Goal: Task Accomplishment & Management: Manage account settings

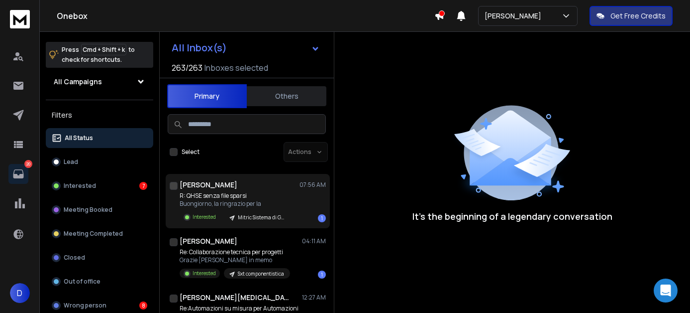
click at [291, 203] on p "Buongiorno, la ringrazio per la" at bounding box center [236, 204] width 112 height 8
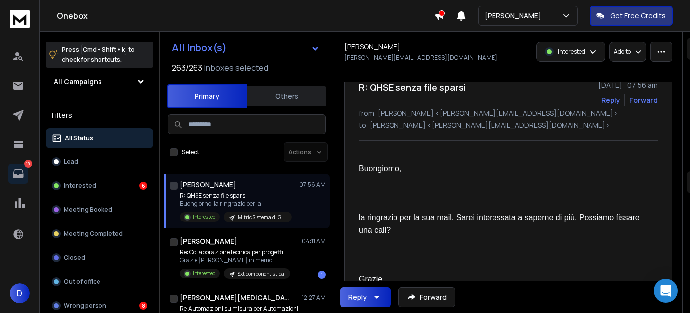
scroll to position [41, 0]
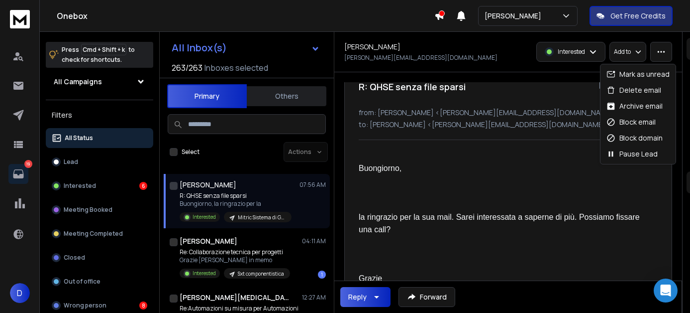
click at [669, 55] on button "button" at bounding box center [662, 52] width 22 height 20
click at [648, 73] on div "Mark as unread" at bounding box center [638, 74] width 63 height 10
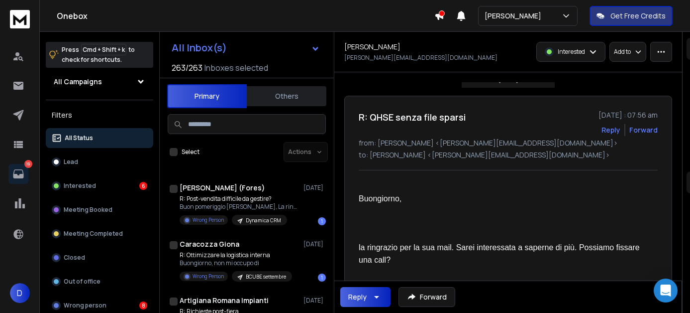
scroll to position [7, 0]
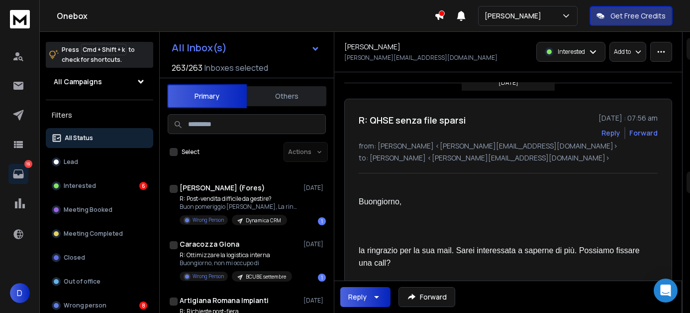
click at [665, 52] on icon "button" at bounding box center [661, 51] width 9 height 9
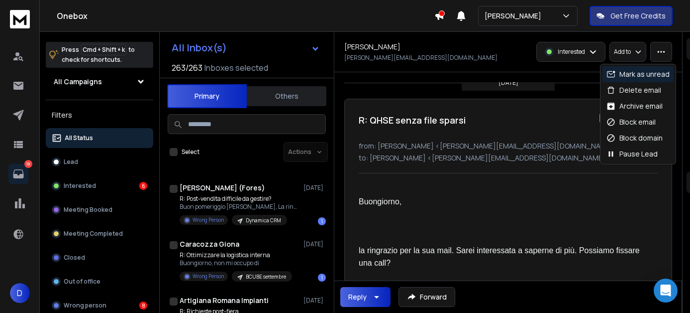
click at [653, 73] on div "Mark as unread" at bounding box center [638, 74] width 63 height 10
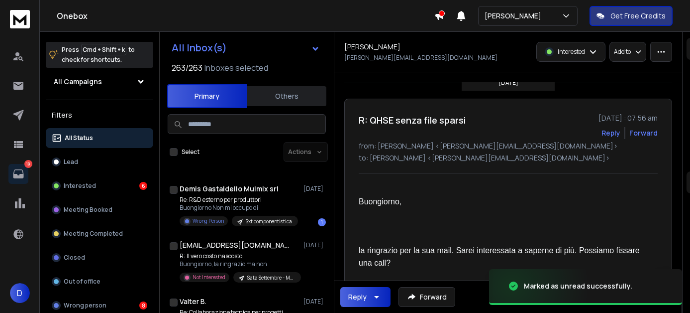
scroll to position [684, 0]
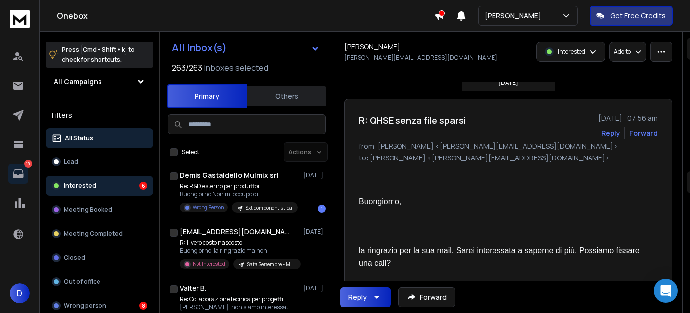
click at [127, 188] on button "Interested 6" at bounding box center [100, 186] width 108 height 20
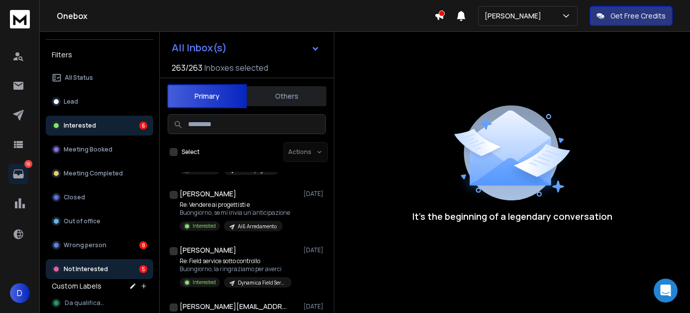
scroll to position [62, 0]
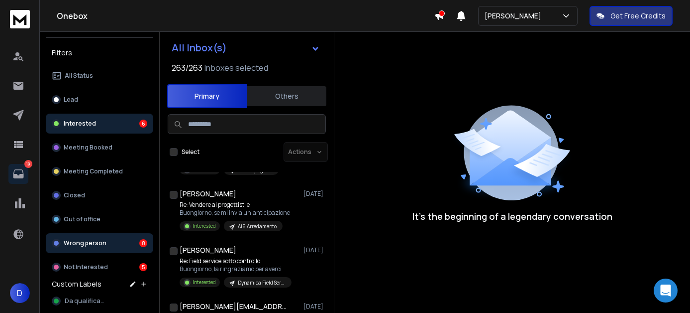
click at [108, 242] on button "Wrong person 8" at bounding box center [100, 243] width 108 height 20
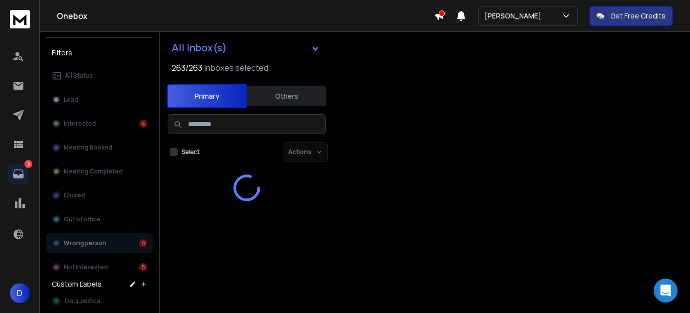
scroll to position [0, 0]
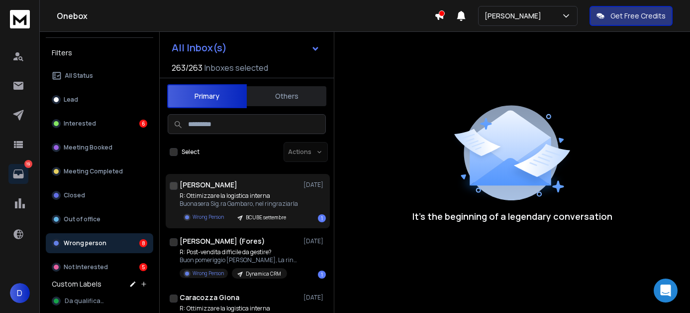
click at [300, 209] on div "R: Ottimizzare la logistica interna Buonasera Sig.ra Gambaro, nel ringraziarla …" at bounding box center [253, 207] width 146 height 30
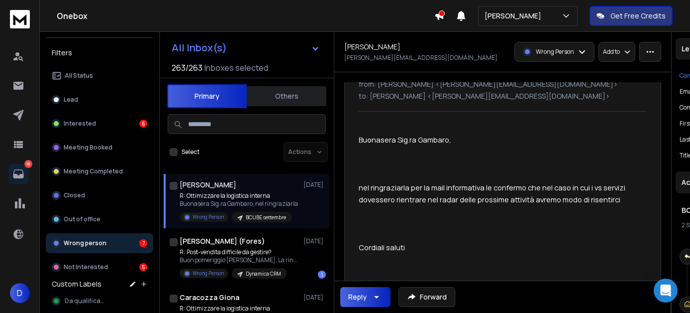
scroll to position [71, 0]
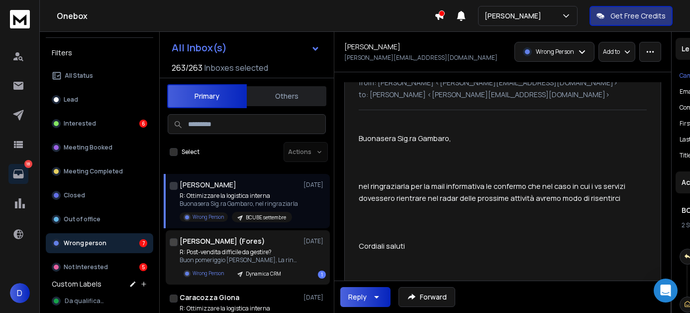
click at [294, 258] on div "R: Post-vendita difficile da gestire? Buon pomeriggio Edoardo, La ringrazio Wro…" at bounding box center [253, 263] width 146 height 30
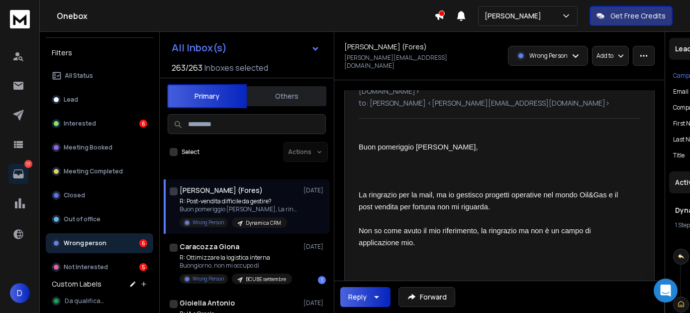
scroll to position [51, 0]
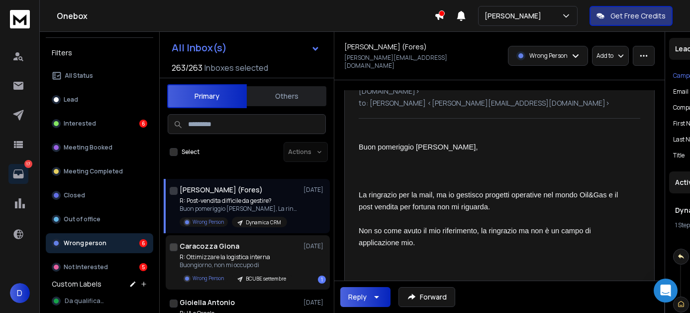
click at [292, 259] on p "R: Ottimizzare la logistica interna" at bounding box center [236, 257] width 112 height 8
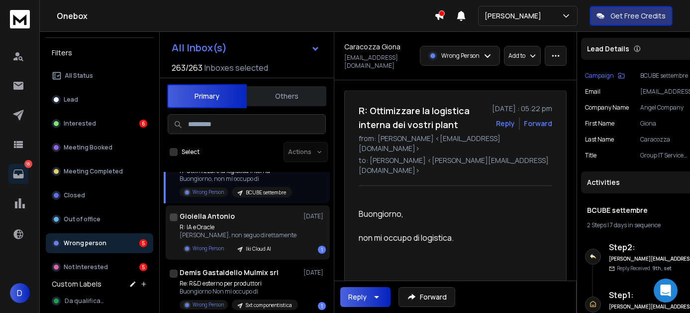
scroll to position [144, 0]
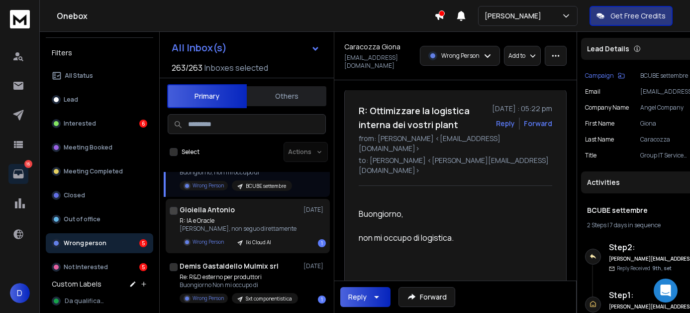
click at [290, 222] on p "R: IA e Oracle" at bounding box center [238, 221] width 117 height 8
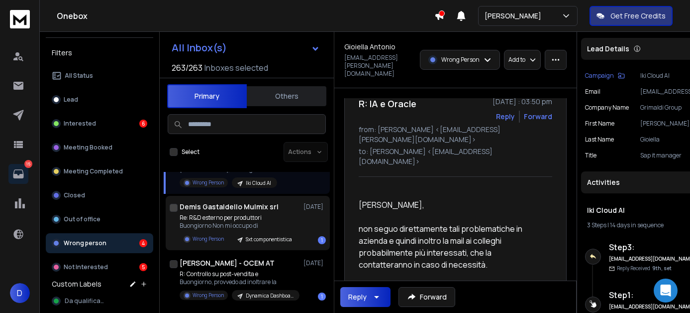
scroll to position [209, 0]
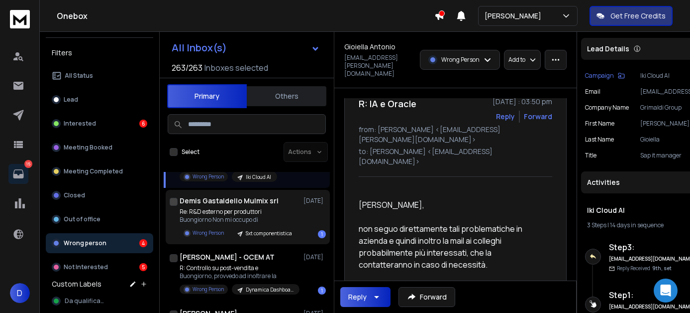
click at [305, 219] on div "Re: R&D esterno per produttori Buongiorno Non mi occupo di Wrong Person Sxt com…" at bounding box center [253, 223] width 146 height 30
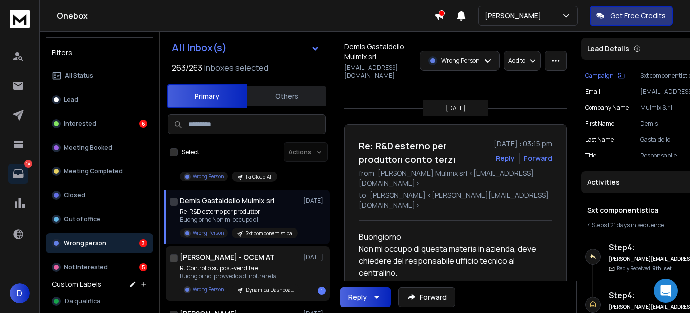
click at [315, 270] on div "R: Controllo su post-vendita e Buongiorno, provvedo ad inoltrare la Wrong Perso…" at bounding box center [253, 279] width 146 height 30
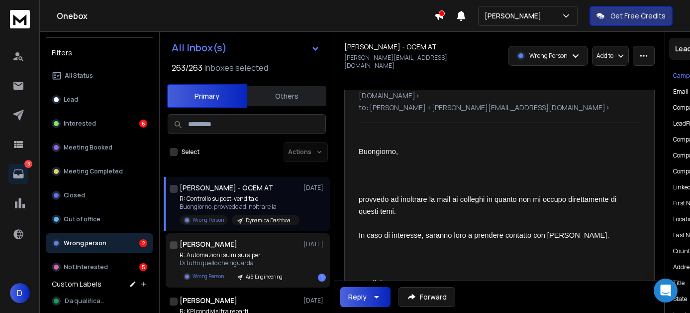
scroll to position [279, 0]
click at [303, 254] on div "R: Automazioni su misura per Di tutto quello che riguarda Wrong Person Ai6 Engi…" at bounding box center [253, 265] width 146 height 30
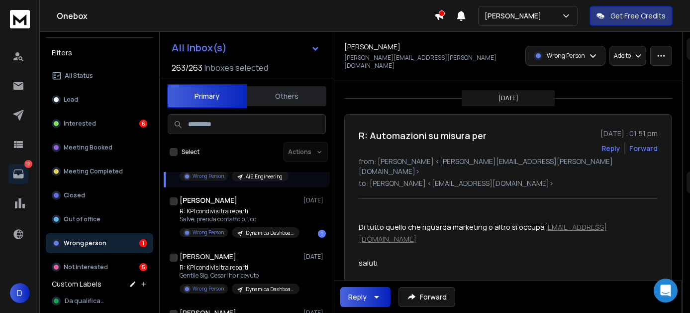
scroll to position [373, 0]
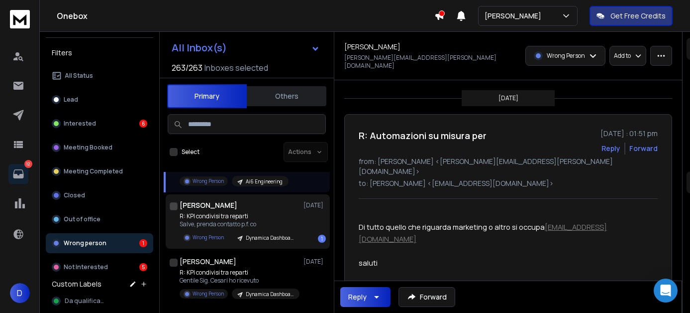
click at [295, 222] on p "Salve, prenda contatto p.f. co" at bounding box center [239, 224] width 119 height 8
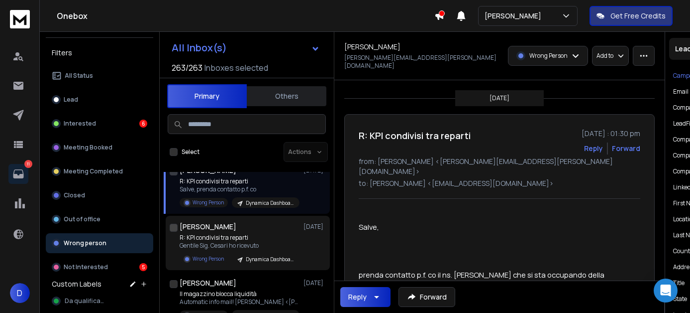
scroll to position [419, 0]
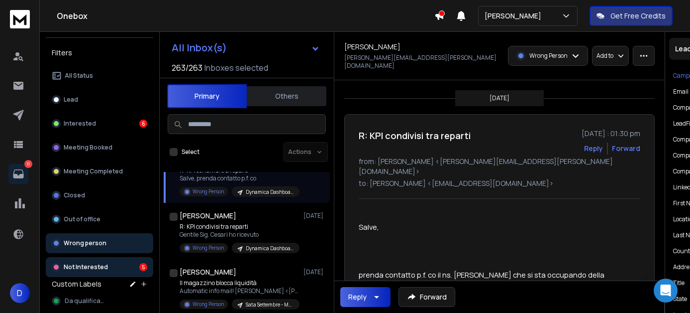
click at [139, 265] on div "5" at bounding box center [143, 267] width 8 height 8
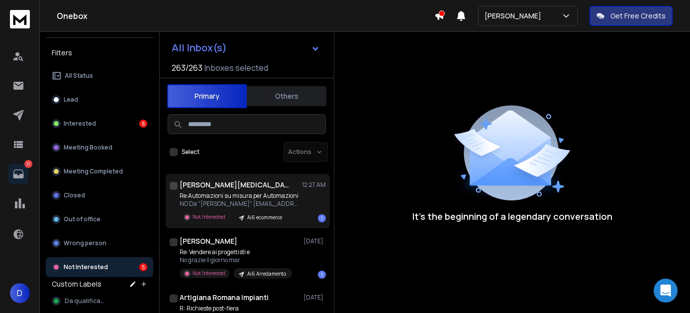
click at [260, 207] on p "NO Da "[PERSON_NAME]" [EMAIL_ADDRESS][DOMAIN_NAME]" at bounding box center [239, 204] width 119 height 8
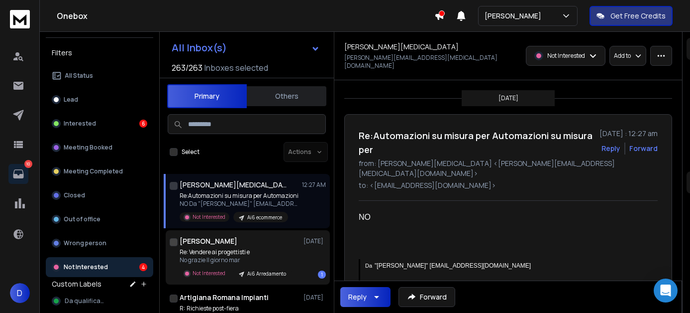
click at [293, 251] on div "Re: Vendere ai progettisti e No grazie Il giorno mar Not Interested Ai6 Arredam…" at bounding box center [253, 263] width 146 height 30
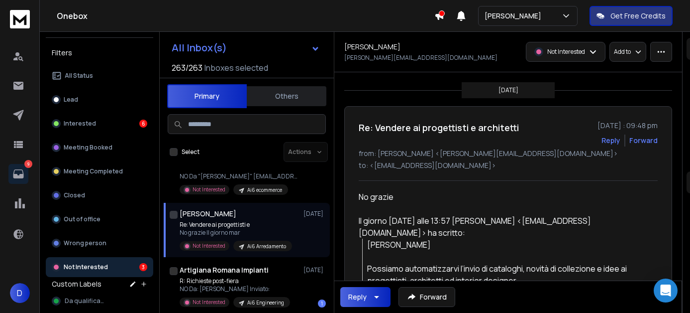
scroll to position [47, 0]
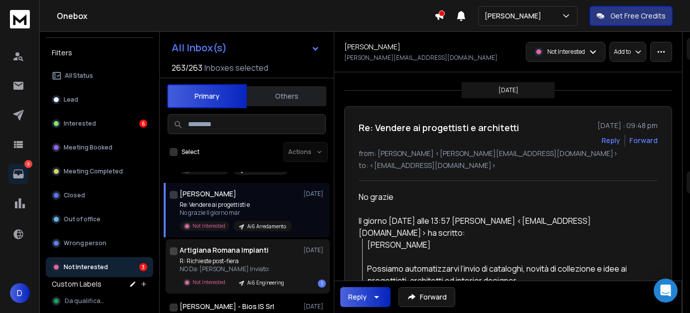
click at [295, 254] on div "Artigiana Romana Impianti 09 Sep" at bounding box center [253, 250] width 146 height 10
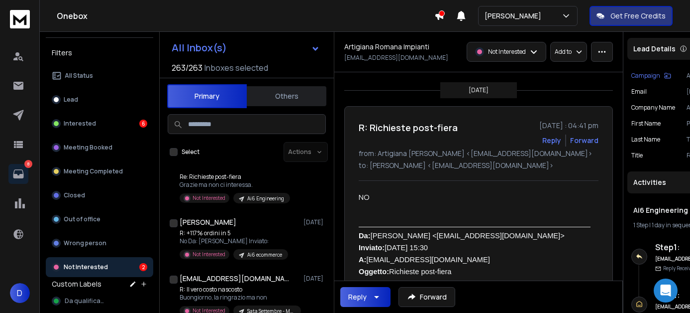
scroll to position [189, 0]
click at [520, 13] on p "[PERSON_NAME]" at bounding box center [515, 16] width 61 height 10
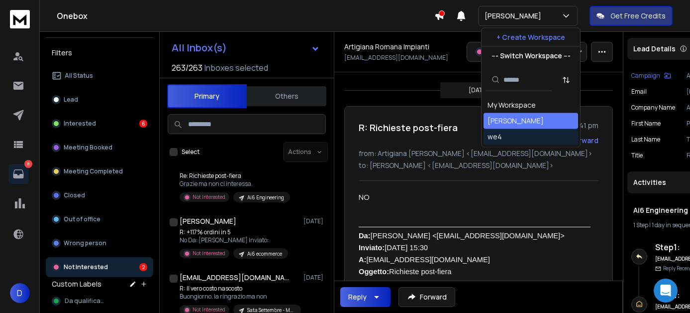
click at [509, 139] on div "we4" at bounding box center [531, 137] width 95 height 16
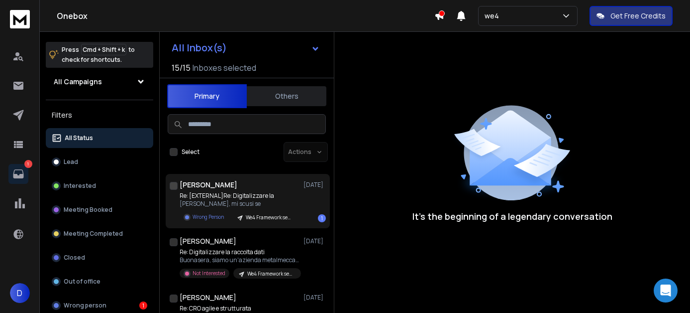
click at [306, 187] on p "[DATE]" at bounding box center [315, 185] width 22 height 8
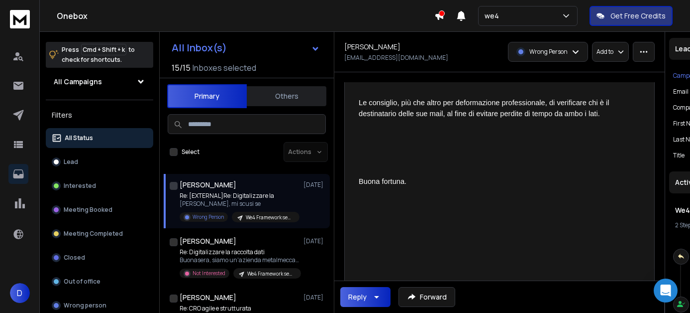
scroll to position [290, 0]
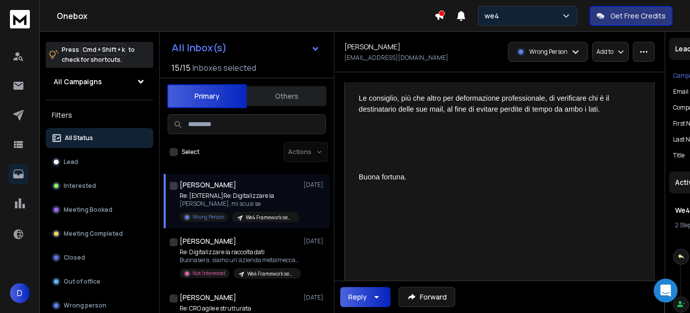
click at [540, 24] on button "we4" at bounding box center [528, 16] width 100 height 20
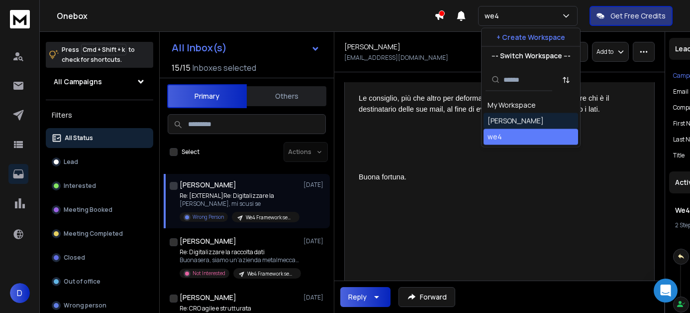
click at [521, 122] on div "[PERSON_NAME]" at bounding box center [516, 121] width 56 height 10
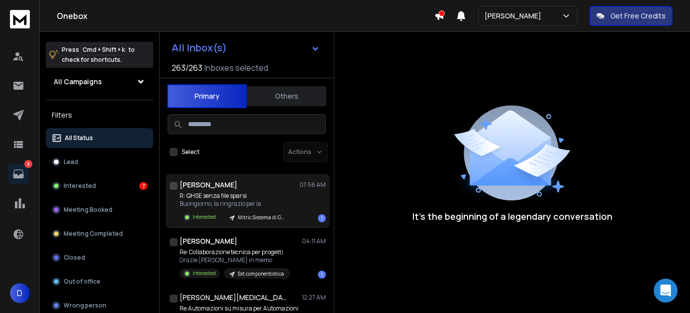
click at [295, 193] on div "R: QHSE senza file sparsi Buongiorno, la ringrazio per la Interested Mitric Sis…" at bounding box center [253, 207] width 146 height 30
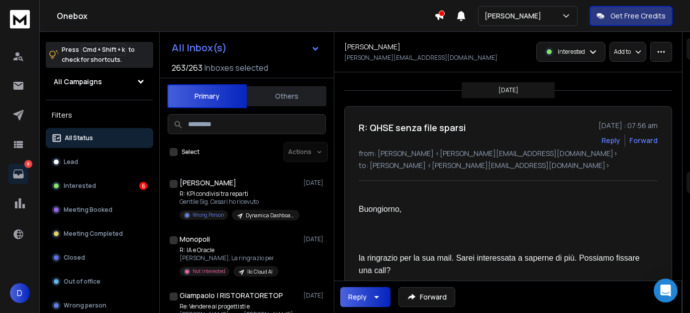
scroll to position [1371, 0]
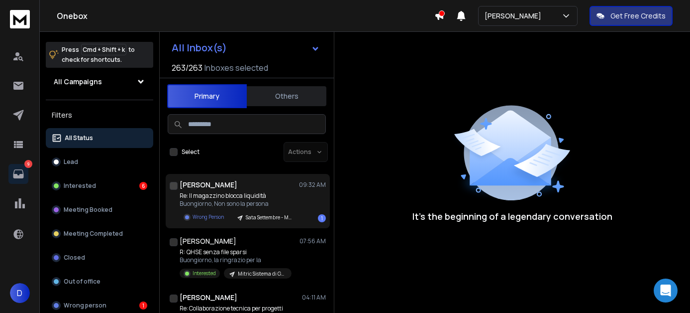
click at [313, 200] on div "Re: Il magazzino blocca liquidità Buongiorno, Non sono la persona Wrong Person …" at bounding box center [253, 207] width 146 height 30
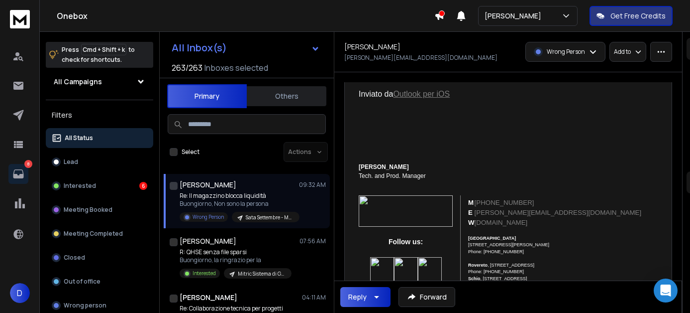
scroll to position [482, 0]
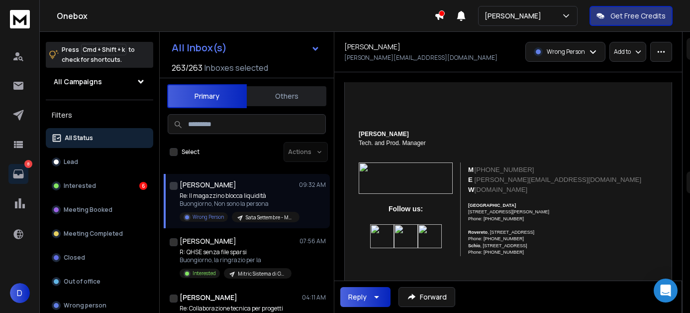
click at [664, 52] on icon "button" at bounding box center [661, 51] width 7 height 1
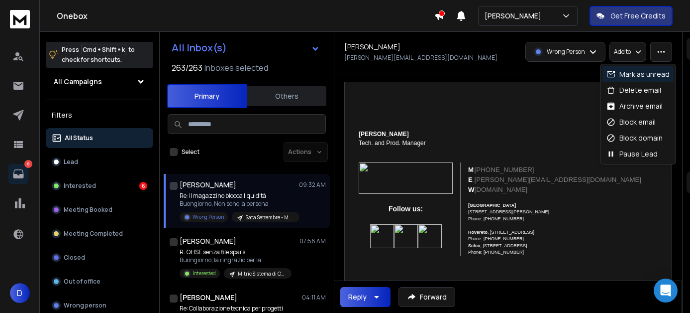
click at [652, 77] on div "Mark as unread" at bounding box center [638, 74] width 63 height 10
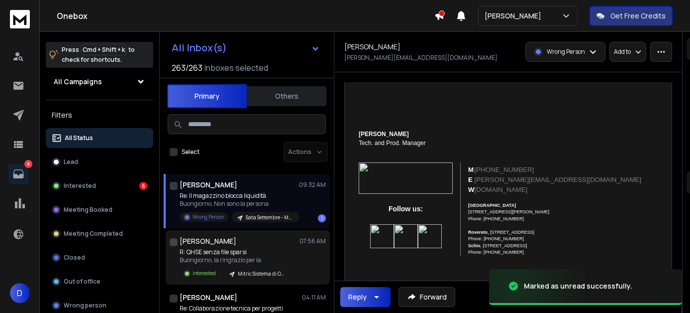
scroll to position [37, 0]
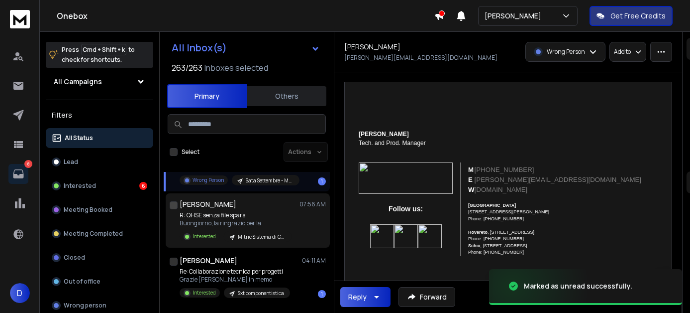
click at [291, 234] on div "Mitric Sistema di Gestione - settembre" at bounding box center [258, 236] width 68 height 10
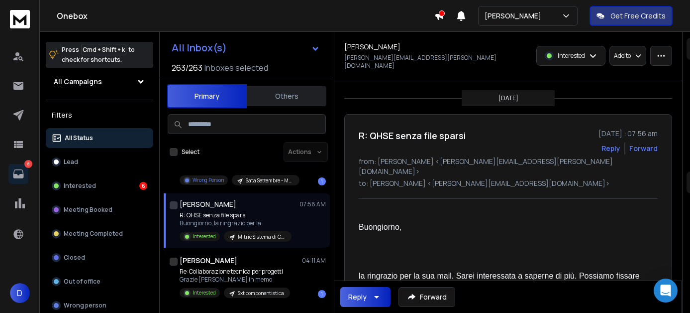
click at [669, 53] on button "button" at bounding box center [662, 56] width 22 height 20
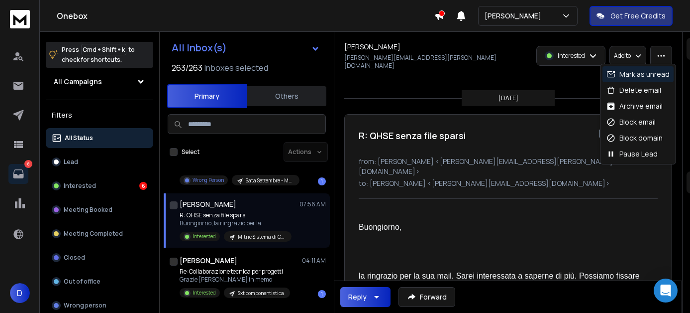
click at [656, 77] on div "Mark as unread" at bounding box center [638, 74] width 63 height 10
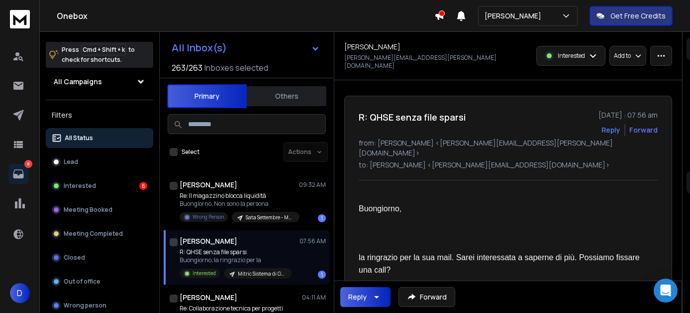
scroll to position [0, 0]
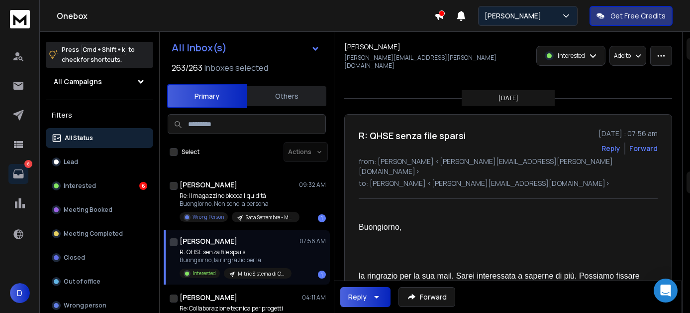
click at [532, 17] on div "[PERSON_NAME]" at bounding box center [528, 16] width 87 height 10
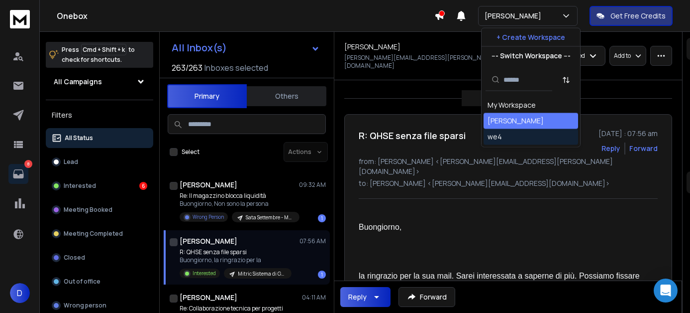
click at [521, 137] on div "we4" at bounding box center [531, 137] width 95 height 16
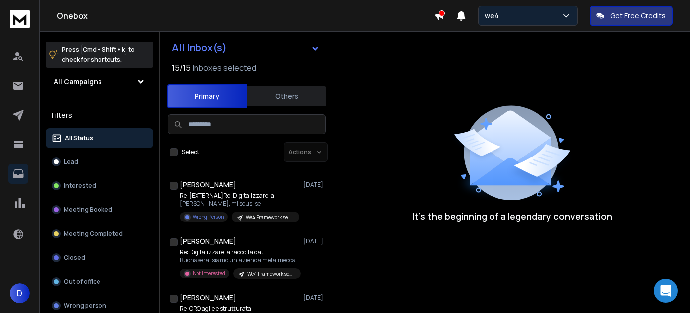
click at [528, 21] on button "we4" at bounding box center [528, 16] width 100 height 20
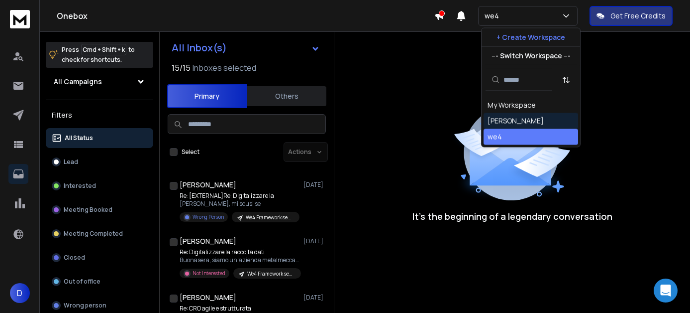
click at [524, 119] on div "[PERSON_NAME]" at bounding box center [516, 121] width 56 height 10
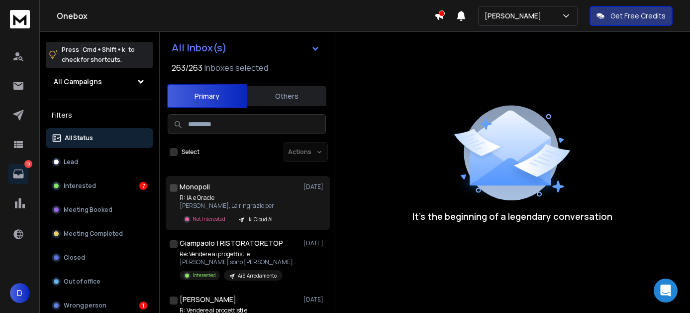
scroll to position [1519, 0]
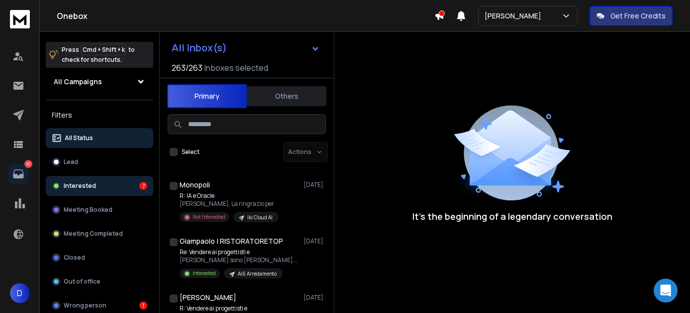
click at [116, 194] on button "Interested 7" at bounding box center [100, 186] width 108 height 20
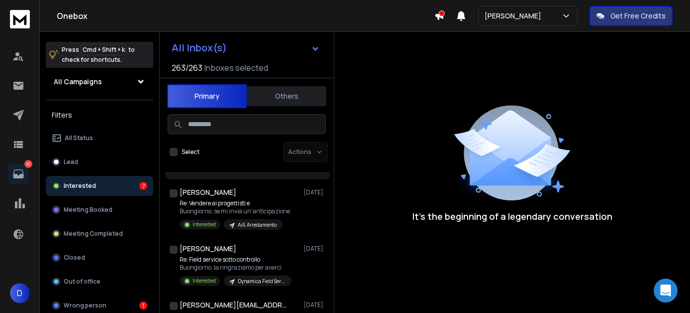
scroll to position [569, 0]
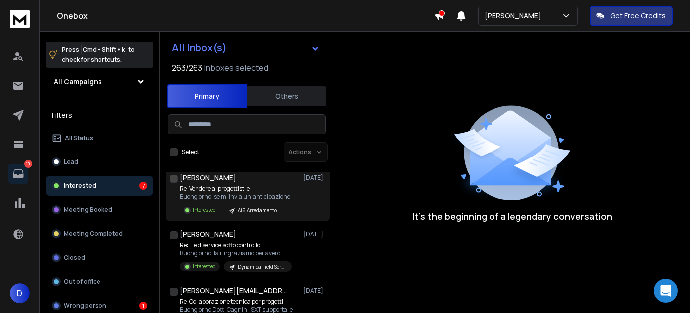
click at [304, 200] on div "Re: Vendere ai progettisti e Buongiorno, se mi invia un’anticipazione Intereste…" at bounding box center [253, 200] width 146 height 30
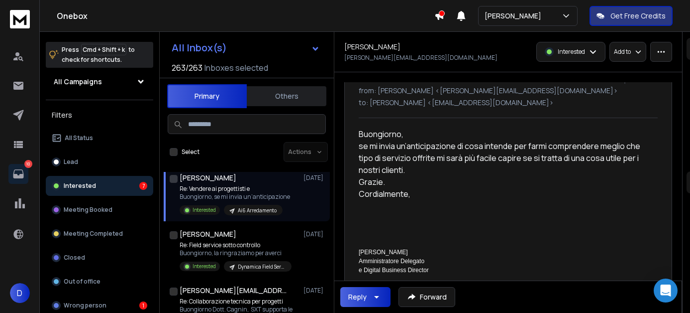
scroll to position [23, 0]
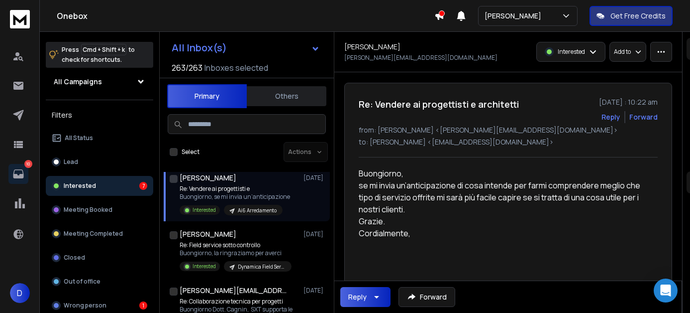
click at [666, 58] on button "button" at bounding box center [662, 52] width 22 height 20
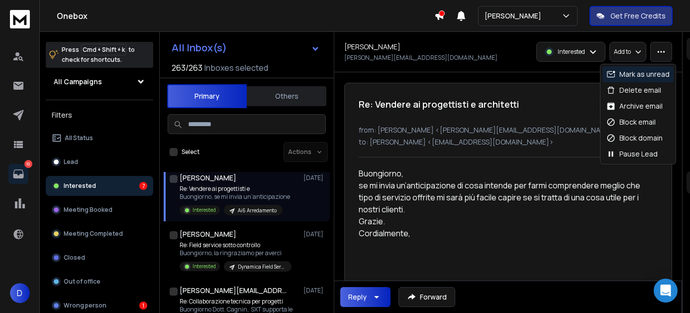
click at [656, 71] on div "Mark as unread" at bounding box center [638, 74] width 63 height 10
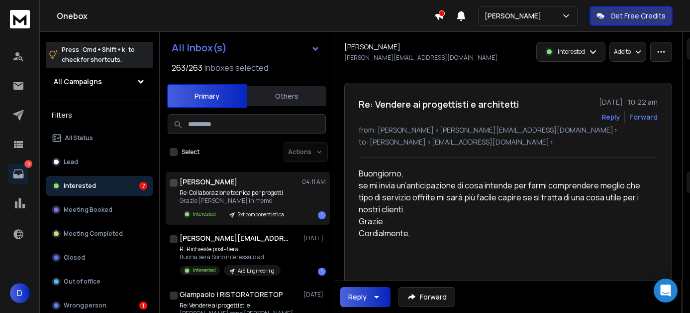
scroll to position [60, 0]
click at [301, 204] on div "Re: Collaborazione tecnica per progetti Grazie Luca Terro in memo Interested Sx…" at bounding box center [253, 203] width 146 height 30
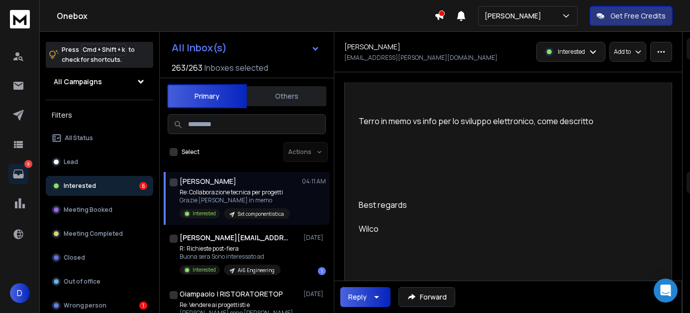
scroll to position [149, 0]
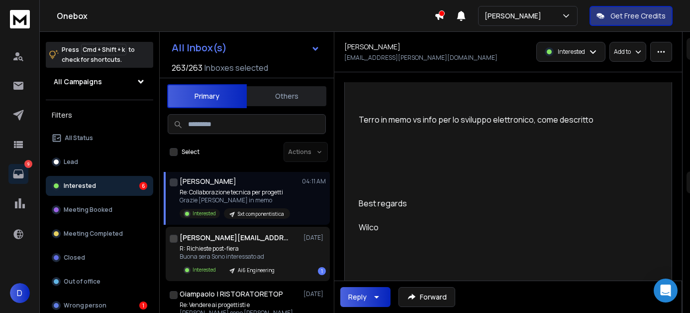
click at [308, 247] on div "R: Richieste post-fiera Buona sera Sono interessato ad Interested Ai6 Engineeri…" at bounding box center [253, 259] width 146 height 30
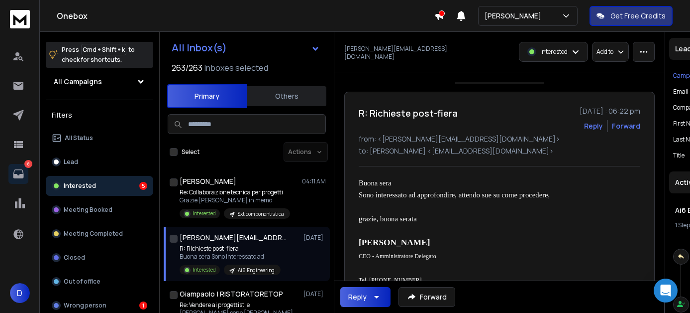
scroll to position [11, 0]
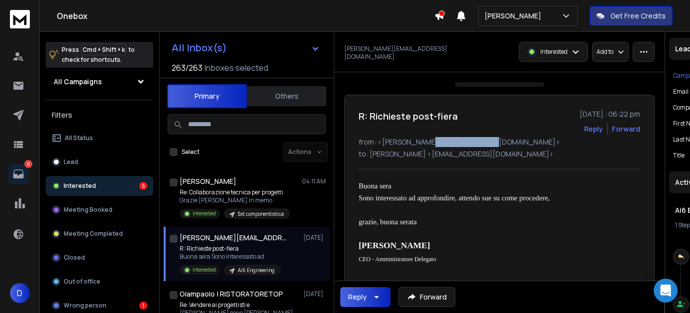
drag, startPoint x: 425, startPoint y: 141, endPoint x: 474, endPoint y: 143, distance: 49.8
click at [474, 143] on p "from: <m.lazzaroni@lazzaronisrl.com>" at bounding box center [500, 142] width 282 height 10
copy p "lazzaronisrl.com"
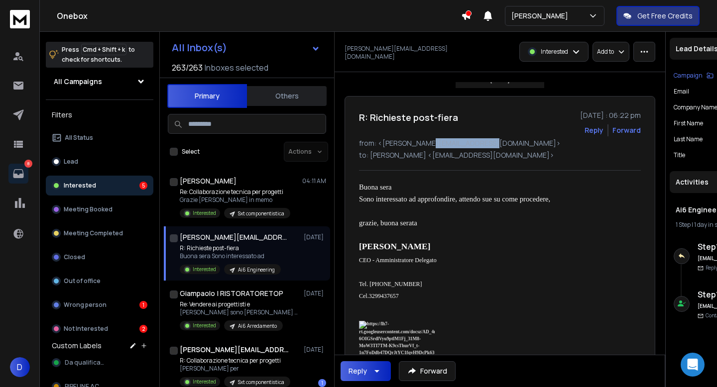
scroll to position [0, 0]
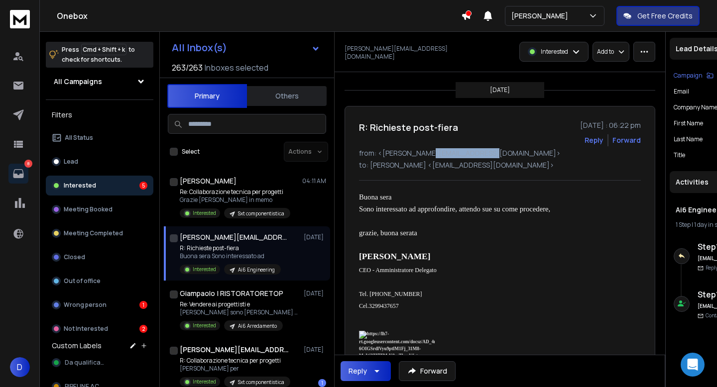
click at [649, 48] on icon "button" at bounding box center [644, 51] width 9 height 9
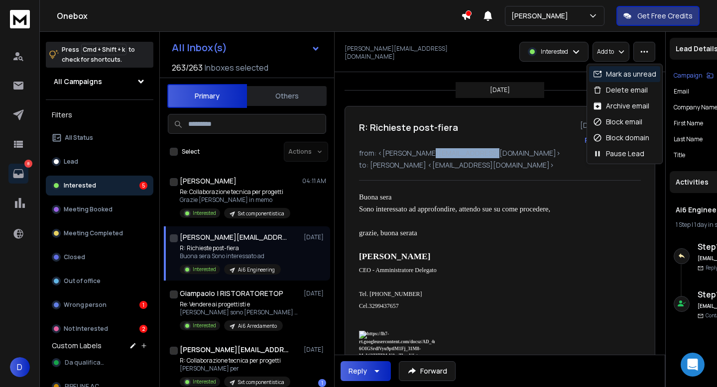
click at [645, 72] on div "Mark as unread" at bounding box center [624, 74] width 63 height 10
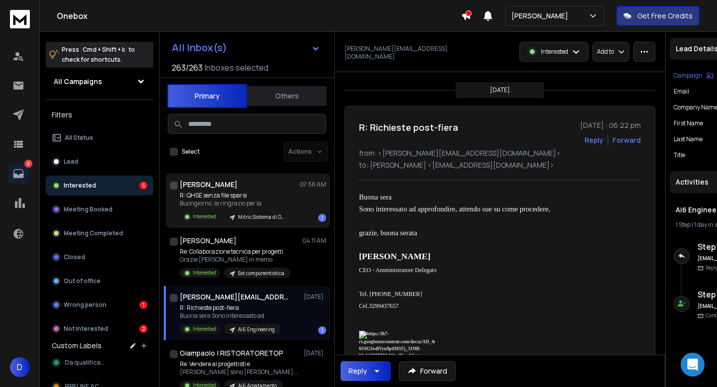
click at [306, 211] on div "R: QHSE senza file sparsi Buongiorno, la ringrazio per la Interested Mitric Sis…" at bounding box center [253, 207] width 146 height 30
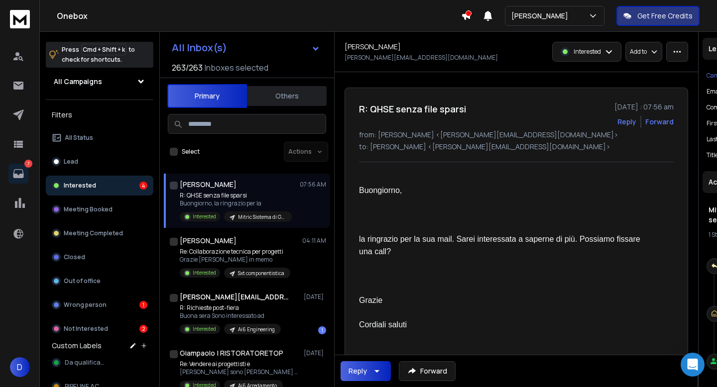
scroll to position [20, 0]
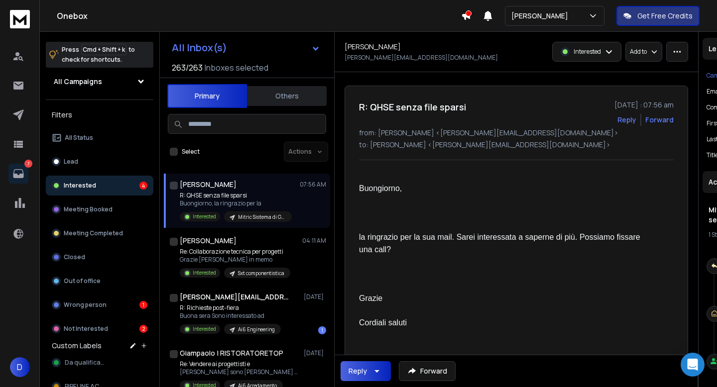
click at [680, 53] on icon "button" at bounding box center [676, 51] width 9 height 9
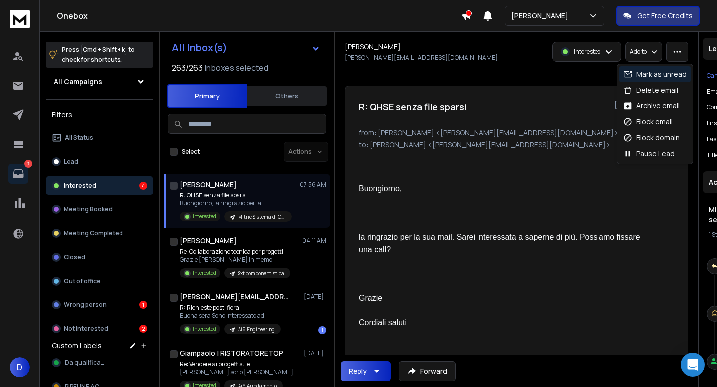
click at [668, 76] on div "Mark as unread" at bounding box center [654, 74] width 63 height 10
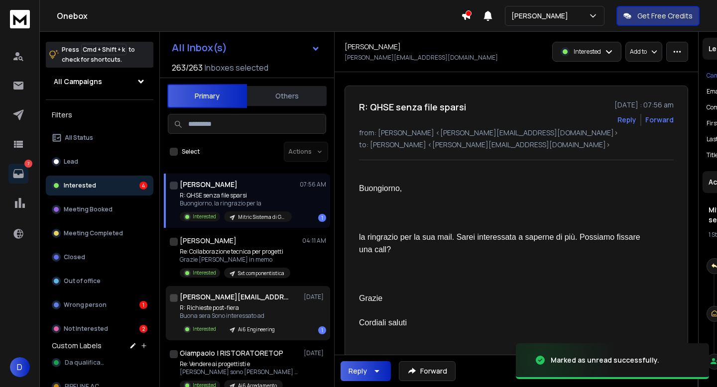
click at [274, 305] on p "R: Richieste post-fiera" at bounding box center [230, 308] width 101 height 8
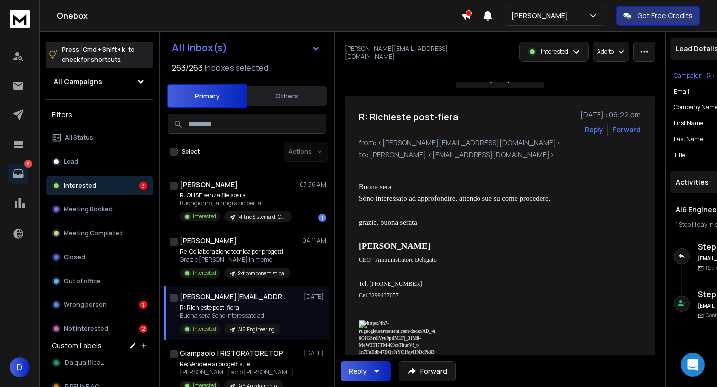
scroll to position [10, 0]
click at [646, 53] on icon "button" at bounding box center [644, 51] width 9 height 9
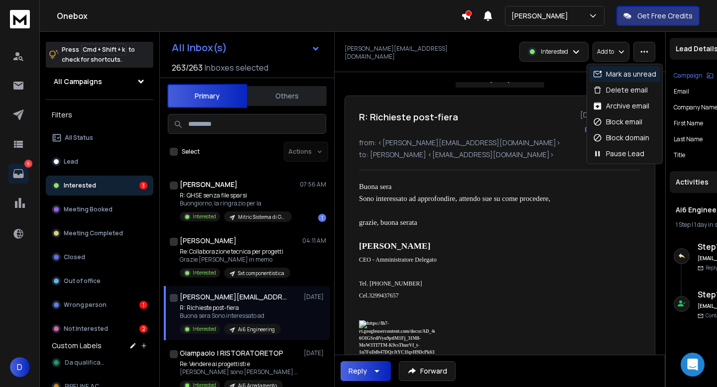
click at [635, 74] on div "Mark as unread" at bounding box center [624, 74] width 63 height 10
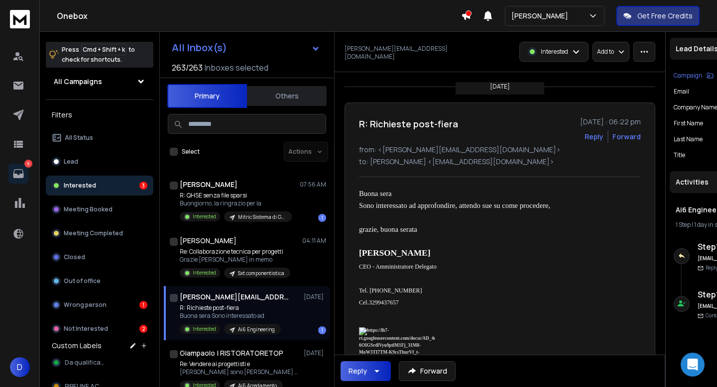
scroll to position [0, 0]
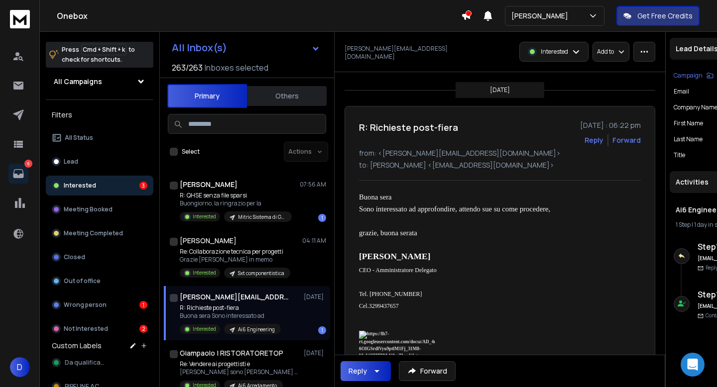
click at [655, 50] on button "button" at bounding box center [644, 52] width 22 height 20
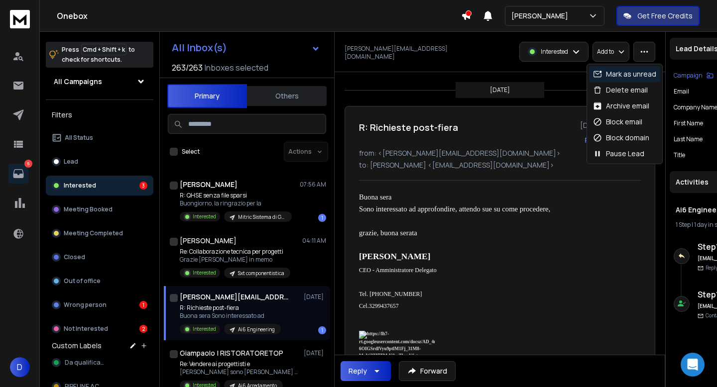
click at [643, 72] on div "Mark as unread" at bounding box center [624, 74] width 63 height 10
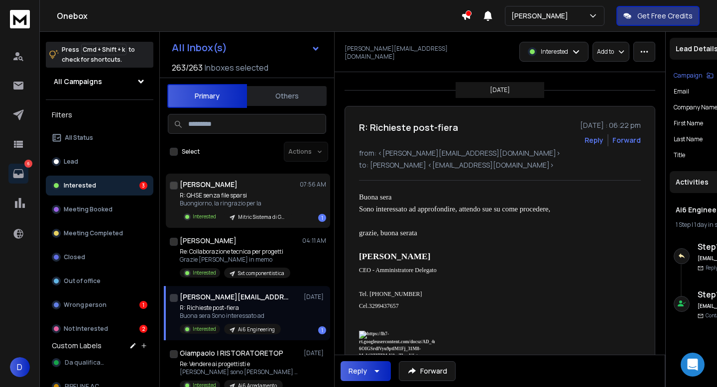
click at [277, 201] on p "Buongiorno, la ringrazio per la" at bounding box center [236, 204] width 112 height 8
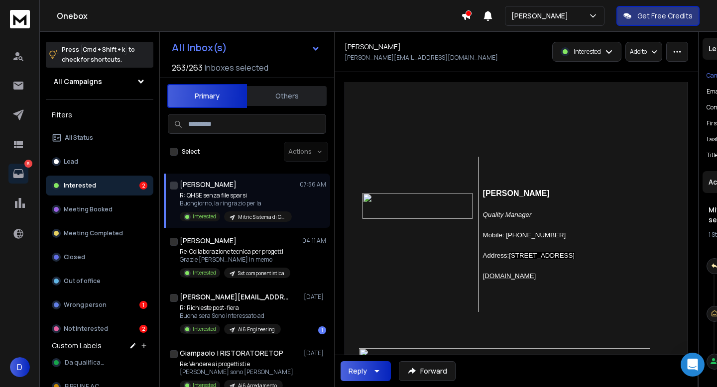
scroll to position [262, 0]
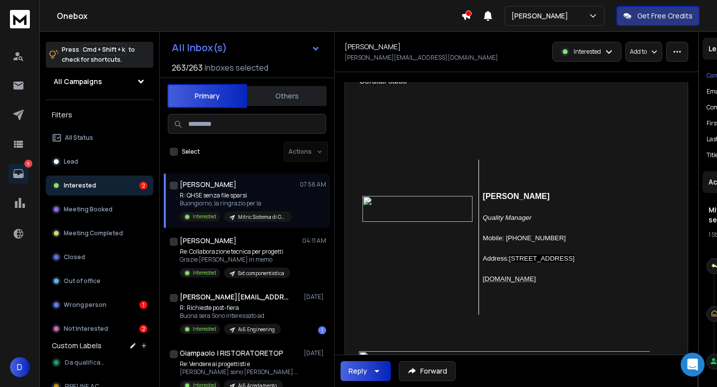
click at [532, 283] on span "www.bruschitech.com" at bounding box center [509, 278] width 53 height 7
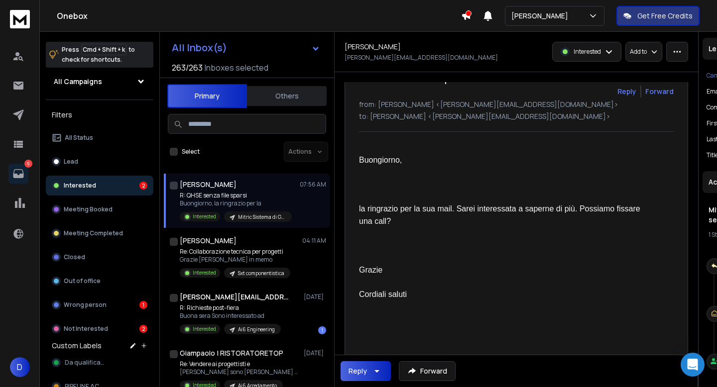
scroll to position [58, 0]
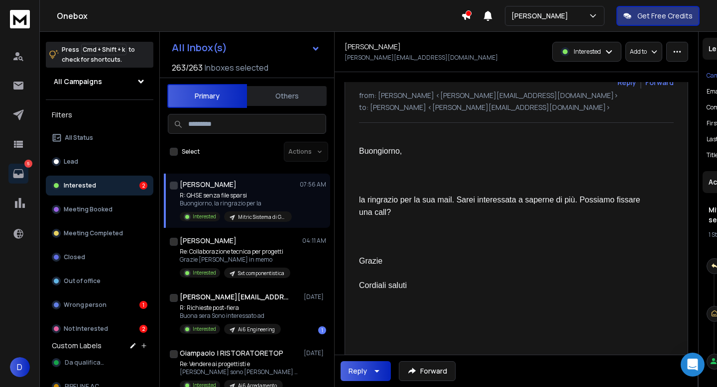
click at [594, 54] on p "Interested" at bounding box center [586, 52] width 27 height 8
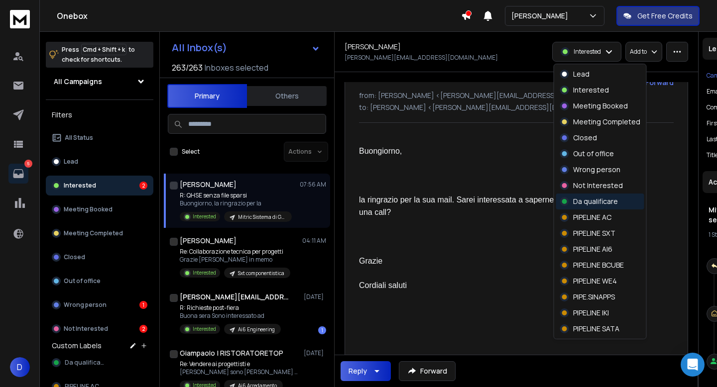
click at [590, 205] on p "Da qualificare" at bounding box center [595, 202] width 45 height 10
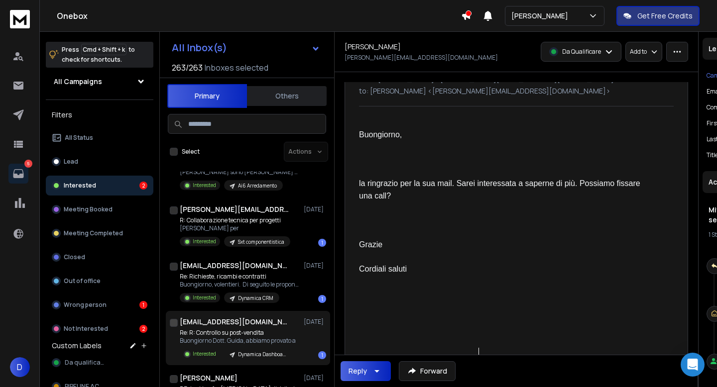
scroll to position [287, 0]
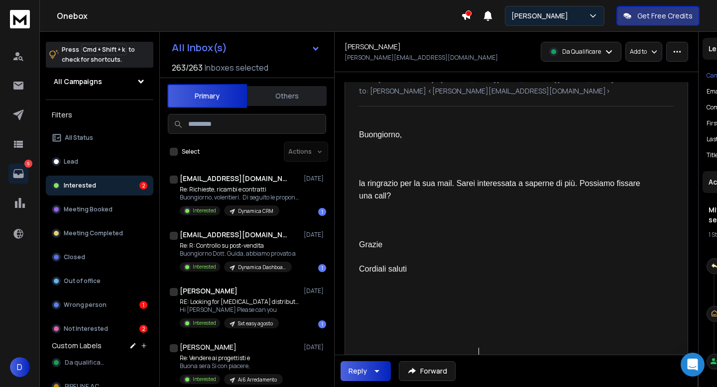
click at [553, 12] on p "[PERSON_NAME]" at bounding box center [541, 16] width 61 height 10
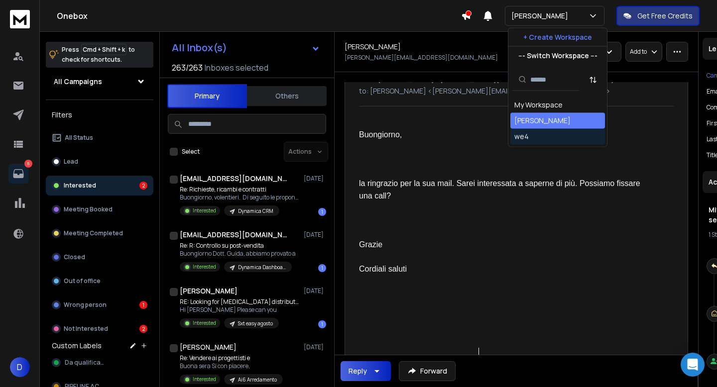
click at [549, 140] on div "we4" at bounding box center [557, 137] width 95 height 16
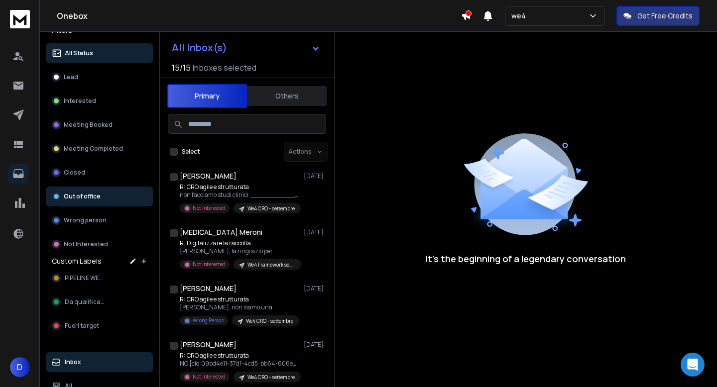
scroll to position [87, 0]
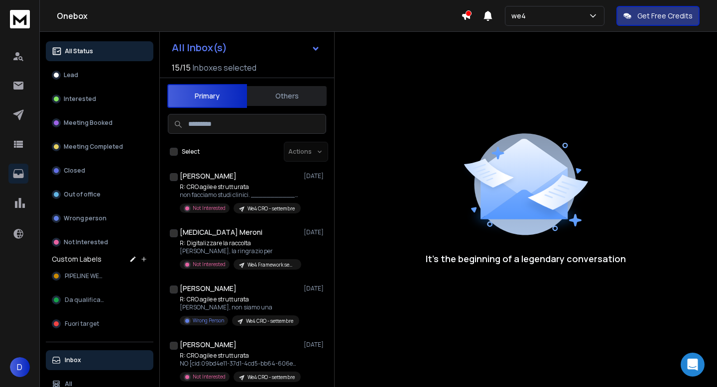
click at [88, 297] on span "Da qualificare" at bounding box center [86, 300] width 42 height 8
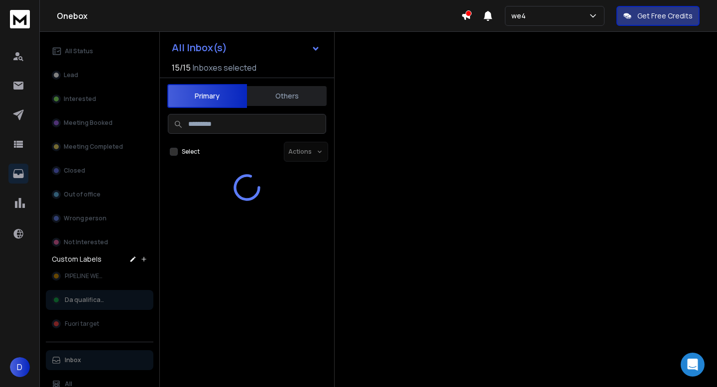
scroll to position [0, 0]
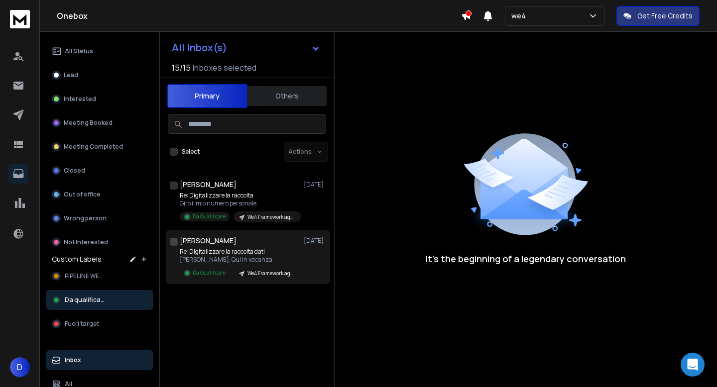
click at [309, 248] on div "Re: Digitalizzare la raccolta dati Buongiorno Riccardo, Qui in vacanza Da Quali…" at bounding box center [253, 263] width 146 height 30
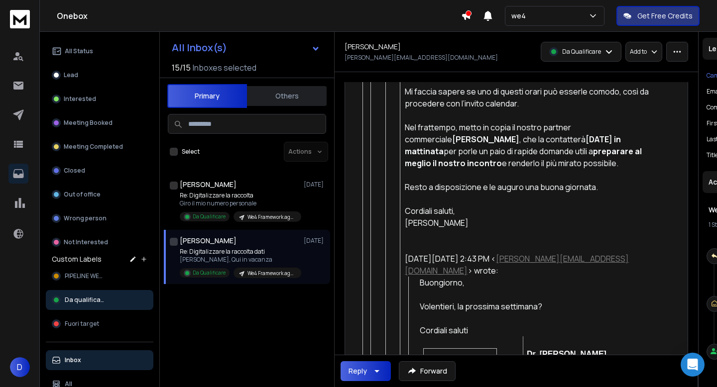
scroll to position [1046, 0]
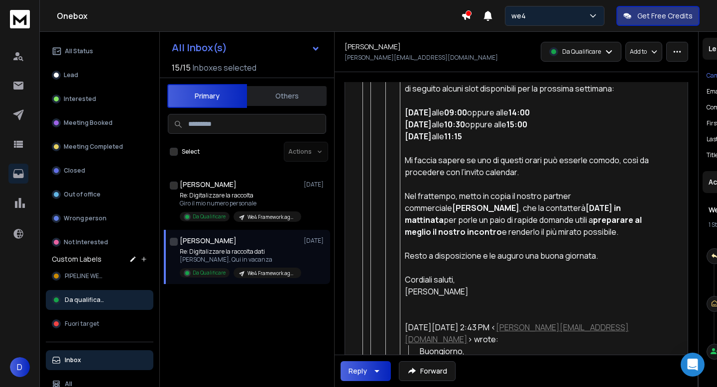
click at [545, 21] on button "we4" at bounding box center [555, 16] width 100 height 20
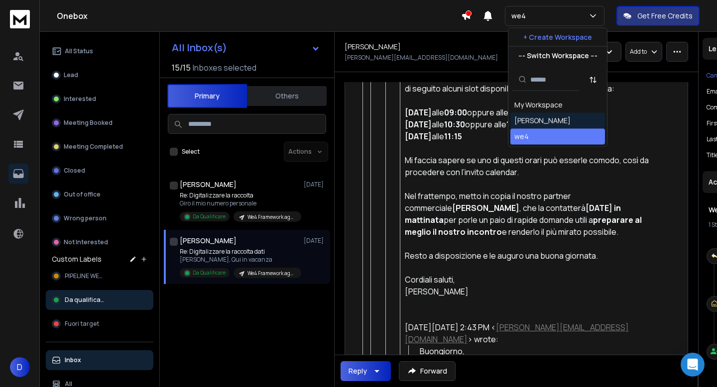
click at [539, 117] on div "[PERSON_NAME]" at bounding box center [542, 121] width 56 height 10
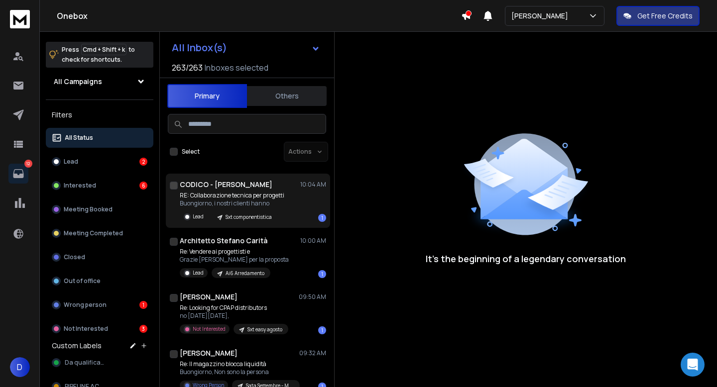
click at [282, 193] on p "RE: Collaborazione tecnica per progetti" at bounding box center [232, 196] width 105 height 8
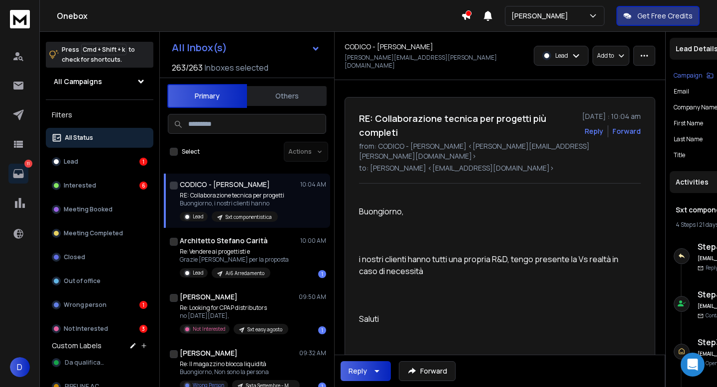
scroll to position [18, 0]
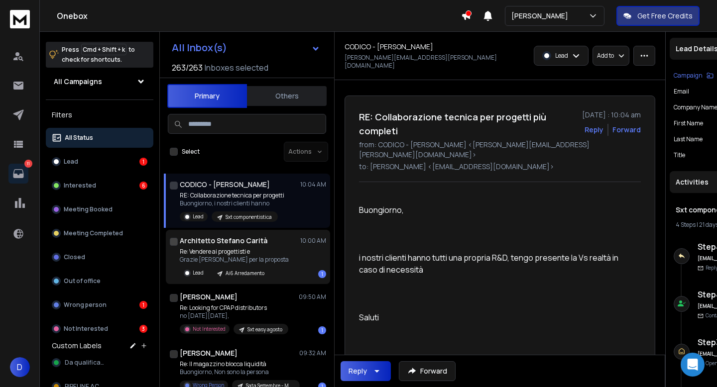
click at [287, 254] on div "Re: Vendere ai progettisti e Grazie [PERSON_NAME] per la proposta Lead Ai6 Arre…" at bounding box center [253, 263] width 146 height 30
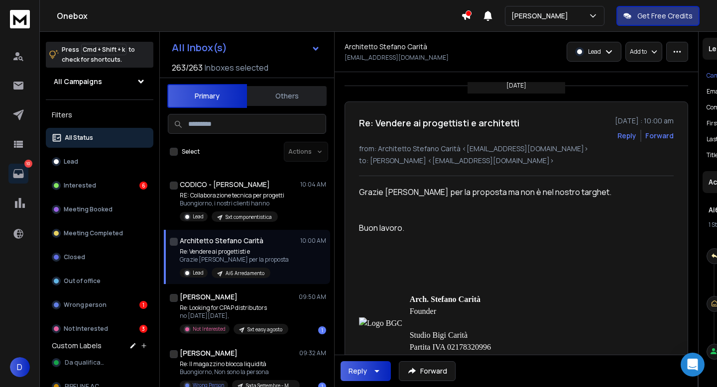
scroll to position [0, 0]
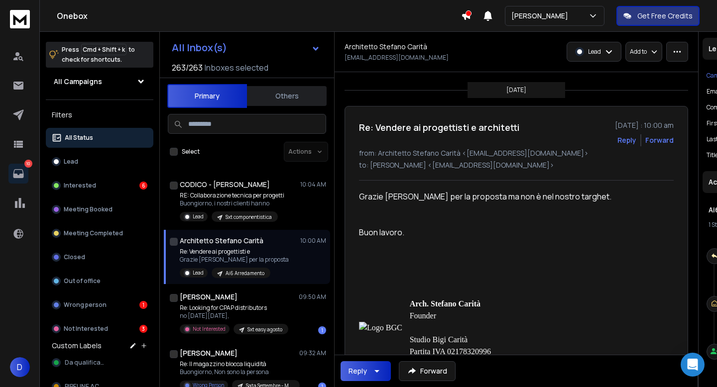
drag, startPoint x: 516, startPoint y: 152, endPoint x: 568, endPoint y: 156, distance: 52.9
click at [568, 156] on p "from: Architetto Stefano Carità <stefano.carita@archbigicarita.eu>" at bounding box center [516, 153] width 315 height 10
copy p "archbigicarita.eu"
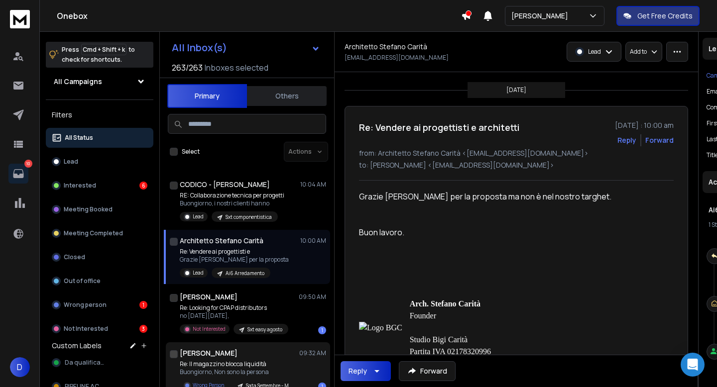
scroll to position [84, 0]
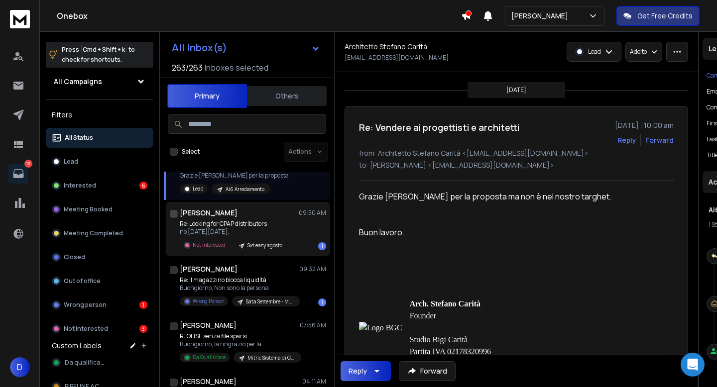
click at [281, 241] on div "Sxt easy agosto" at bounding box center [260, 245] width 55 height 10
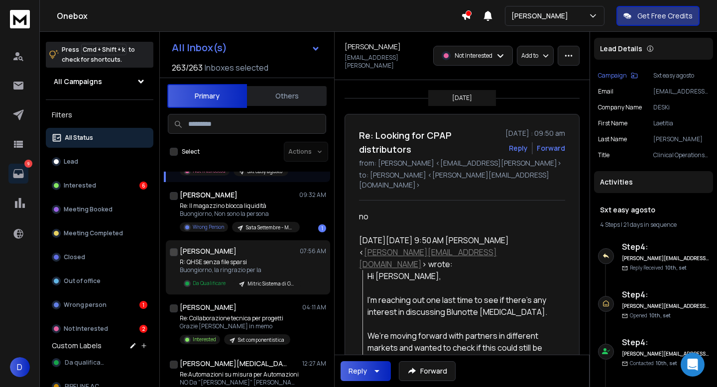
scroll to position [159, 0]
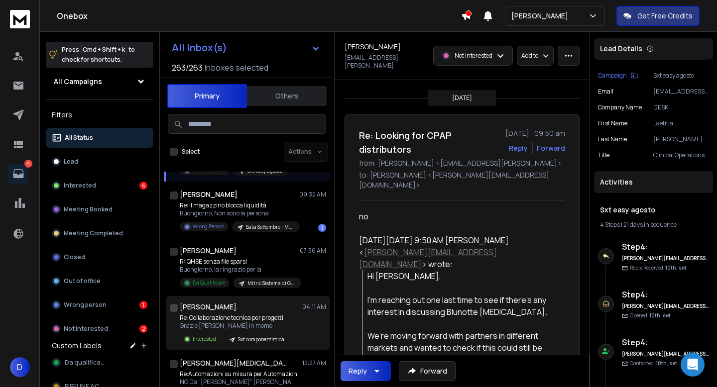
click at [303, 325] on div "Re: Collaborazione tecnica per progetti Grazie Luca Terro in memo Interested Sx…" at bounding box center [253, 329] width 146 height 30
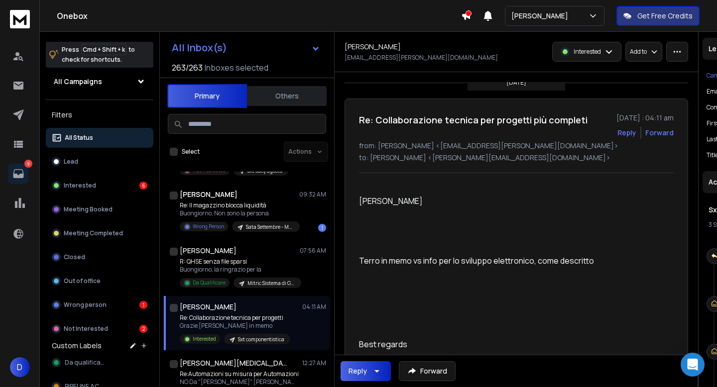
scroll to position [16, 0]
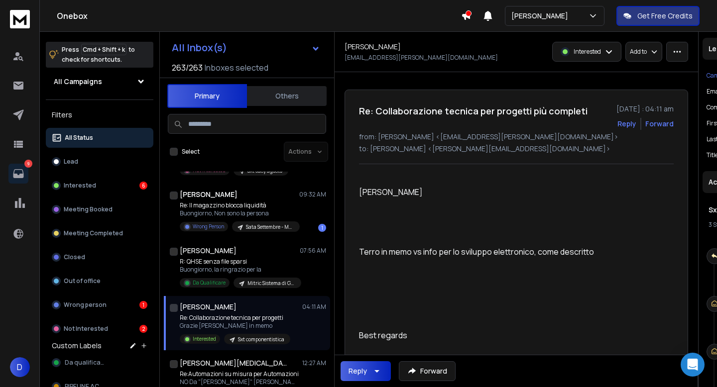
click at [589, 42] on div "Interested" at bounding box center [587, 51] width 68 height 19
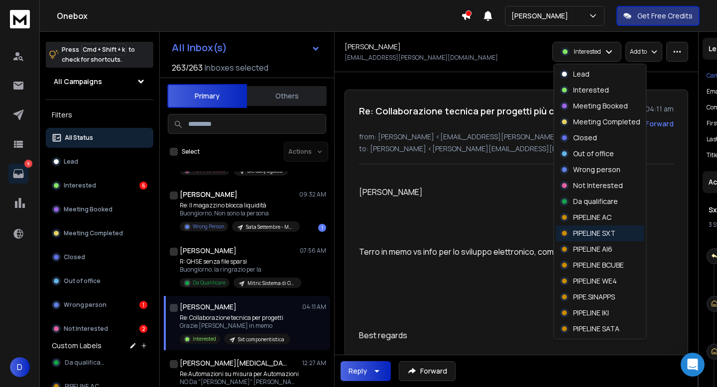
click at [588, 226] on div "PIPELINE SXT" at bounding box center [600, 233] width 88 height 16
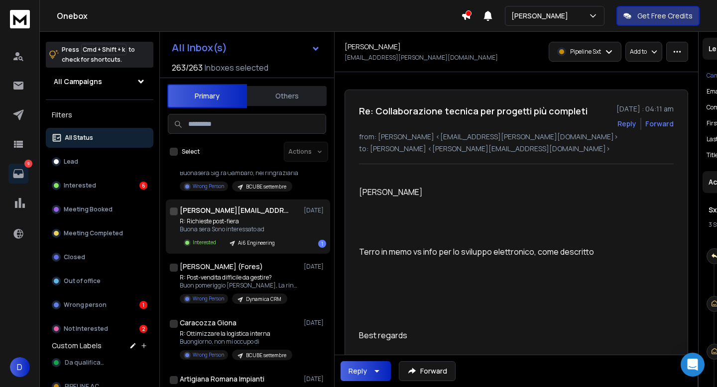
scroll to position [424, 0]
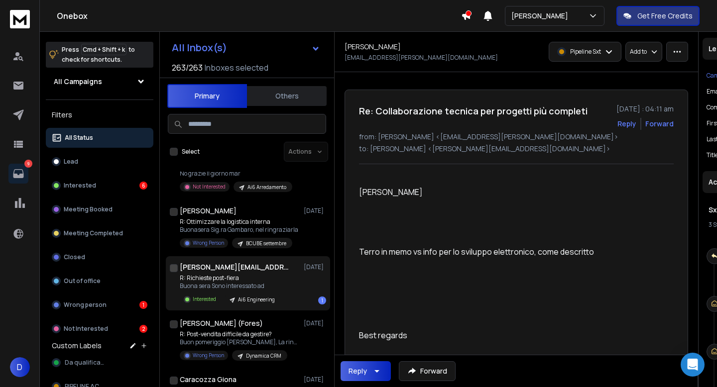
click at [297, 286] on div "R: Richieste post-fiera Buona sera Sono interessato ad Interested Ai6 Engineeri…" at bounding box center [253, 289] width 146 height 30
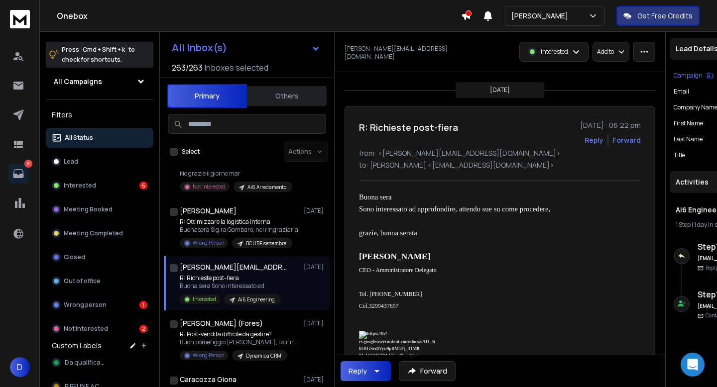
click at [567, 52] on p "Interested" at bounding box center [554, 52] width 27 height 8
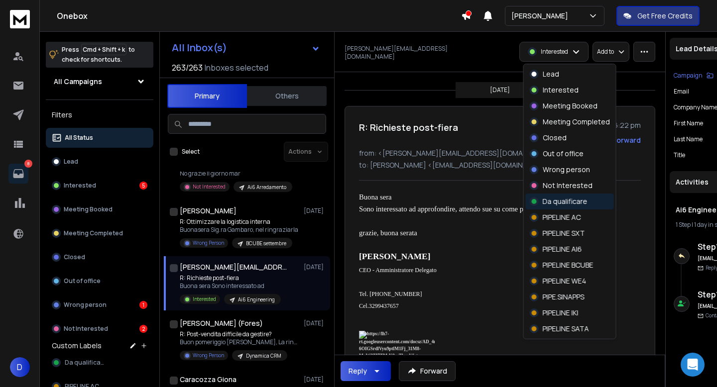
click at [557, 195] on div "Da qualificare" at bounding box center [570, 202] width 88 height 16
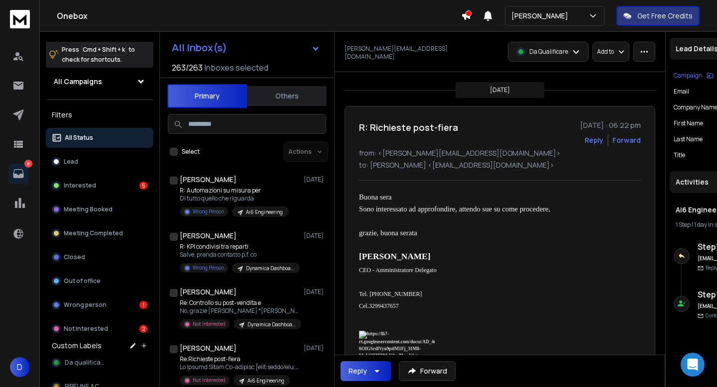
scroll to position [1496, 0]
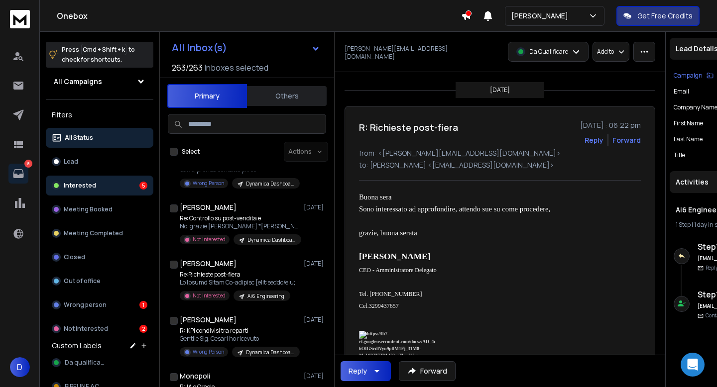
click at [90, 184] on p "Interested" at bounding box center [80, 186] width 32 height 8
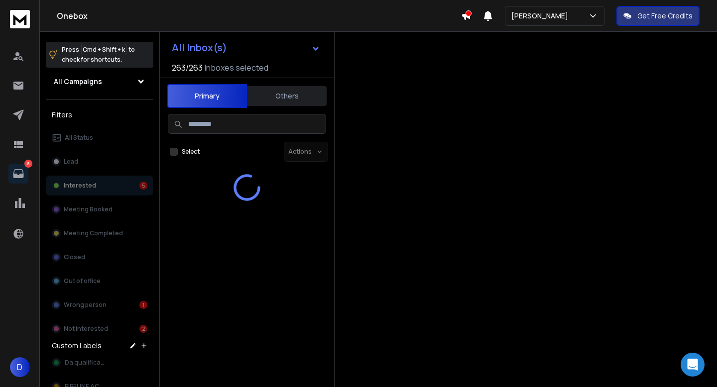
scroll to position [0, 0]
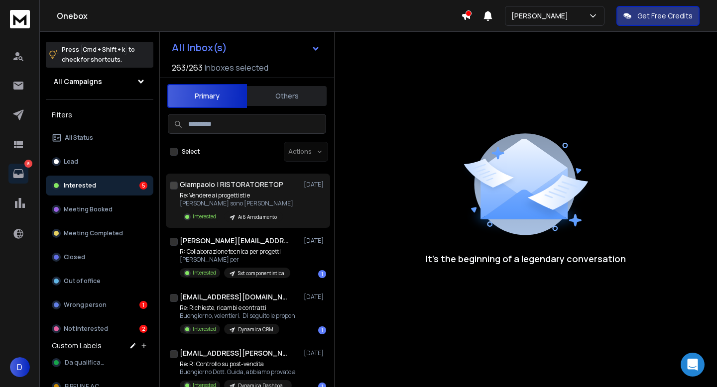
click at [296, 206] on div "Re: Vendere ai progettisti e Buongiorno Cristian sono Giampaolo uno Interested …" at bounding box center [253, 207] width 146 height 30
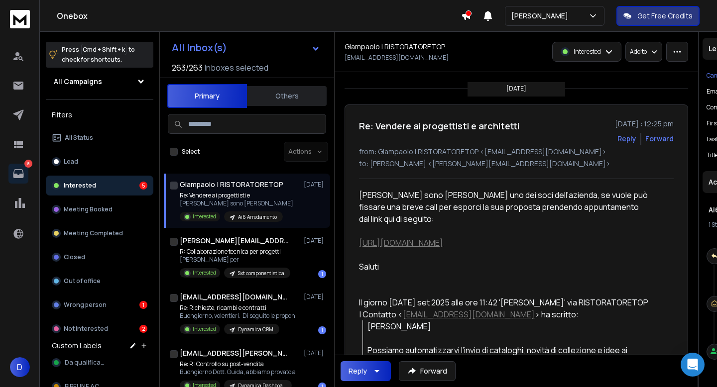
scroll to position [2, 0]
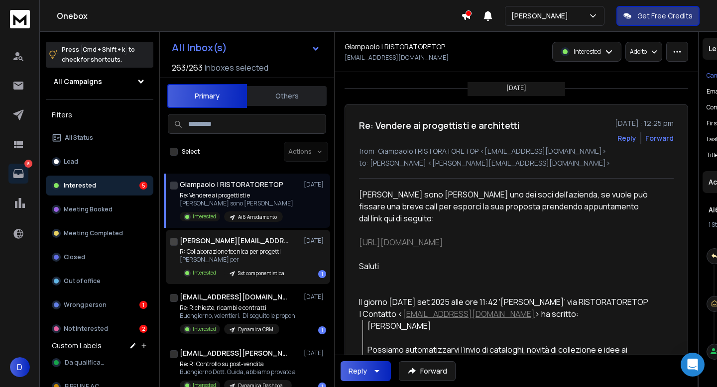
click at [295, 259] on div "R: Collaborazione tecnica per progetti Buongiorno Luca Mi scuso per Interested …" at bounding box center [253, 263] width 146 height 30
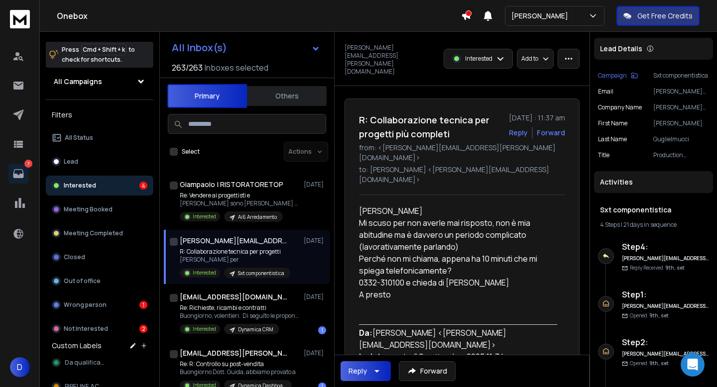
scroll to position [0, 0]
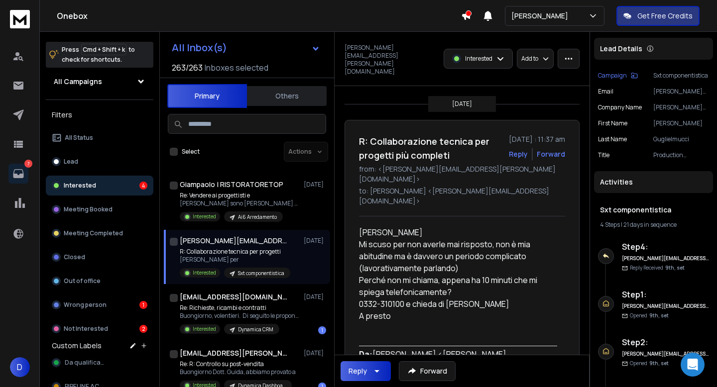
click at [572, 57] on button "button" at bounding box center [568, 59] width 22 height 20
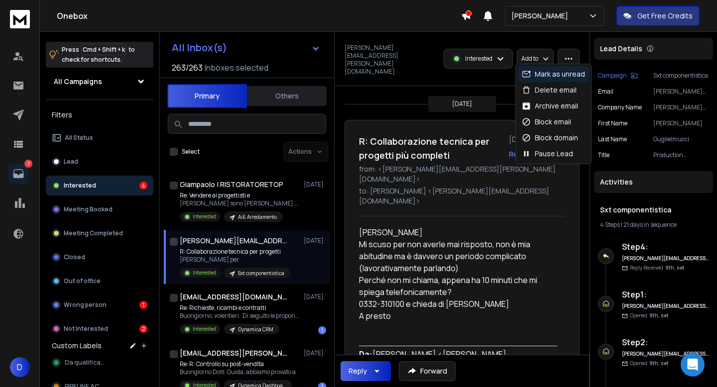
click at [566, 75] on div "Mark as unread" at bounding box center [553, 74] width 63 height 10
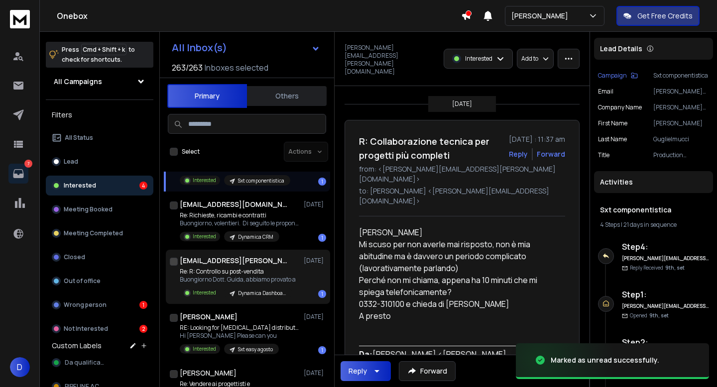
scroll to position [93, 0]
click at [303, 284] on div "Re: R: Controllo su post-vendita Buongiorno Dott. Guida, abbiamo provato a Inte…" at bounding box center [253, 282] width 146 height 30
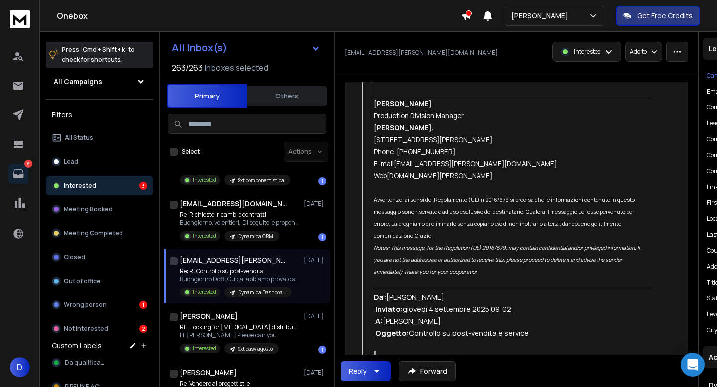
scroll to position [246, 0]
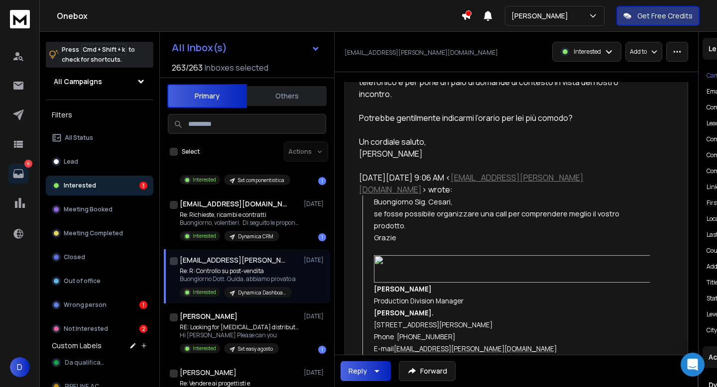
click at [444, 356] on span "www.aida-europe.com" at bounding box center [440, 360] width 106 height 9
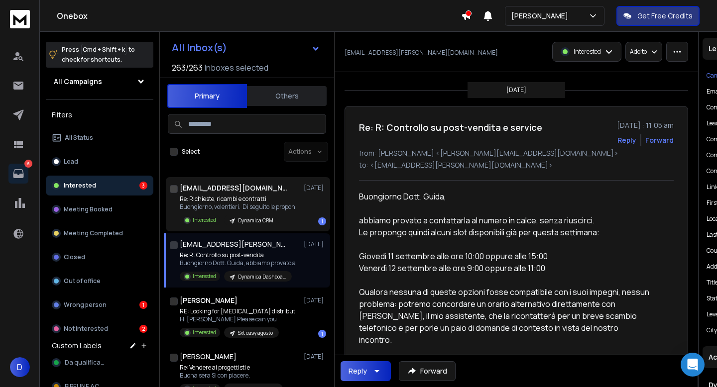
scroll to position [93, 0]
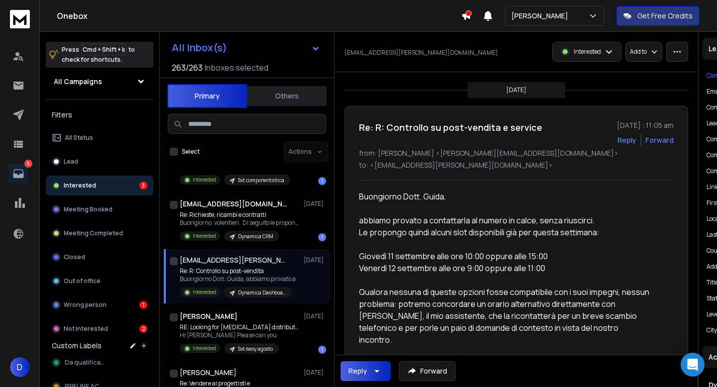
click at [695, 51] on div "dguida@aida-europe.com Interested Add to Interested Add to" at bounding box center [515, 52] width 363 height 40
click at [681, 52] on icon "button" at bounding box center [676, 51] width 9 height 9
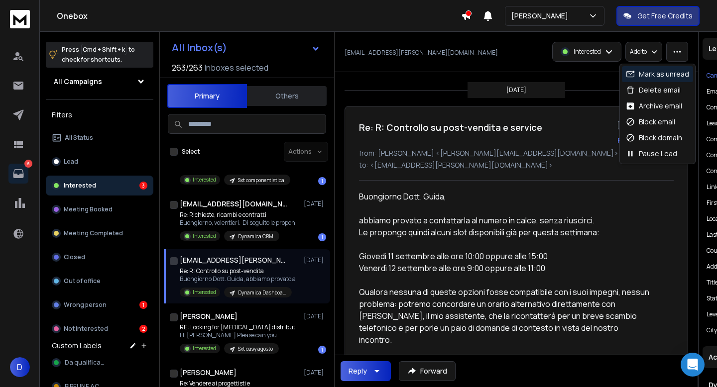
click at [667, 73] on div "Mark as unread" at bounding box center [657, 74] width 63 height 10
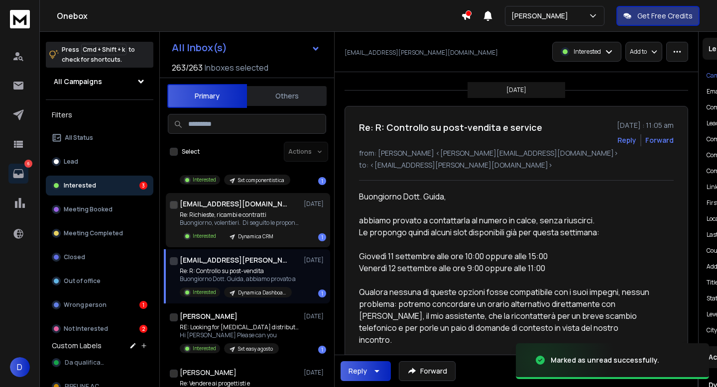
click at [298, 227] on div "Re: Richieste, ricambi e contratti Buongiorno, volentieri. Di seguito le propon…" at bounding box center [239, 226] width 119 height 30
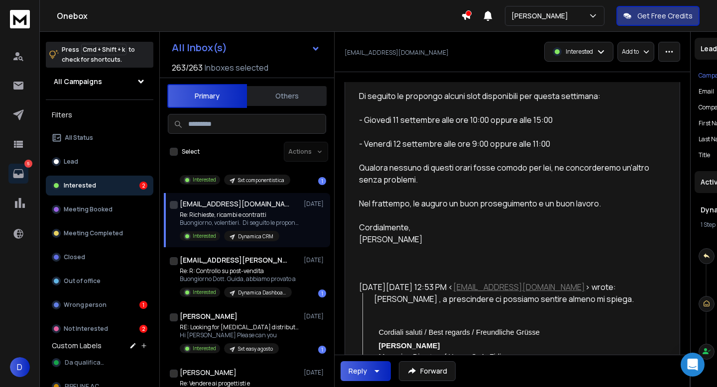
scroll to position [123, 0]
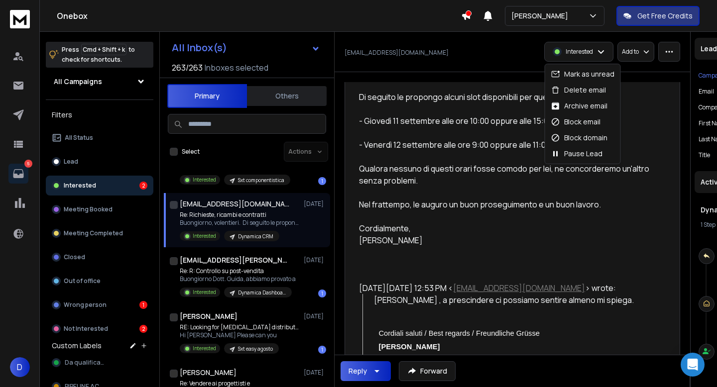
click at [665, 52] on icon "button" at bounding box center [668, 51] width 7 height 1
click at [589, 73] on div "Mark as unread" at bounding box center [582, 74] width 63 height 10
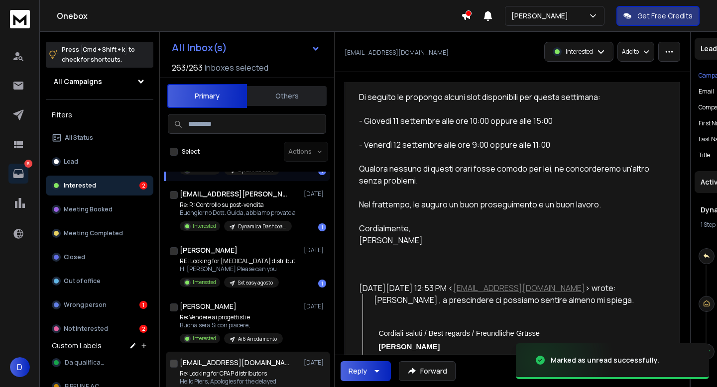
scroll to position [206, 0]
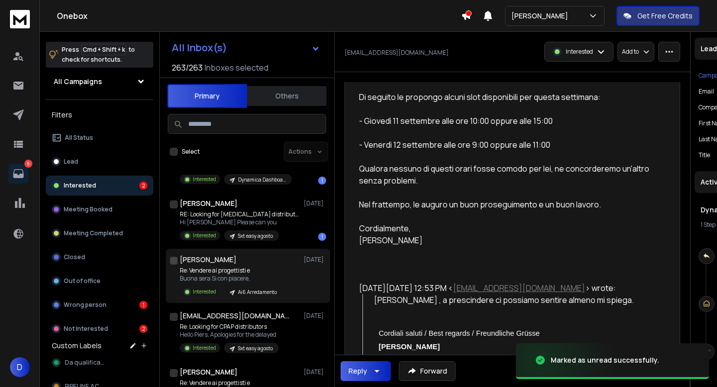
click at [288, 275] on div "Re: Vendere ai progettisti e Buona sera Si con piacere, Interested Ai6 Arredame…" at bounding box center [253, 282] width 146 height 30
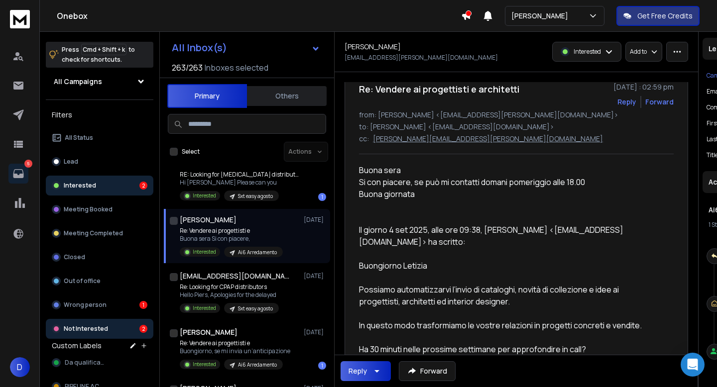
scroll to position [246, 0]
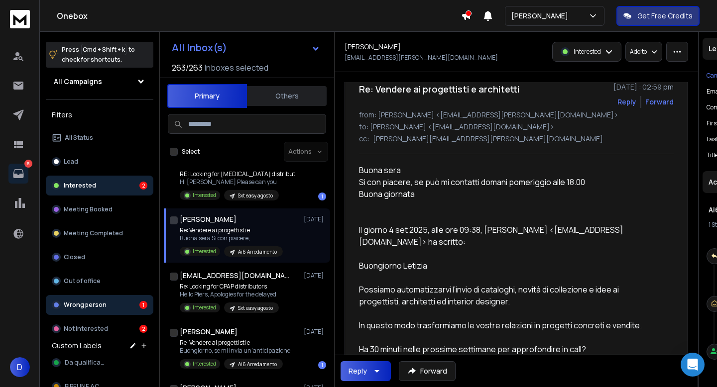
click at [102, 302] on p "Wrong person" at bounding box center [85, 305] width 43 height 8
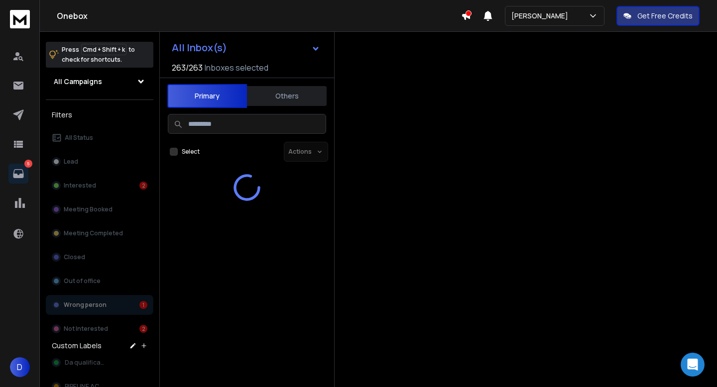
scroll to position [0, 0]
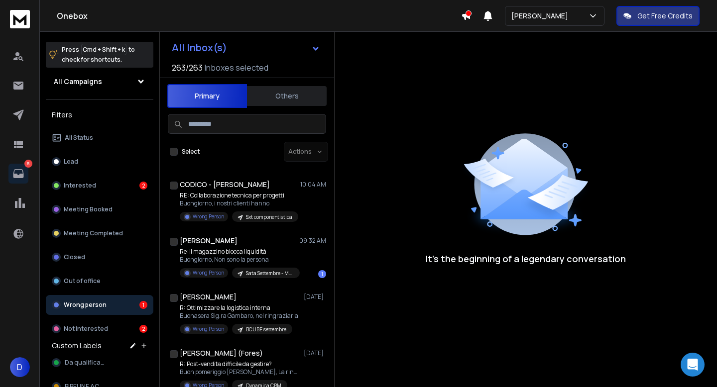
click at [439, 210] on div "It’s the beginning of a legendary conversation" at bounding box center [525, 196] width 382 height 329
click at [87, 188] on p "Interested" at bounding box center [80, 186] width 32 height 8
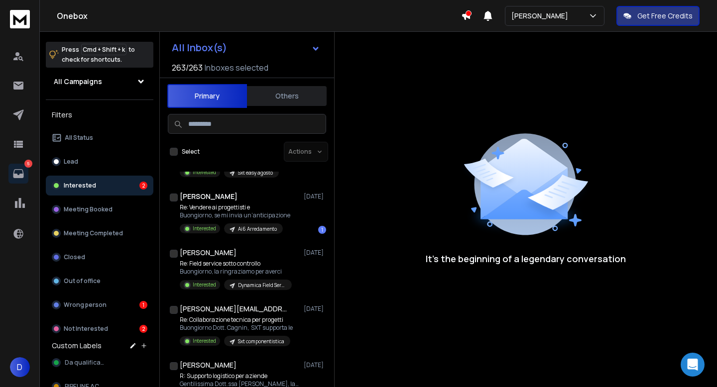
scroll to position [382, 0]
click at [71, 365] on span "Da qualificare" at bounding box center [86, 363] width 42 height 8
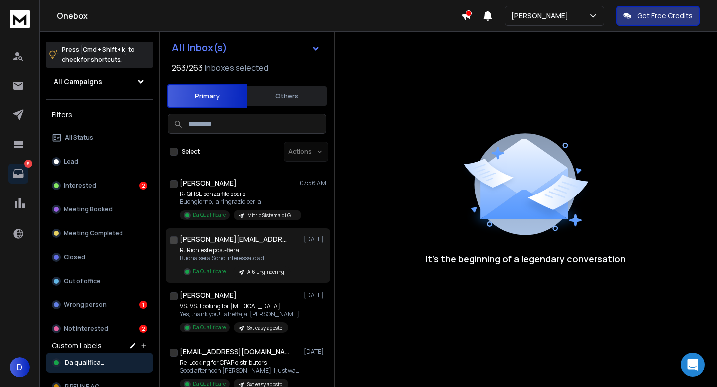
scroll to position [2, 0]
click at [287, 247] on p "R: Richieste post-fiera" at bounding box center [235, 250] width 111 height 8
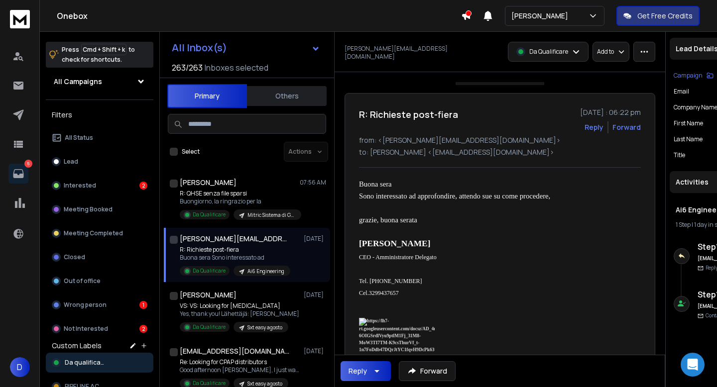
scroll to position [24, 0]
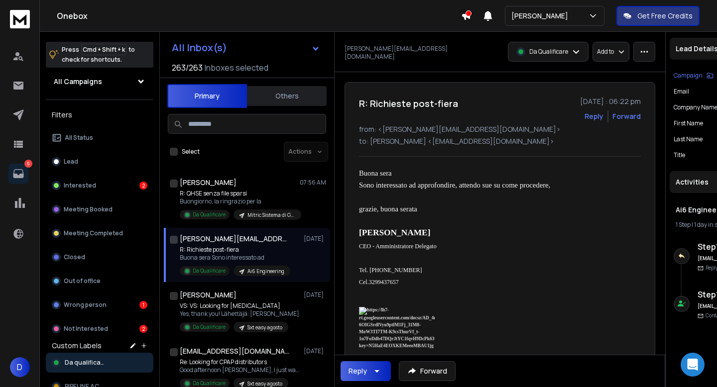
drag, startPoint x: 355, startPoint y: 235, endPoint x: 457, endPoint y: 240, distance: 102.2
copy span "MARCO LAZZARONI"
drag, startPoint x: 383, startPoint y: 130, endPoint x: 474, endPoint y: 132, distance: 91.6
click at [474, 132] on p "from: <m.lazzaroni@lazzaronisrl.com>" at bounding box center [500, 129] width 282 height 10
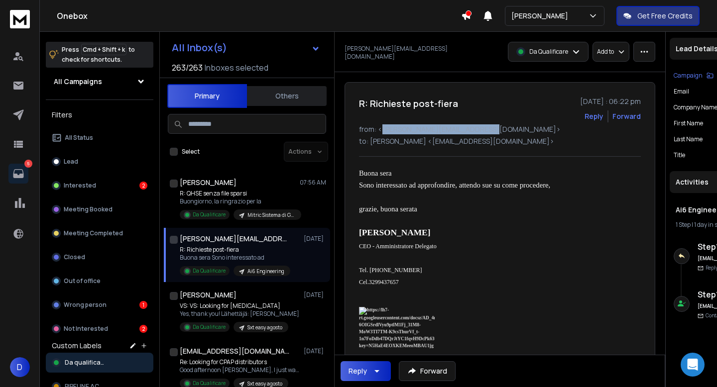
copy p "[PERSON_NAME][EMAIL_ADDRESS][DOMAIN_NAME]"
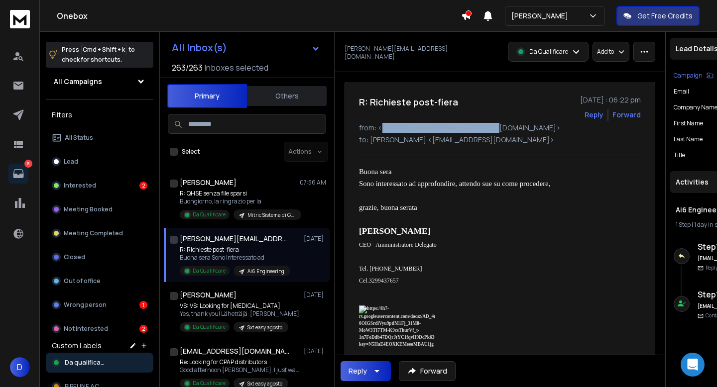
scroll to position [26, 0]
drag, startPoint x: 401, startPoint y: 282, endPoint x: 369, endPoint y: 285, distance: 32.0
click at [369, 285] on p "Cel.3299437657" at bounding box center [496, 279] width 274 height 12
copy span "3299437657"
click at [552, 54] on p "Da Qualificare" at bounding box center [548, 52] width 39 height 8
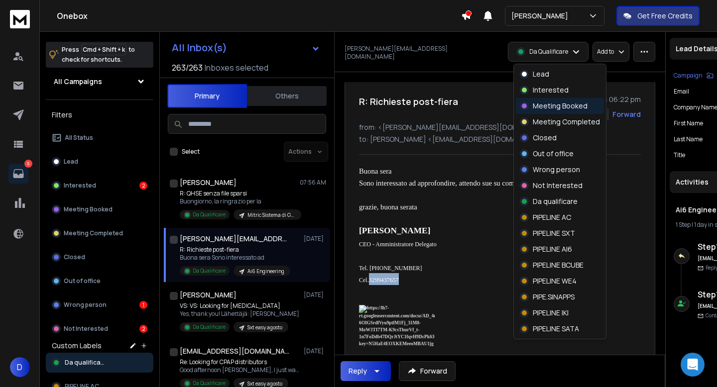
click at [557, 108] on p "Meeting Booked" at bounding box center [560, 106] width 55 height 10
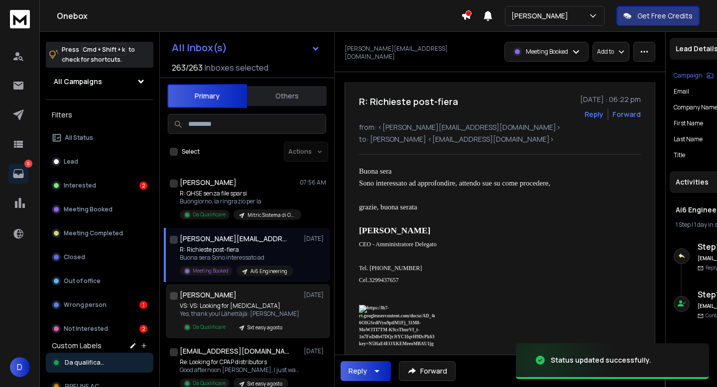
click at [296, 314] on div "VS: VS: Looking for CPAP Yes, thank you! Lähettäjä: Luca Da Qualificare Sxt eas…" at bounding box center [253, 317] width 146 height 30
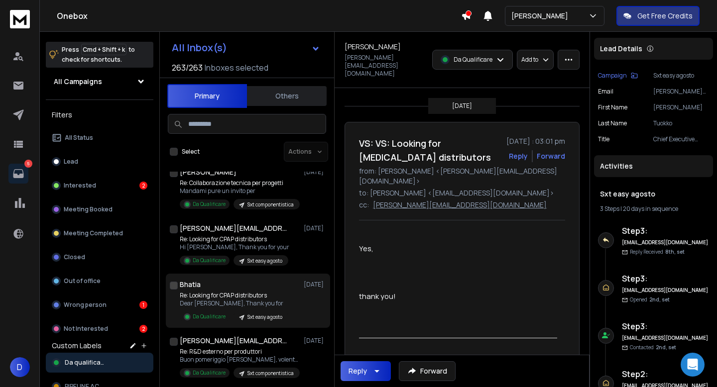
scroll to position [256, 0]
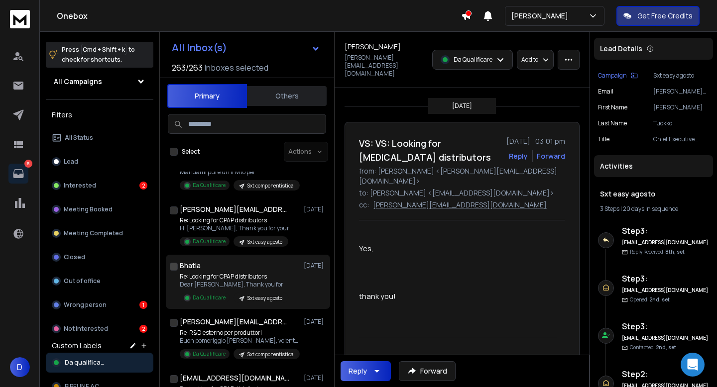
click at [304, 291] on div "Re: Looking for CPAP distributors Dear Luca, Thank you for Da Qualificare Sxt e…" at bounding box center [253, 288] width 146 height 30
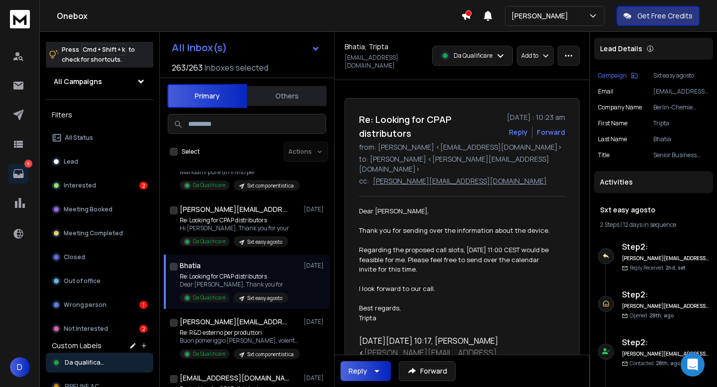
scroll to position [18, 0]
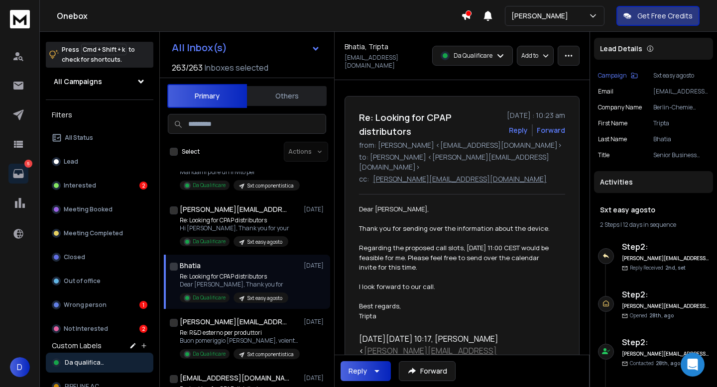
click at [480, 52] on p "Da Qualificare" at bounding box center [472, 56] width 39 height 8
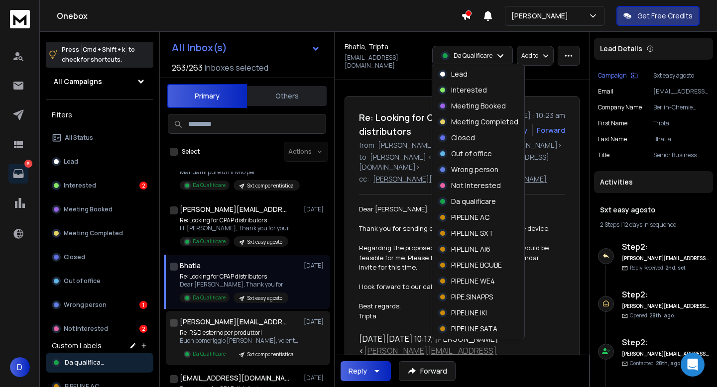
click at [290, 327] on div "a.dicocco@zerynth.com 01 Sep Re: R&D esterno per produttori Buon pomeriggio Ale…" at bounding box center [253, 338] width 146 height 42
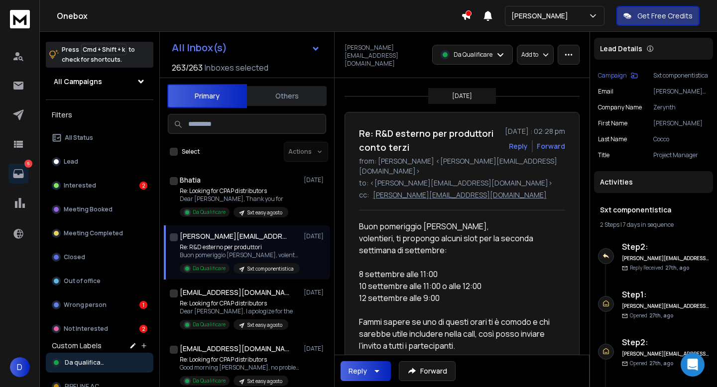
scroll to position [353, 0]
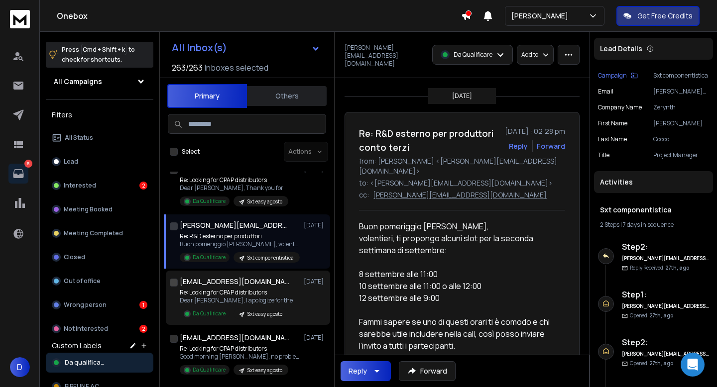
click at [304, 291] on div "Re: Looking for CPAP distributors Dear Edi, I apologize for the Da Qualificare …" at bounding box center [253, 304] width 146 height 30
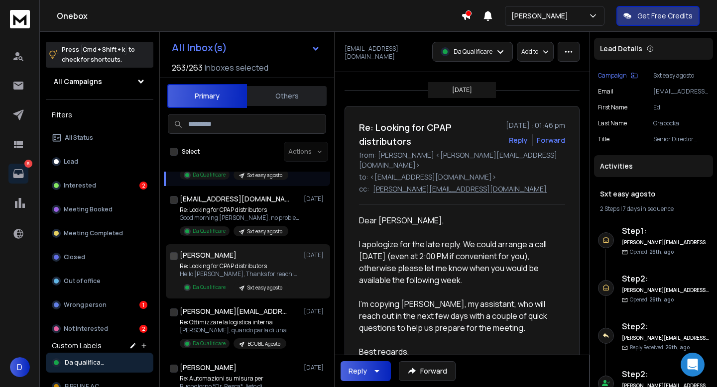
scroll to position [502, 0]
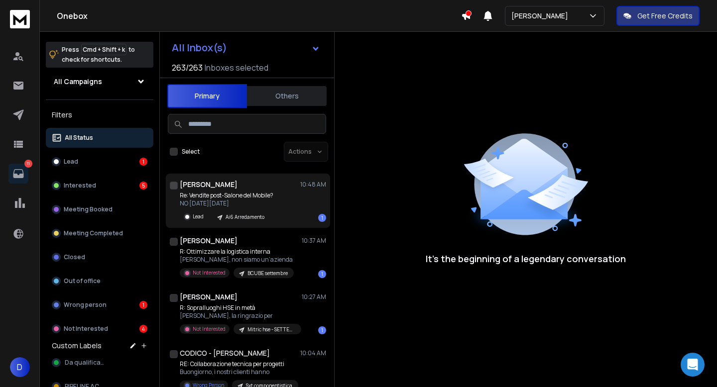
click at [309, 198] on div "Re: Vendite post-Salone del Mobile? NO [DATE][DATE] Lead Ai6 Arredamento 1" at bounding box center [253, 207] width 146 height 30
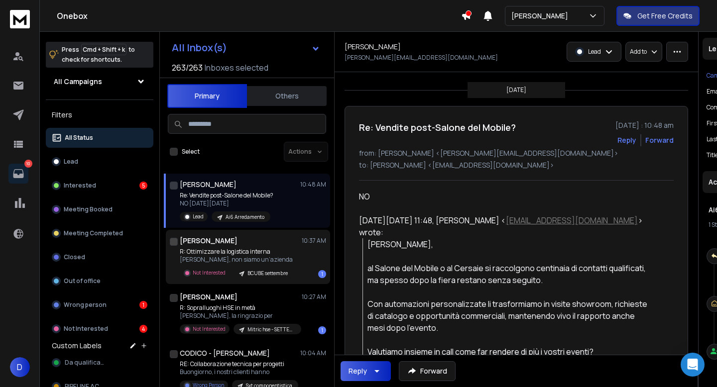
click at [309, 248] on div "R: Ottimizzare la logistica interna [PERSON_NAME], non siamo un’azienda Not Int…" at bounding box center [253, 263] width 146 height 30
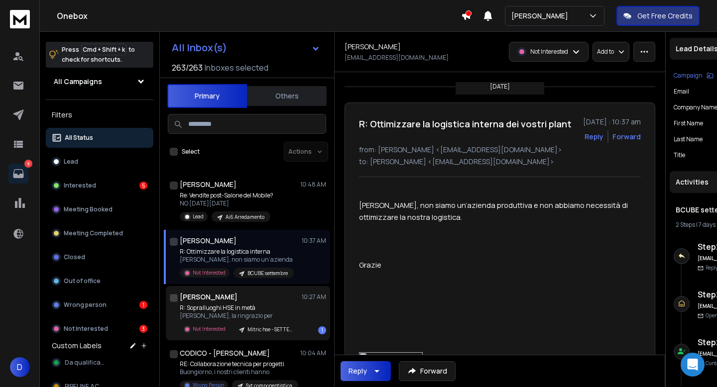
scroll to position [4, 0]
click at [272, 310] on p "R: Sopralluoghi HSE in metà" at bounding box center [239, 308] width 119 height 8
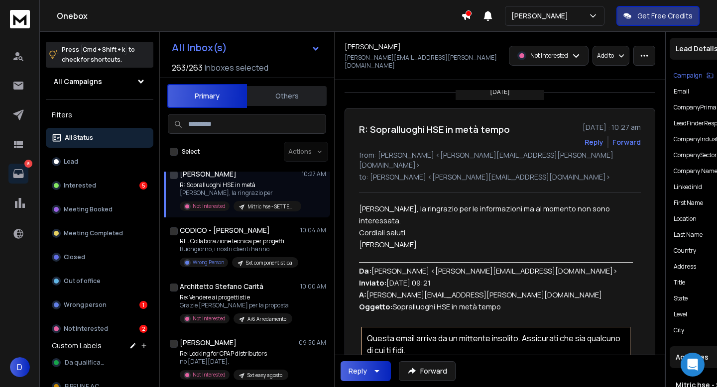
scroll to position [210, 0]
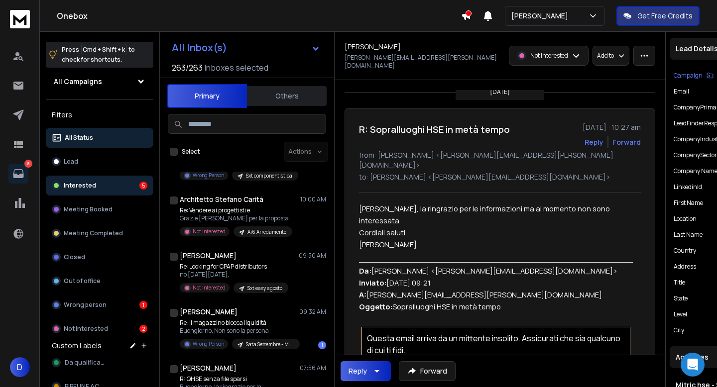
click at [125, 180] on button "Interested 5" at bounding box center [100, 186] width 108 height 20
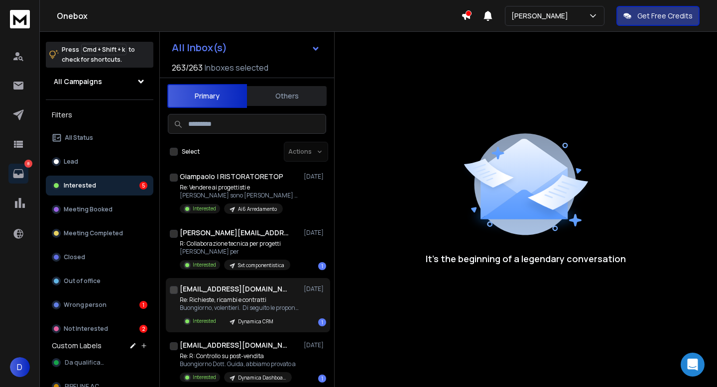
scroll to position [8, 0]
click at [302, 303] on div "Re: Richieste, ricambi e contratti [PERSON_NAME], volentieri. Di seguito le pro…" at bounding box center [253, 311] width 146 height 30
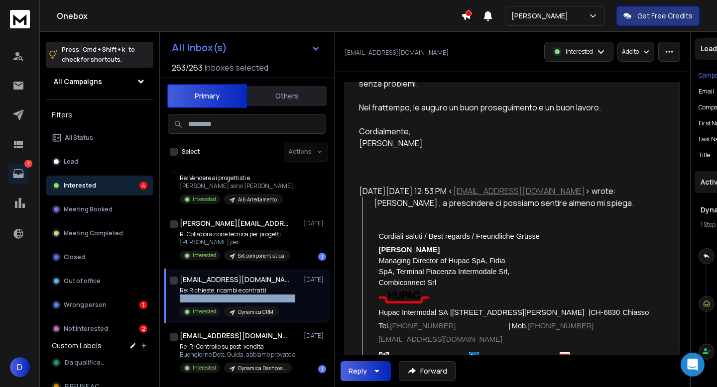
scroll to position [93, 0]
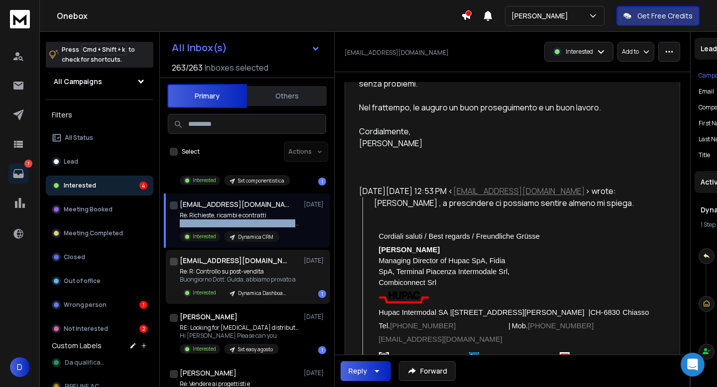
click at [293, 271] on p "Re: R: Controllo su post-vendita" at bounding box center [238, 272] width 116 height 8
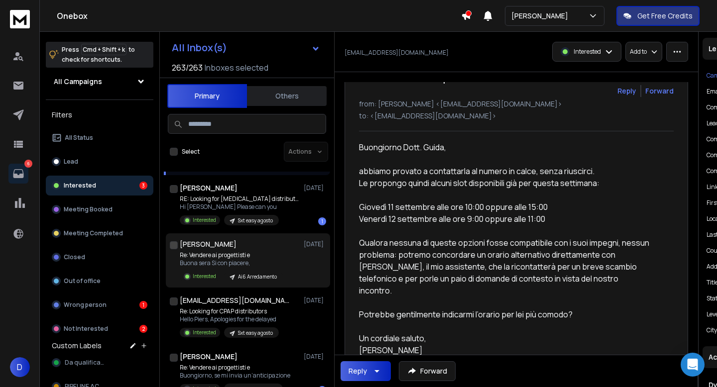
scroll to position [262, 0]
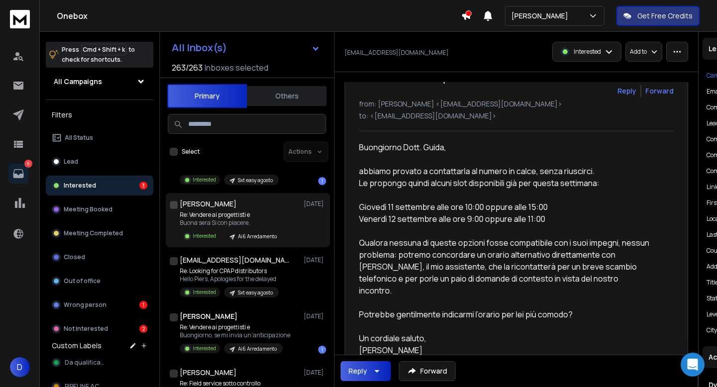
click at [297, 218] on div "Re: Vendere ai progettisti e Buona sera Si con piacere, Interested Ai6 Arredame…" at bounding box center [253, 226] width 146 height 30
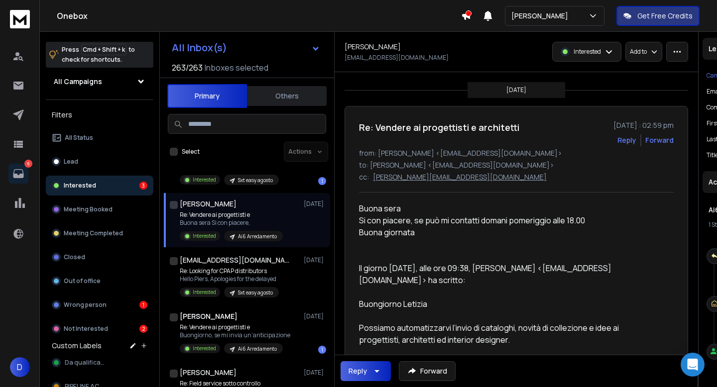
click at [577, 56] on div "Interested" at bounding box center [587, 51] width 68 height 19
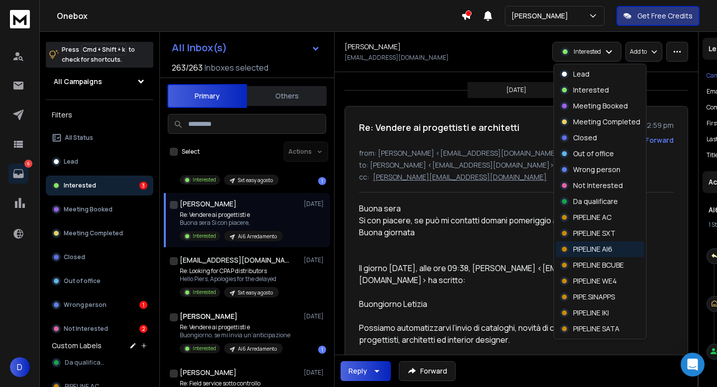
click at [611, 248] on p "PIPELINE AI6" at bounding box center [592, 249] width 39 height 10
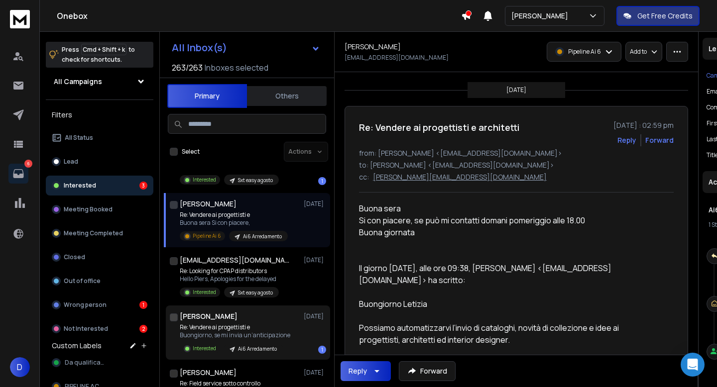
click at [293, 333] on div "Re: Vendere ai progettisti e Buongiorno, se mi invia un’anticipazione Intereste…" at bounding box center [253, 339] width 146 height 30
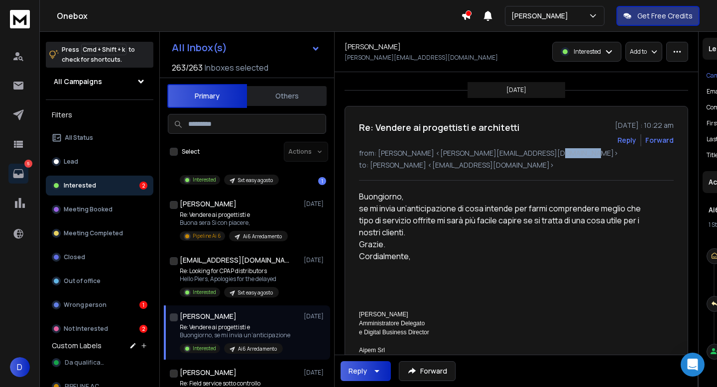
drag, startPoint x: 526, startPoint y: 155, endPoint x: 552, endPoint y: 156, distance: 25.9
click at [552, 156] on p "from: [PERSON_NAME] <[PERSON_NAME][EMAIL_ADDRESS][DOMAIN_NAME]>" at bounding box center [516, 153] width 315 height 10
copy p "[DOMAIN_NAME]"
click at [582, 58] on div "Interested" at bounding box center [587, 51] width 68 height 19
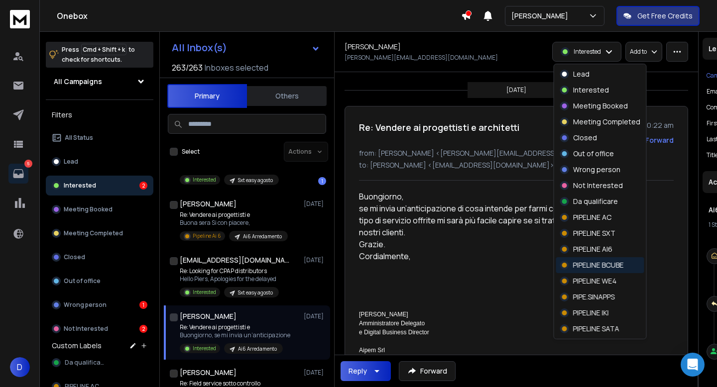
click at [574, 257] on div "PIPELINE BCUBE" at bounding box center [600, 265] width 88 height 16
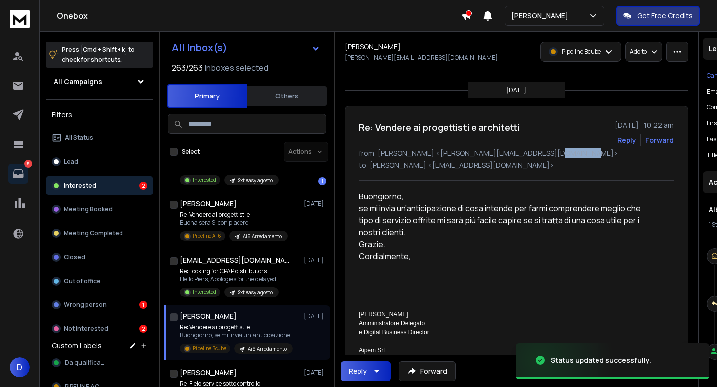
click at [580, 46] on div "Pipeline Bcube" at bounding box center [581, 51] width 80 height 19
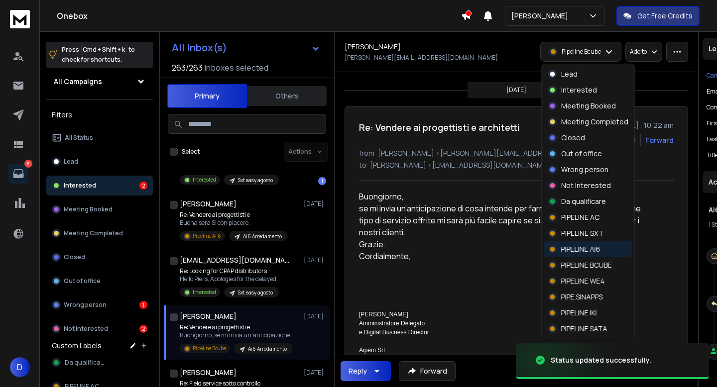
click at [580, 246] on p "PIPELINE AI6" at bounding box center [580, 249] width 39 height 10
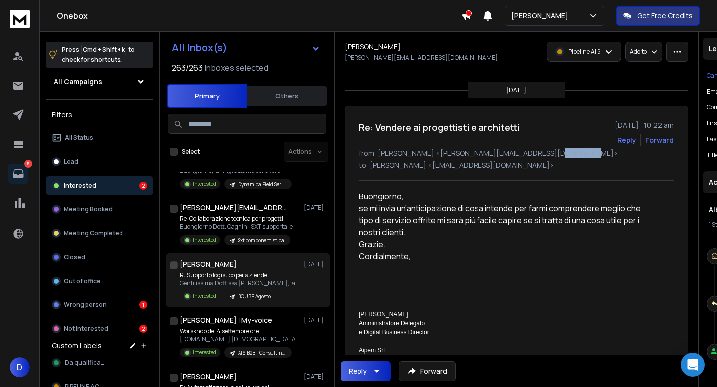
scroll to position [492, 0]
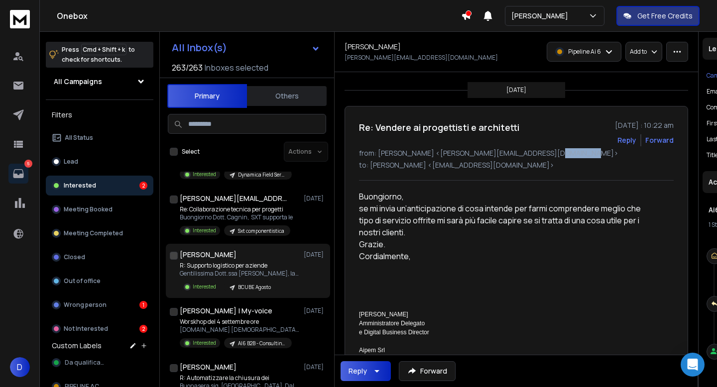
click at [285, 279] on div "R: Supporto logistico per aziende Gentilissima Dott.ssa [PERSON_NAME], la conta…" at bounding box center [239, 277] width 119 height 30
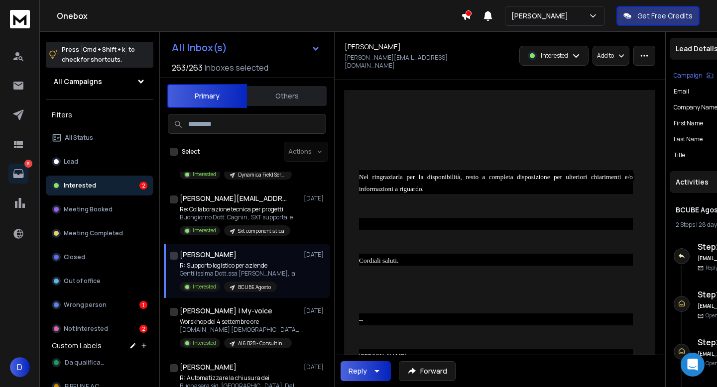
scroll to position [1119, 0]
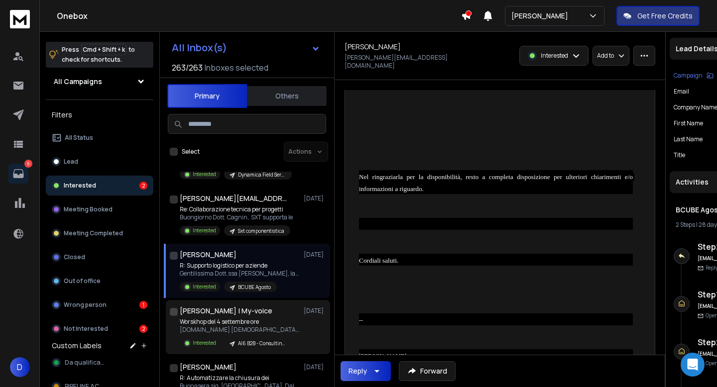
click at [289, 329] on p "[DOMAIN_NAME] [DEMOGRAPHIC_DATA], a seguito delle" at bounding box center [239, 330] width 119 height 8
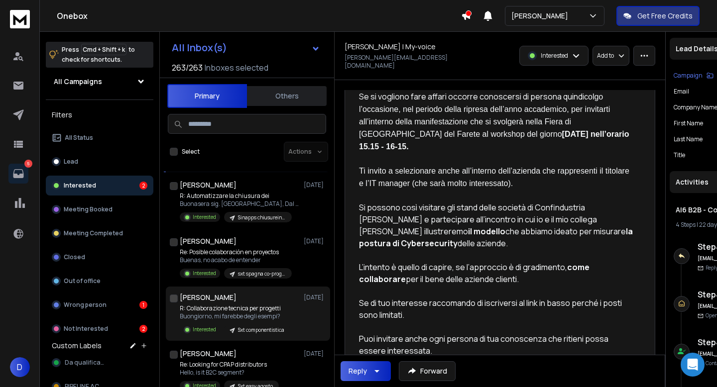
scroll to position [762, 0]
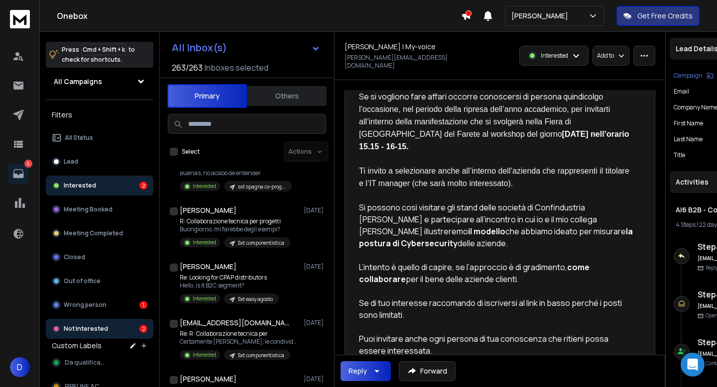
click at [122, 321] on button "Not Interested 2" at bounding box center [100, 329] width 108 height 20
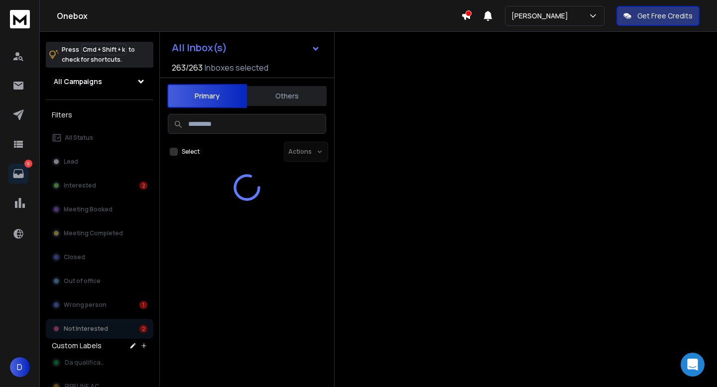
scroll to position [0, 0]
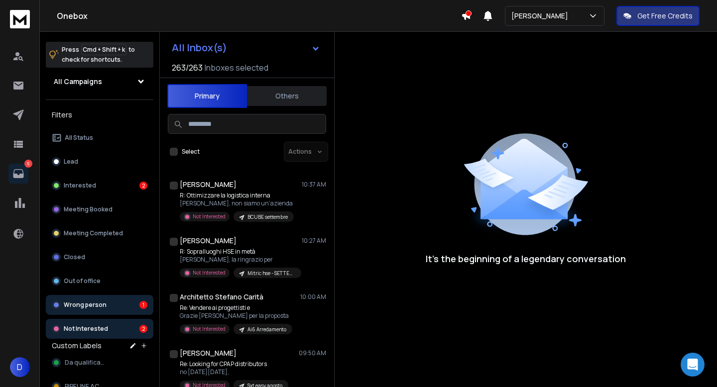
click at [126, 303] on button "Wrong person 1" at bounding box center [100, 305] width 108 height 20
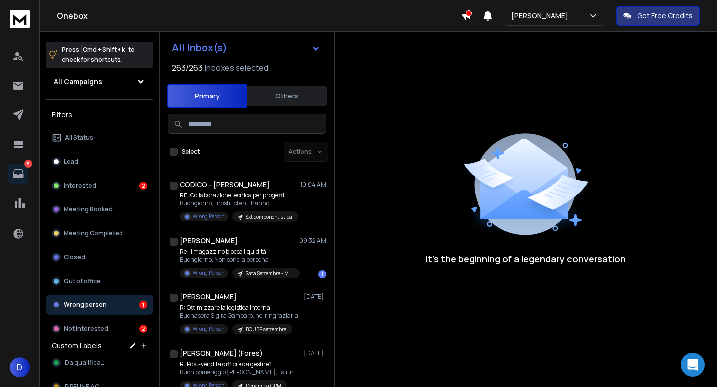
click at [479, 119] on div "It’s the beginning of a legendary conversation" at bounding box center [525, 196] width 382 height 329
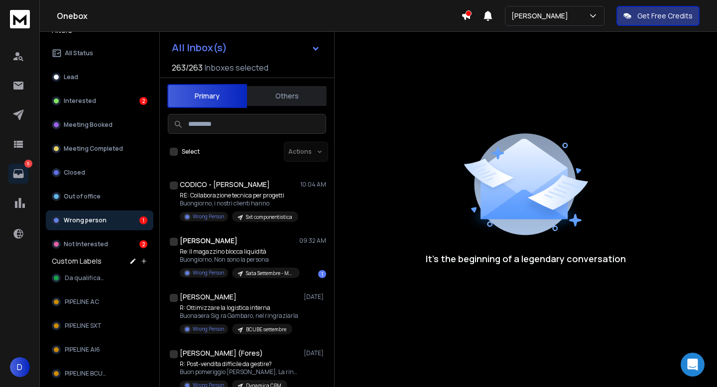
click at [98, 279] on span "Da qualificare" at bounding box center [86, 278] width 42 height 8
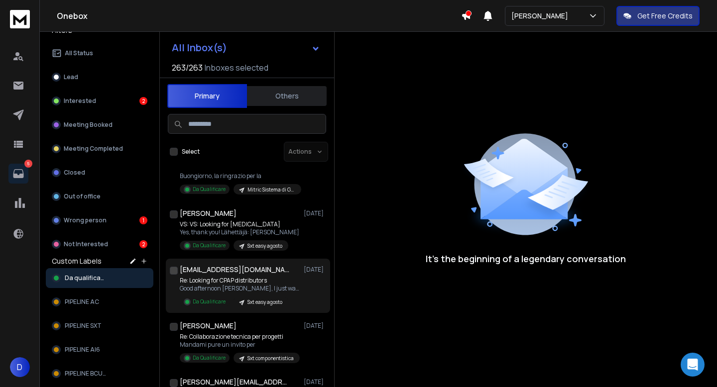
scroll to position [0, 0]
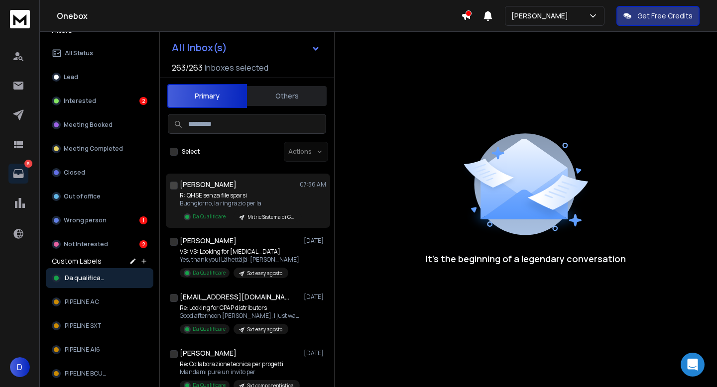
click at [312, 197] on div "R: QHSE senza file sparsi Buongiorno, la ringrazio per la Da Qualificare Mitric…" at bounding box center [253, 207] width 146 height 30
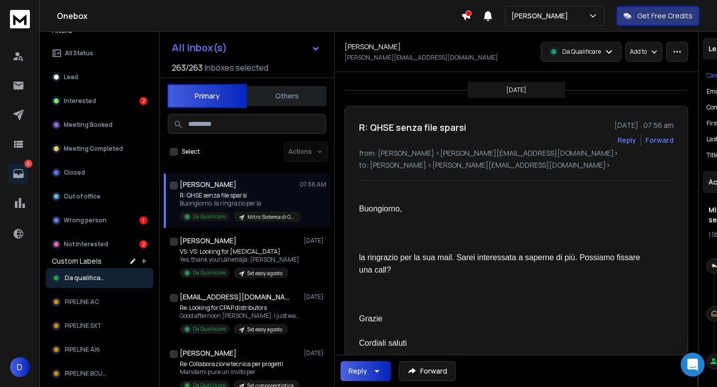
scroll to position [2, 0]
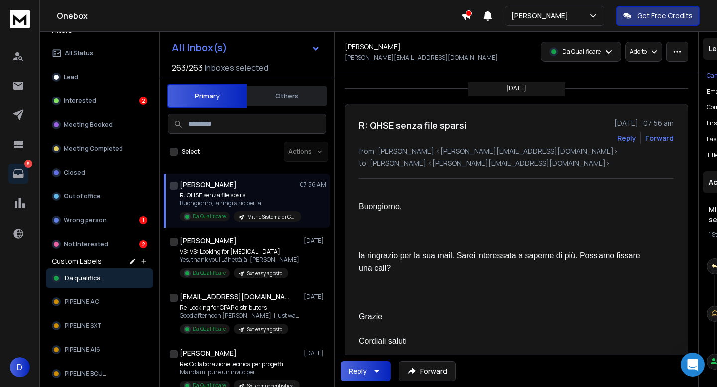
click at [570, 145] on div "R: QHSE senza file sparsi 10 September 2025 : 07:56 am Reply Forward from: Elis…" at bounding box center [516, 143] width 315 height 50
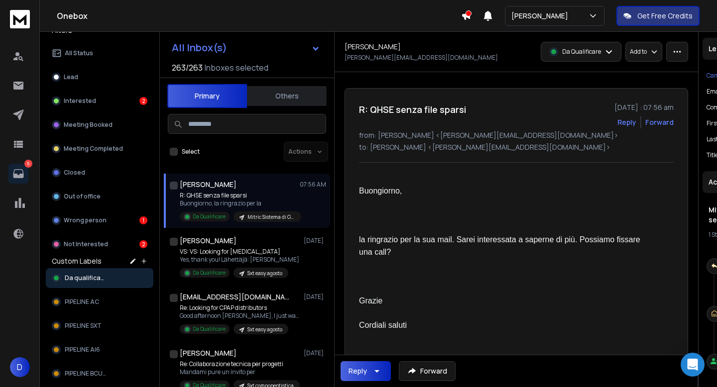
scroll to position [18, 0]
drag, startPoint x: 418, startPoint y: 133, endPoint x: 512, endPoint y: 140, distance: 94.3
click at [512, 140] on div "R: QHSE senza file sparsi 10 September 2025 : 07:56 am Reply Forward from: Elis…" at bounding box center [516, 127] width 315 height 50
click at [512, 136] on p "from: Elisa Maffè <Elisa.Maffe@bruschitech.com>" at bounding box center [516, 135] width 315 height 10
drag, startPoint x: 512, startPoint y: 135, endPoint x: 418, endPoint y: 135, distance: 94.1
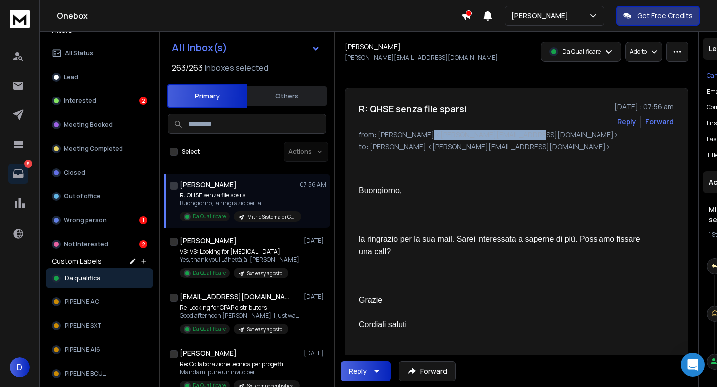
click at [418, 135] on p "from: Elisa Maffè <Elisa.Maffe@bruschitech.com>" at bounding box center [516, 135] width 315 height 10
copy p "Elisa.Maffe@bruschitech.com"
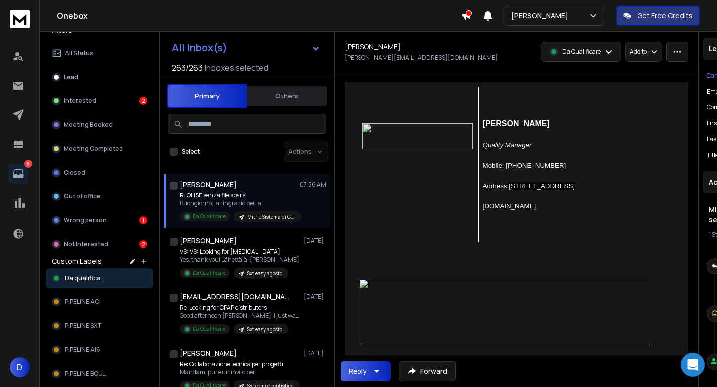
scroll to position [290, 0]
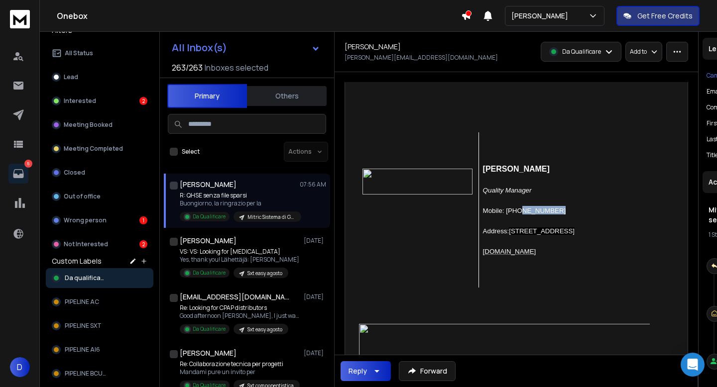
drag, startPoint x: 519, startPoint y: 209, endPoint x: 567, endPoint y: 214, distance: 48.0
click at [567, 214] on td "Elisa Maffè Quality Manager Mobile: +39 388 868 37 69 Address: Via Mendosio, 26…" at bounding box center [598, 209] width 238 height 155
copy span "388 868 37 69"
drag, startPoint x: 485, startPoint y: 186, endPoint x: 530, endPoint y: 187, distance: 44.8
click at [523, 188] on span "Quality Manager" at bounding box center [507, 190] width 49 height 7
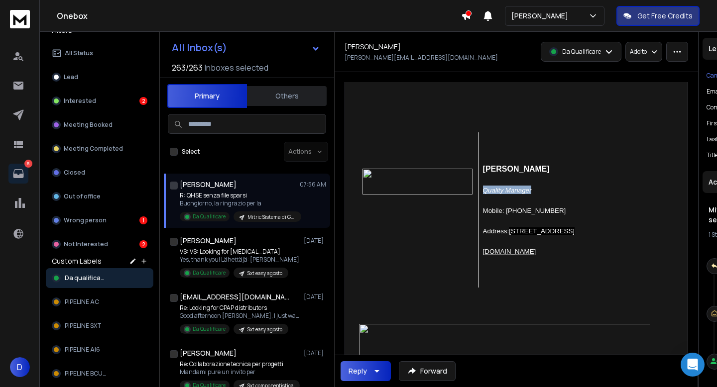
drag, startPoint x: 536, startPoint y: 187, endPoint x: 484, endPoint y: 188, distance: 51.8
click at [484, 188] on p "Quality Manager" at bounding box center [598, 190] width 230 height 8
copy span "Quality Manager"
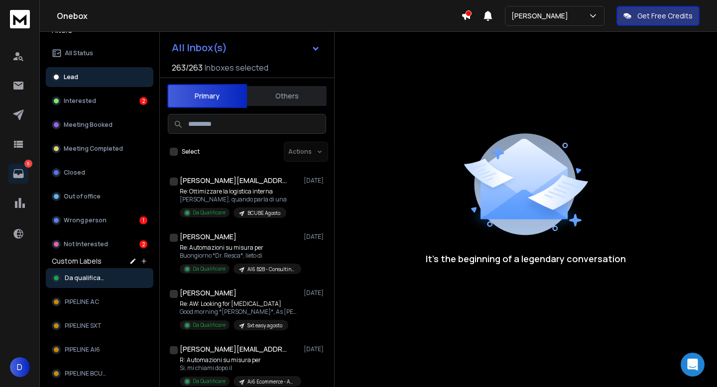
scroll to position [0, 0]
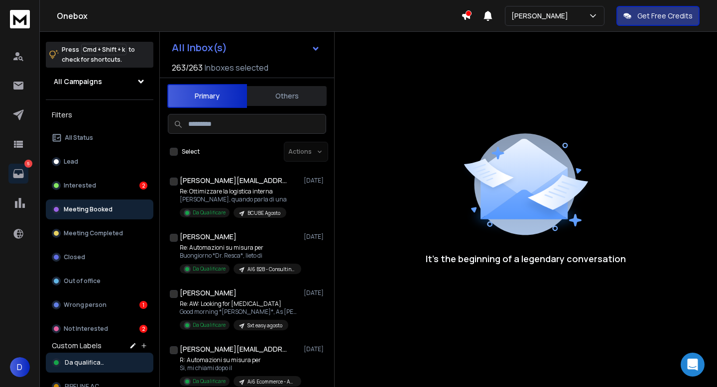
click at [98, 213] on p "Meeting Booked" at bounding box center [88, 210] width 49 height 8
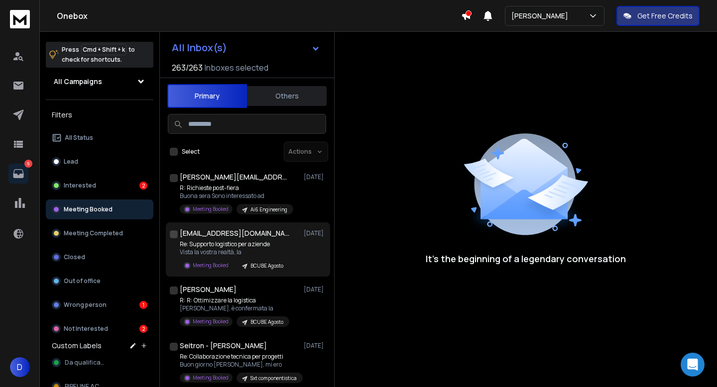
scroll to position [16, 0]
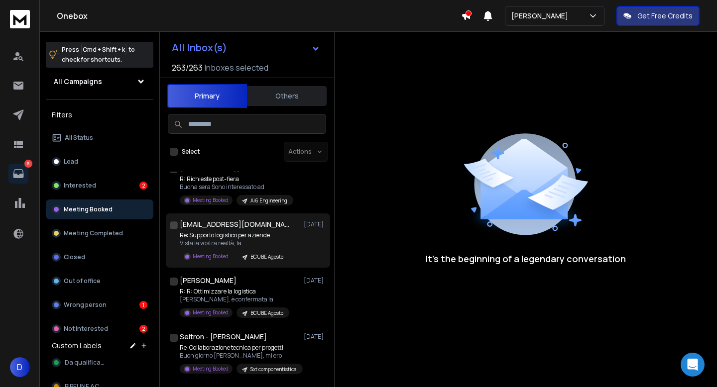
click at [286, 236] on p "Re: Supporto logistico per aziende" at bounding box center [235, 235] width 110 height 8
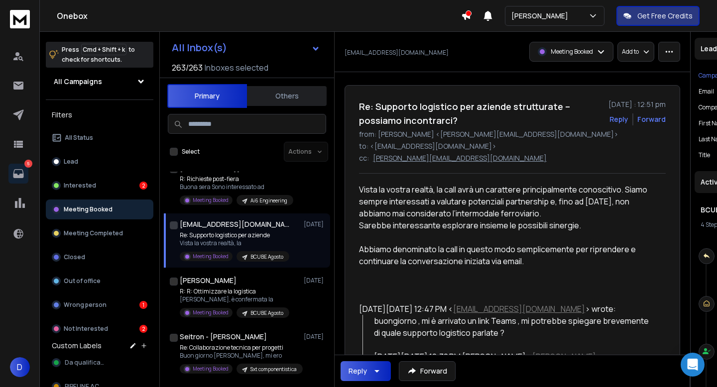
scroll to position [0, 0]
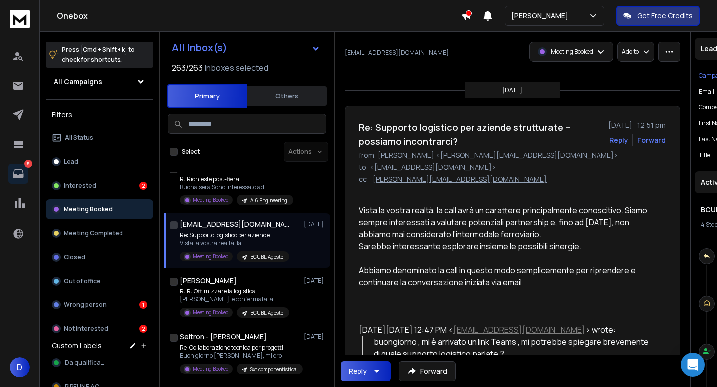
click at [609, 137] on button "Reply" at bounding box center [618, 140] width 19 height 10
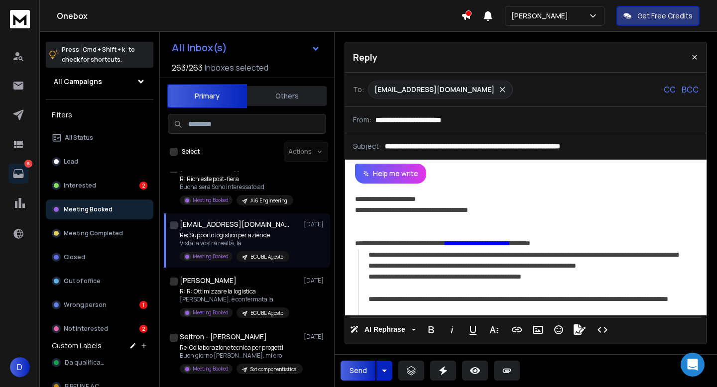
drag, startPoint x: 439, startPoint y: 245, endPoint x: 496, endPoint y: 245, distance: 57.2
click at [496, 246] on div "**********" at bounding box center [525, 250] width 361 height 132
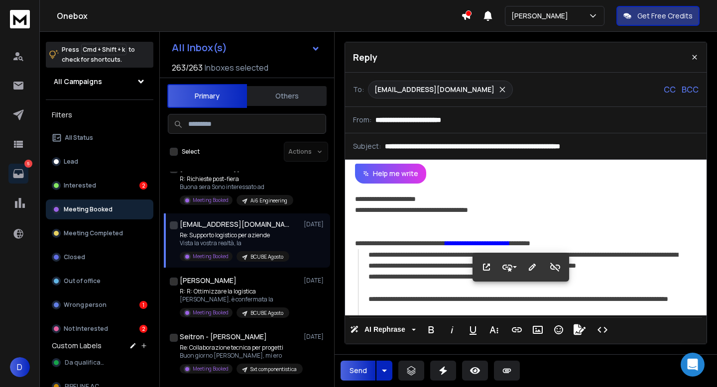
click at [417, 211] on div "**********" at bounding box center [520, 205] width 331 height 22
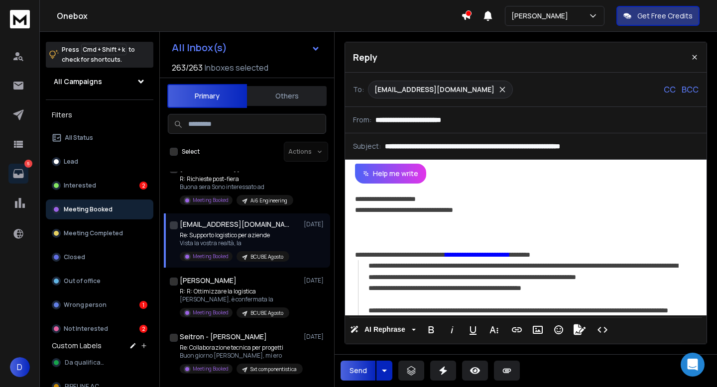
click at [355, 374] on button "Send" at bounding box center [357, 371] width 35 height 20
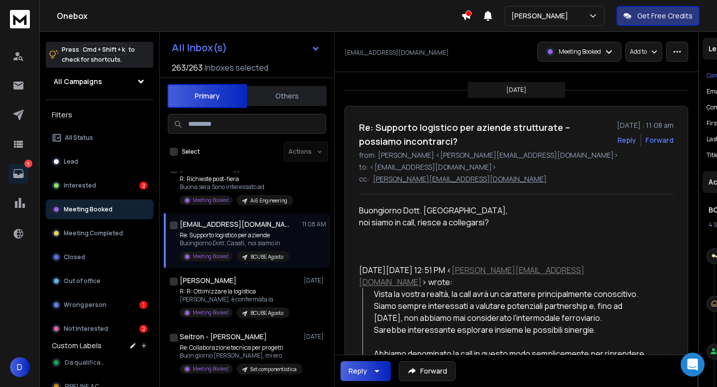
click at [672, 53] on icon "button" at bounding box center [676, 51] width 9 height 9
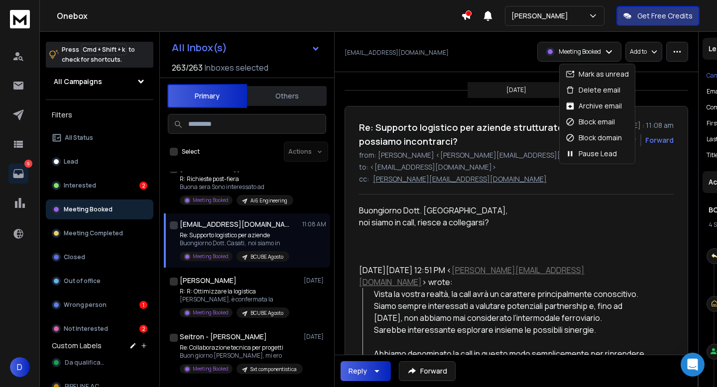
click at [515, 220] on div "Buongiorno Dott. Casati, noi siamo in call, riesce a collegarsi?" at bounding box center [504, 217] width 291 height 24
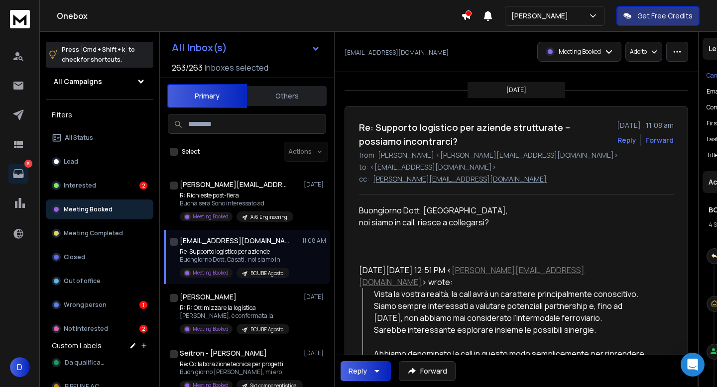
click at [617, 140] on button "Reply" at bounding box center [626, 140] width 19 height 10
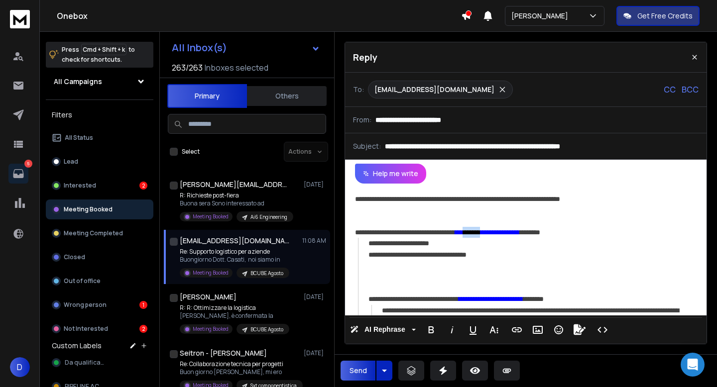
drag, startPoint x: 501, startPoint y: 233, endPoint x: 537, endPoint y: 236, distance: 35.5
click at [537, 236] on div "**********" at bounding box center [524, 250] width 358 height 132
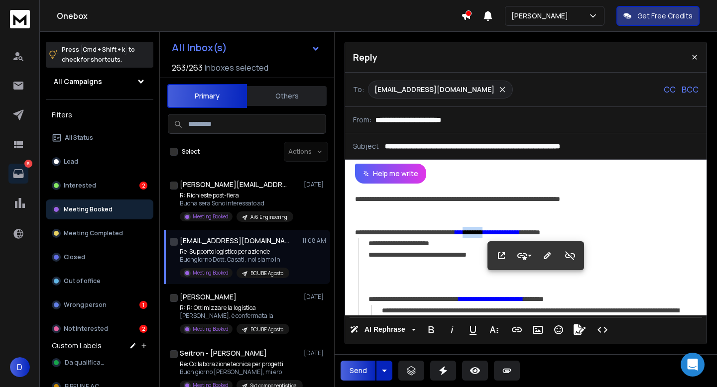
click at [562, 217] on div at bounding box center [524, 221] width 338 height 11
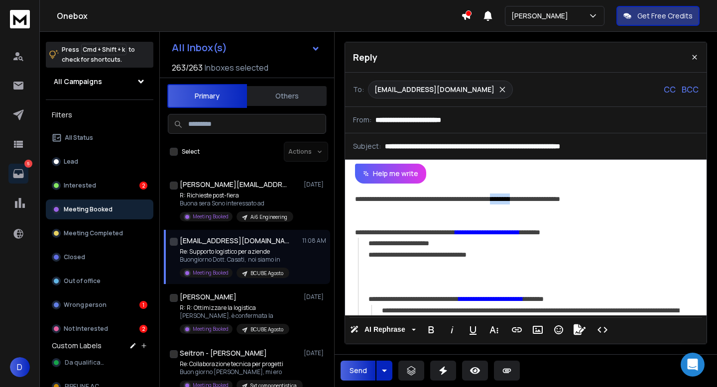
drag, startPoint x: 535, startPoint y: 200, endPoint x: 561, endPoint y: 202, distance: 26.0
click at [560, 202] on div "**********" at bounding box center [520, 199] width 331 height 11
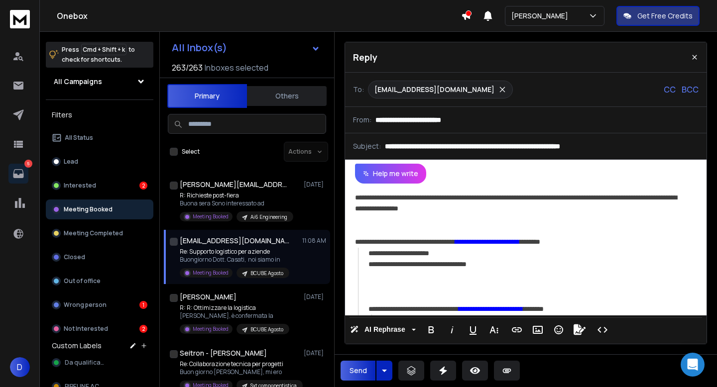
scroll to position [2, 0]
click at [543, 209] on div "**********" at bounding box center [520, 203] width 331 height 22
click at [553, 208] on div "**********" at bounding box center [520, 203] width 331 height 22
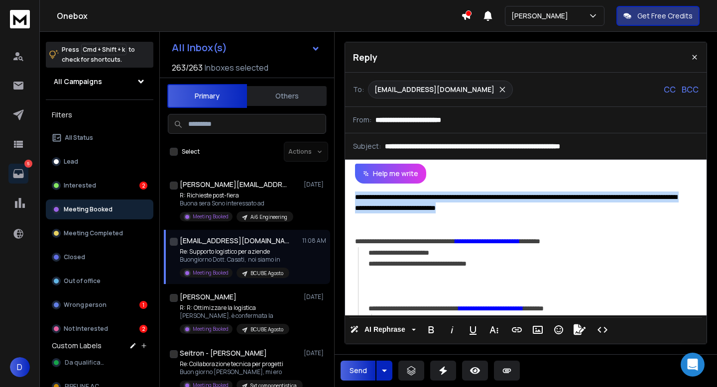
copy div "**********"
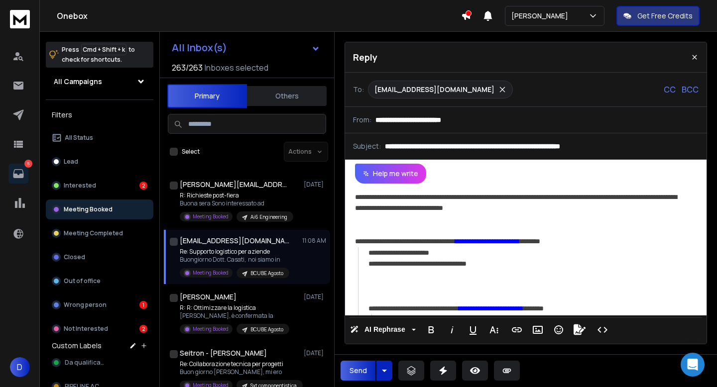
click at [357, 371] on button "Send" at bounding box center [357, 371] width 35 height 20
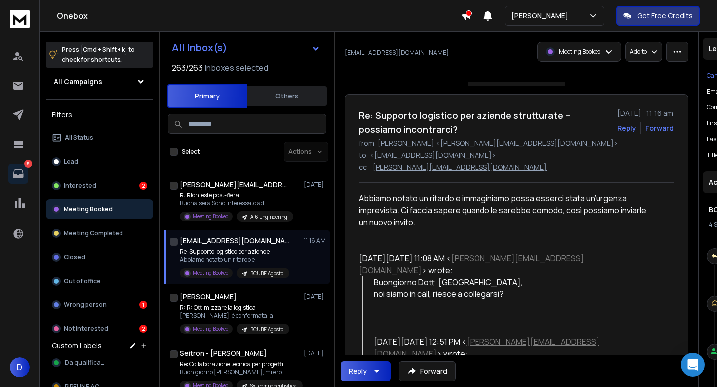
scroll to position [23, 0]
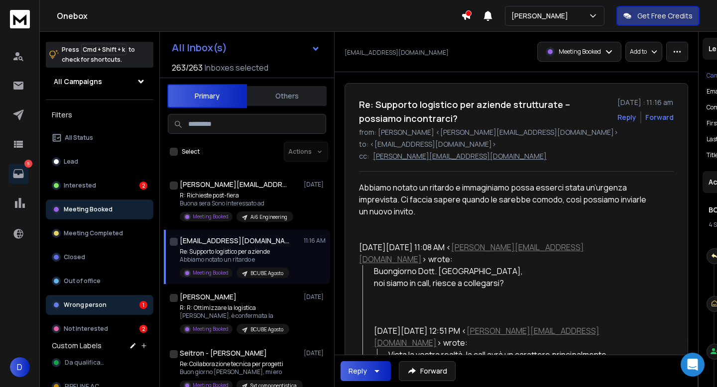
click at [99, 305] on p "Wrong person" at bounding box center [85, 305] width 43 height 8
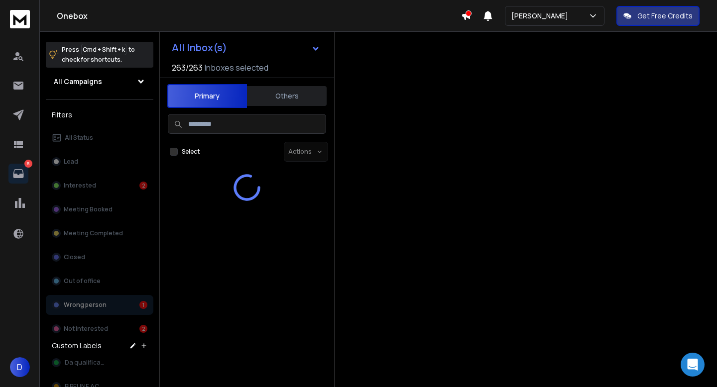
scroll to position [0, 0]
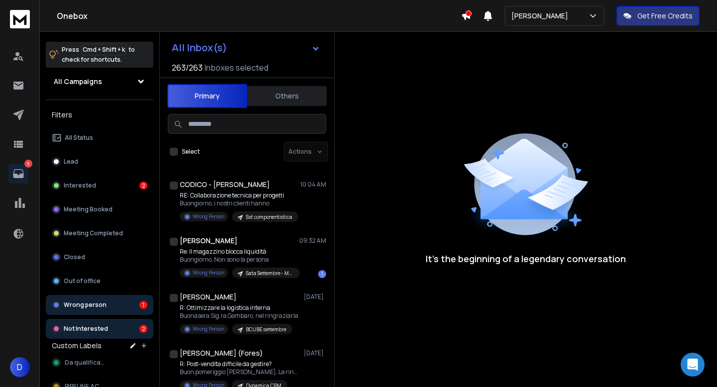
click at [122, 333] on button "Not Interested 2" at bounding box center [100, 329] width 108 height 20
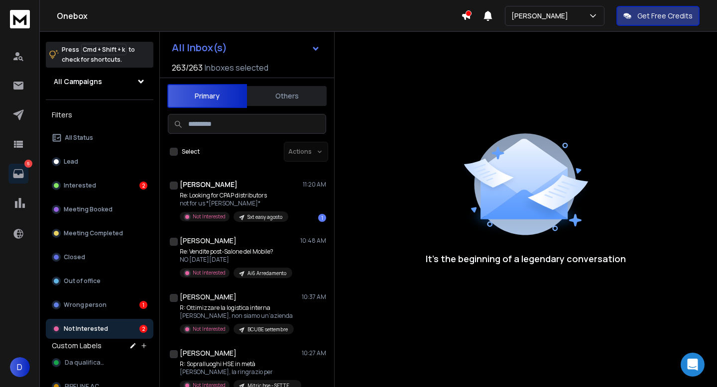
click at [447, 255] on p "It’s the beginning of a legendary conversation" at bounding box center [526, 259] width 200 height 14
click at [552, 17] on p "[PERSON_NAME]" at bounding box center [541, 16] width 61 height 10
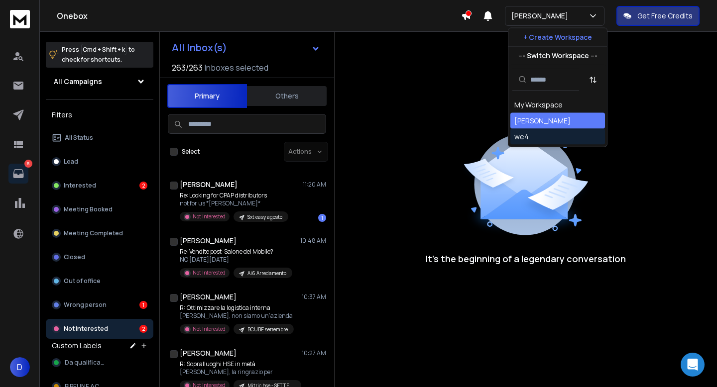
click at [548, 134] on div "we4" at bounding box center [557, 137] width 95 height 16
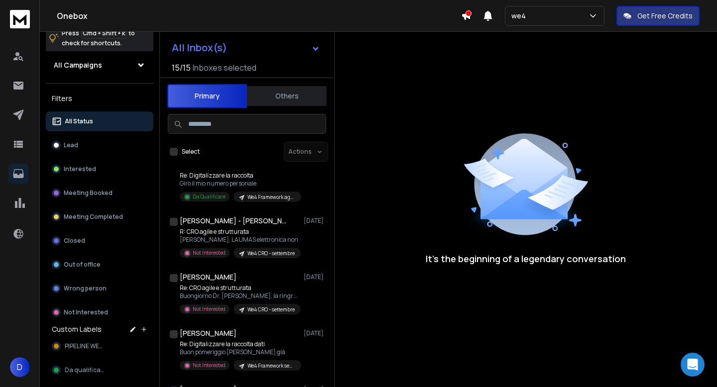
scroll to position [88, 0]
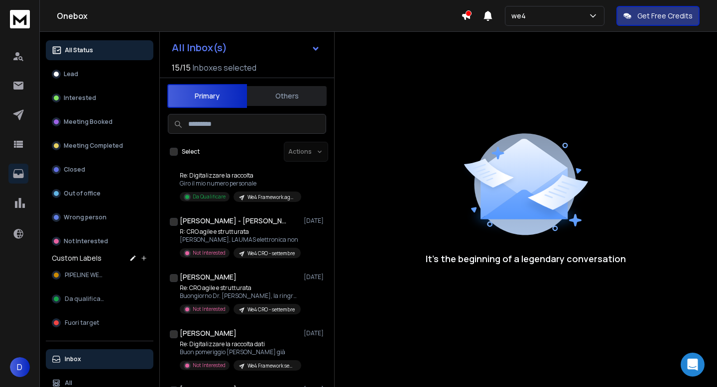
click at [101, 298] on span "Da qualificare" at bounding box center [86, 299] width 42 height 8
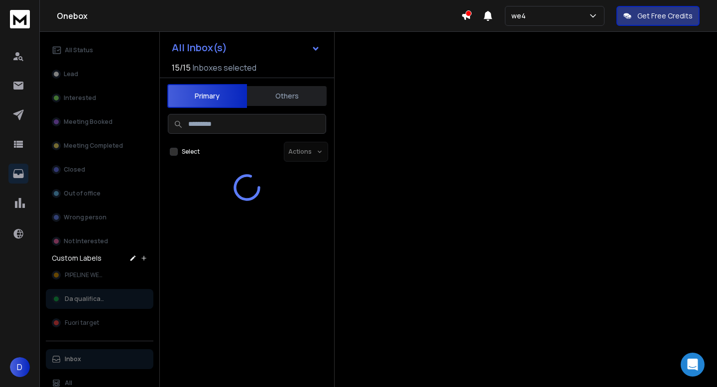
scroll to position [0, 0]
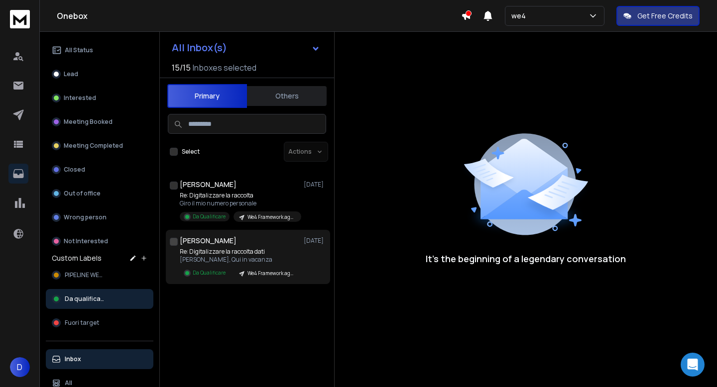
click at [257, 253] on p "Re: Digitalizzare la raccolta dati" at bounding box center [239, 252] width 119 height 8
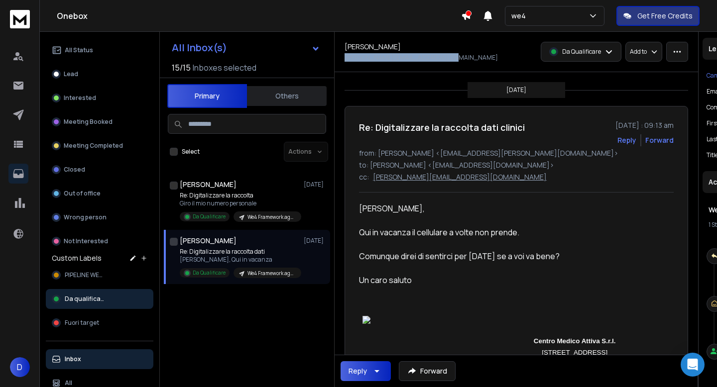
drag, startPoint x: 345, startPoint y: 59, endPoint x: 432, endPoint y: 59, distance: 87.1
click at [431, 58] on div "[PERSON_NAME] [PERSON_NAME] [EMAIL_ADDRESS][PERSON_NAME][DOMAIN_NAME]" at bounding box center [428, 52] width 169 height 20
copy p "[PERSON_NAME][EMAIL_ADDRESS][DOMAIN_NAME]"
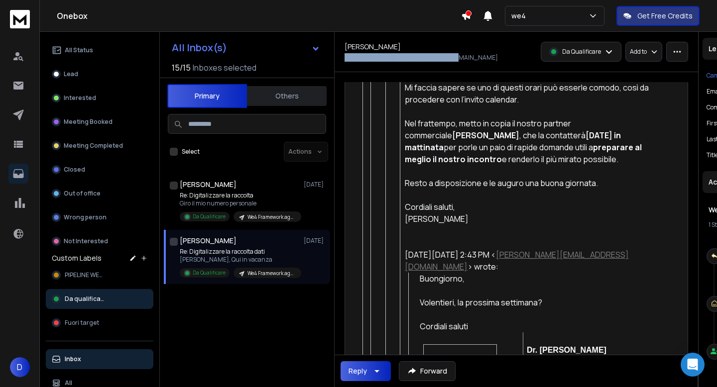
scroll to position [1214, 0]
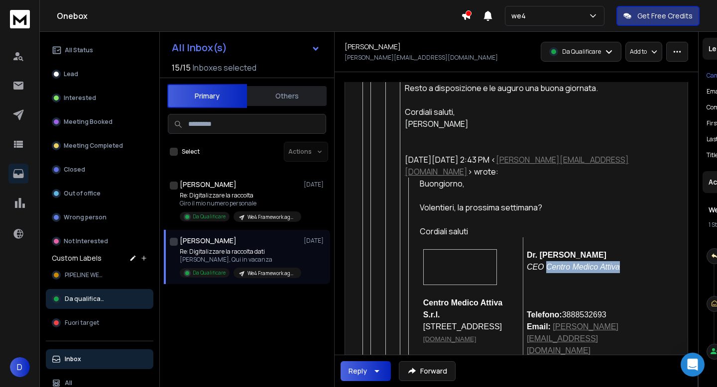
drag, startPoint x: 529, startPoint y: 227, endPoint x: 602, endPoint y: 232, distance: 73.8
click at [602, 237] on td "Dr. [PERSON_NAME] CEO Centro Medico Attiva Telefono: [PHONE_NUMBER] Email: [PER…" at bounding box center [586, 296] width 127 height 119
copy em "Centro Medico Attiva"
click at [575, 52] on p "Da Qualificare" at bounding box center [581, 52] width 39 height 8
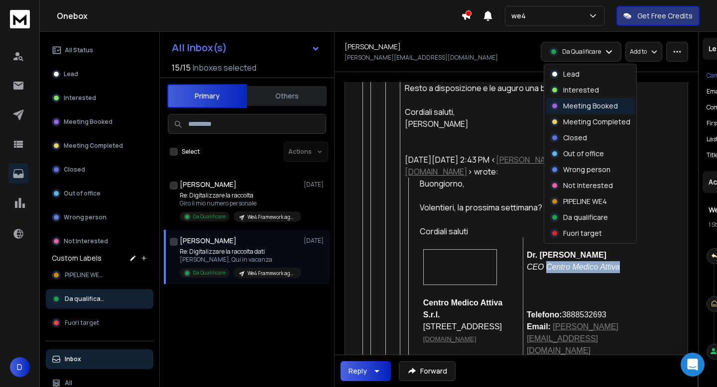
click at [583, 108] on p "Meeting Booked" at bounding box center [590, 106] width 55 height 10
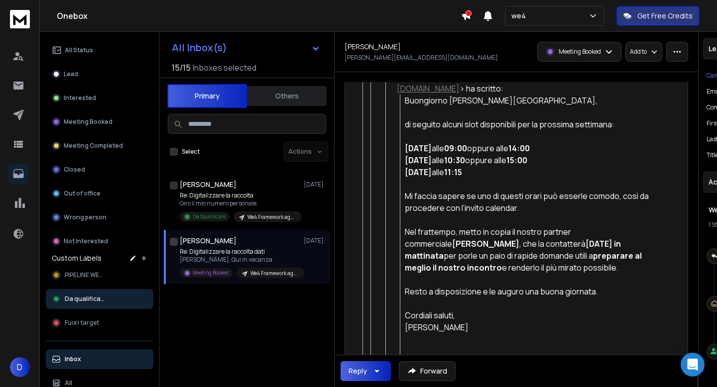
scroll to position [874, 0]
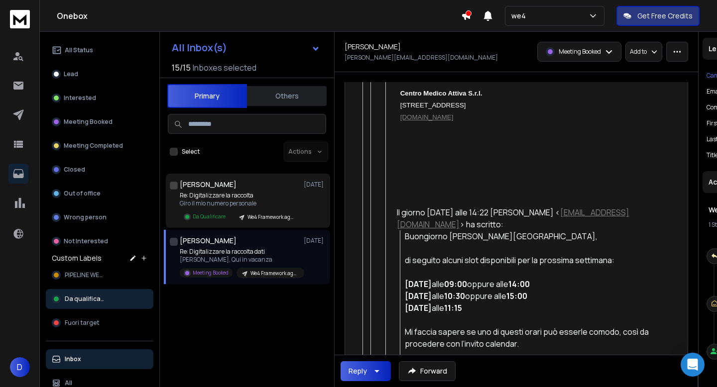
click at [240, 192] on p "Re: Digitalizzare la raccolta" at bounding box center [239, 196] width 119 height 8
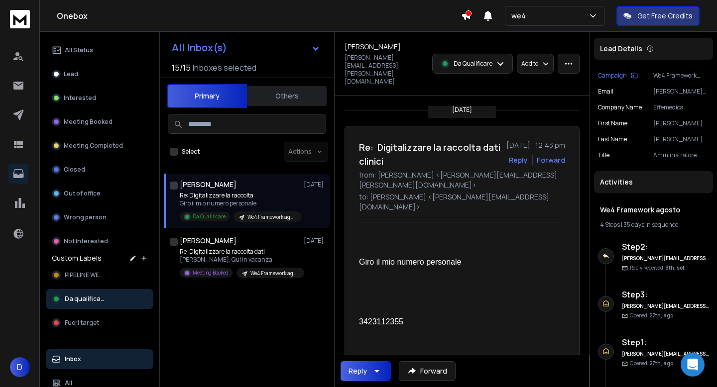
scroll to position [6, 0]
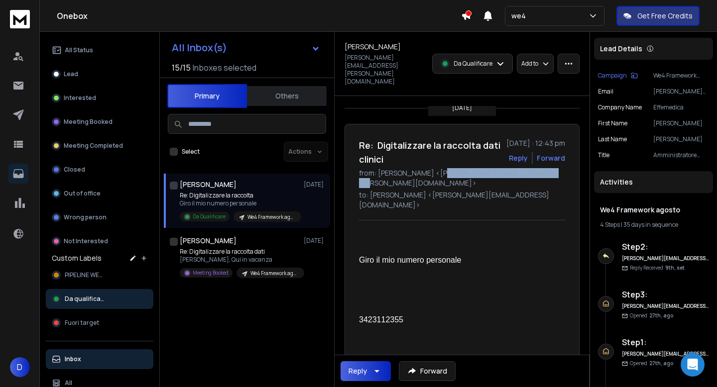
drag, startPoint x: 431, startPoint y: 150, endPoint x: 525, endPoint y: 152, distance: 94.1
click at [525, 168] on p "from: [PERSON_NAME] <[PERSON_NAME][EMAIL_ADDRESS][PERSON_NAME][DOMAIN_NAME]>" at bounding box center [462, 178] width 206 height 20
copy p "[PERSON_NAME][EMAIL_ADDRESS][PERSON_NAME][DOMAIN_NAME]"
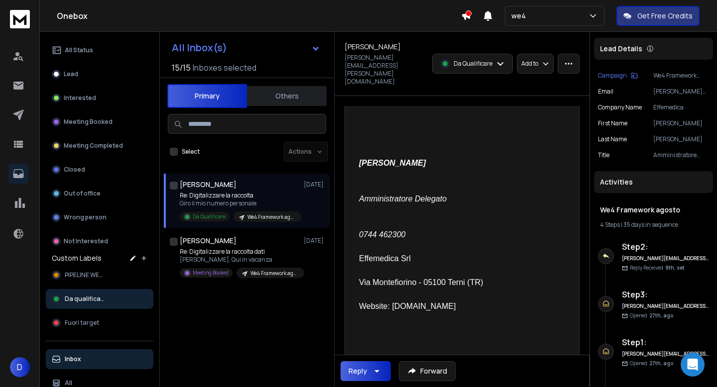
scroll to position [444, 0]
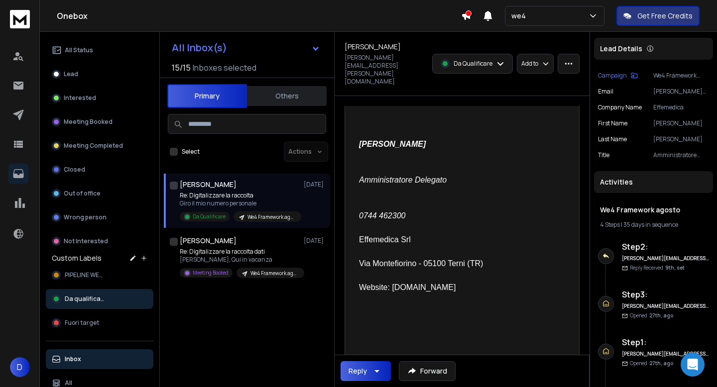
click at [418, 234] on div "Effemedica Srl" at bounding box center [458, 240] width 198 height 12
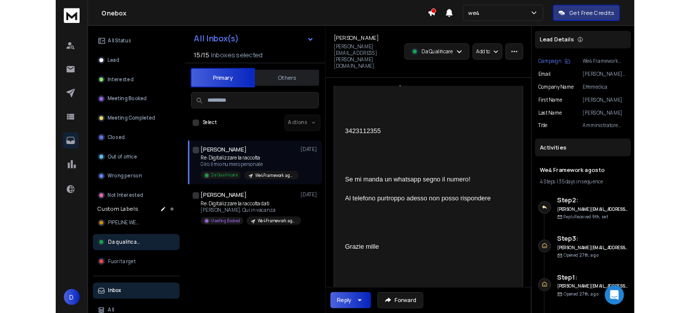
scroll to position [0, 0]
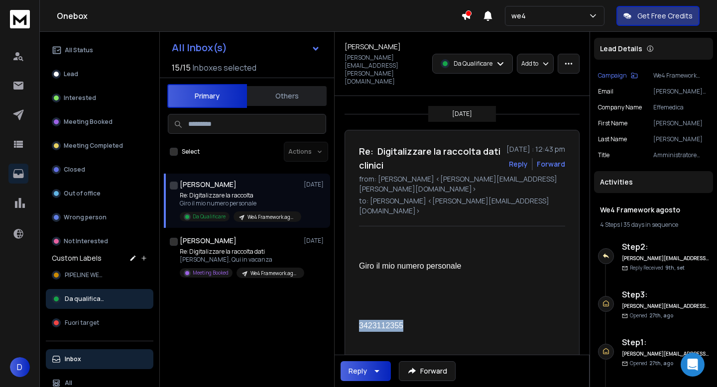
drag, startPoint x: 418, startPoint y: 280, endPoint x: 360, endPoint y: 287, distance: 58.6
click at [360, 320] on p "3423112355" at bounding box center [458, 326] width 198 height 12
copy p "3423112355"
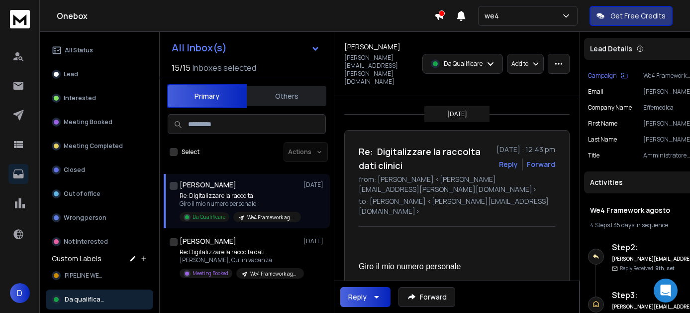
click at [503, 54] on div "Da Qualificare" at bounding box center [463, 63] width 80 height 19
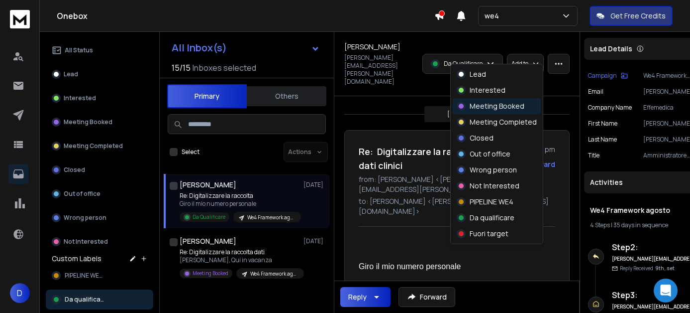
click at [500, 108] on p "Meeting Booked" at bounding box center [497, 106] width 55 height 10
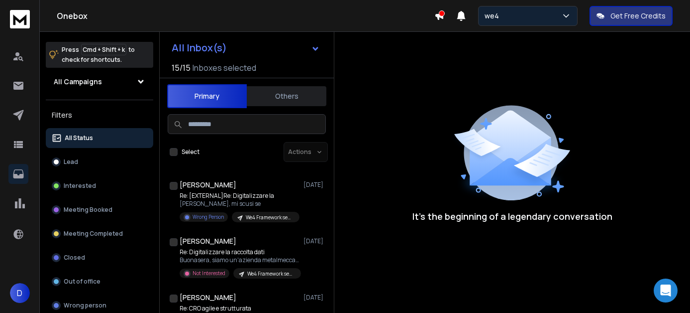
click at [541, 16] on div "we4" at bounding box center [528, 16] width 87 height 10
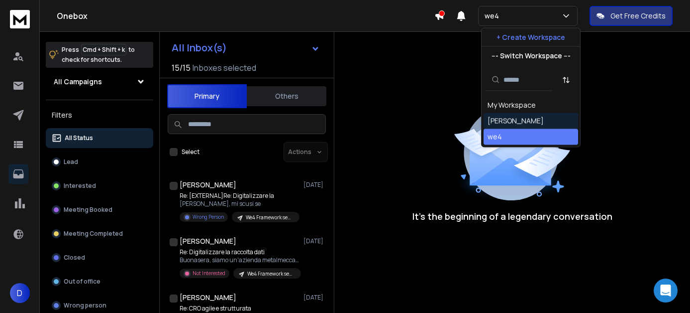
click at [538, 120] on div "[PERSON_NAME]" at bounding box center [531, 121] width 95 height 16
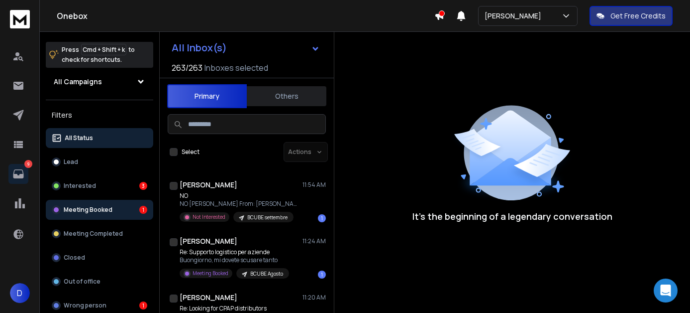
click at [106, 210] on p "Meeting Booked" at bounding box center [88, 210] width 49 height 8
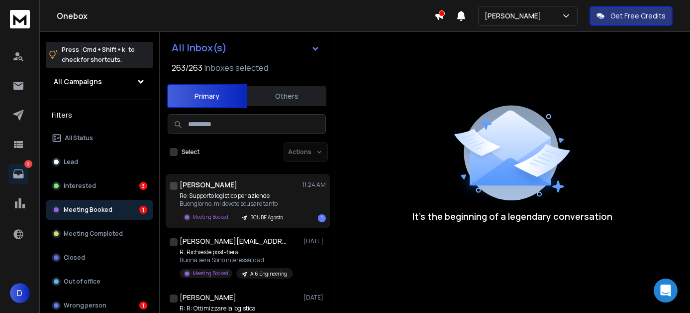
click at [218, 201] on p "Buongiorno, mi dovete scusare tanto" at bounding box center [235, 204] width 110 height 8
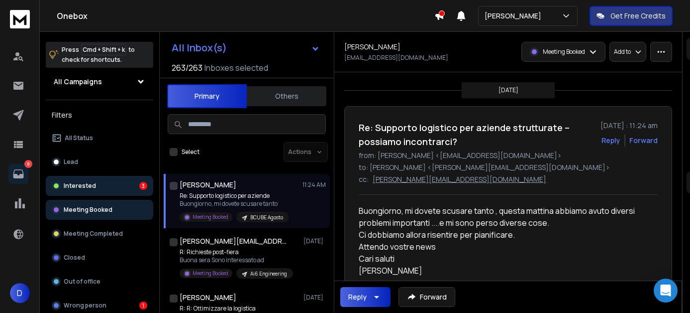
click at [105, 182] on button "Interested 3" at bounding box center [100, 186] width 108 height 20
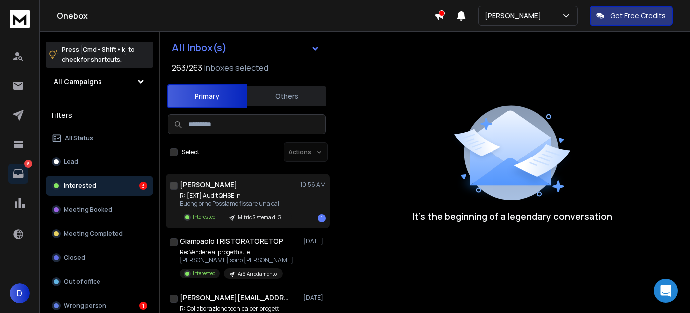
click at [297, 198] on div "R: [EXT] Audit QHSE in Buongiorno Possiamo fissare una call Interested Mitric S…" at bounding box center [253, 207] width 146 height 30
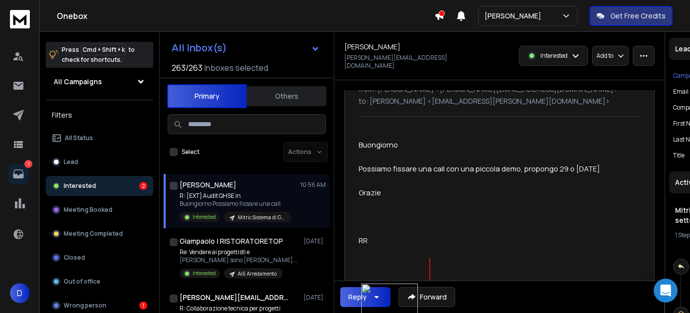
scroll to position [74, 0]
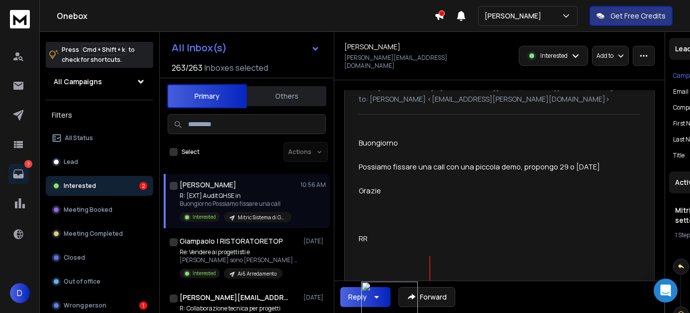
click at [655, 51] on button "button" at bounding box center [644, 56] width 22 height 20
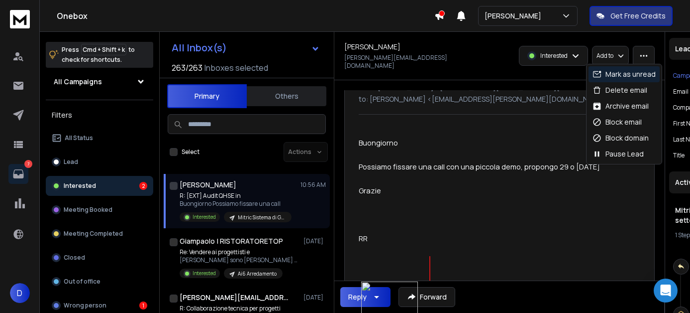
click at [639, 75] on div "Mark as unread" at bounding box center [624, 74] width 63 height 10
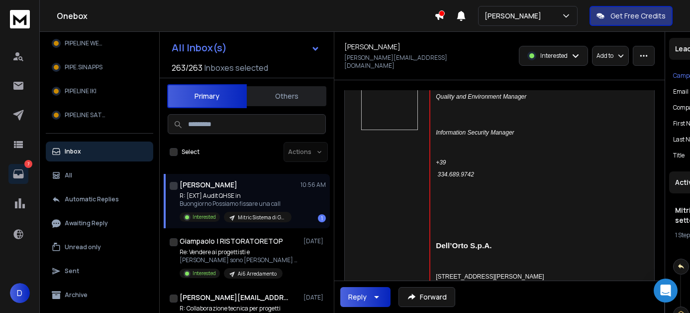
scroll to position [251, 0]
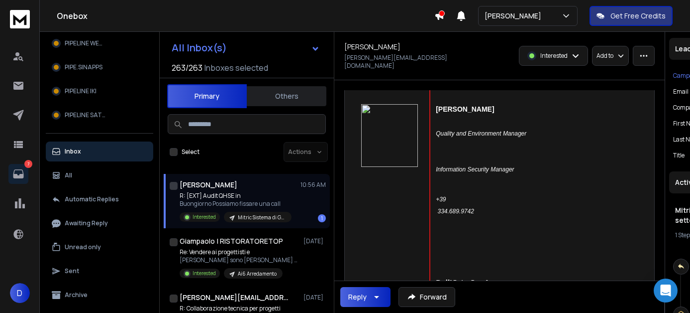
drag, startPoint x: 484, startPoint y: 204, endPoint x: 439, endPoint y: 207, distance: 44.9
click at [439, 207] on p "Information Security Manager +39 334.689.9742" at bounding box center [495, 183] width 118 height 66
copy span "334.689.9742"
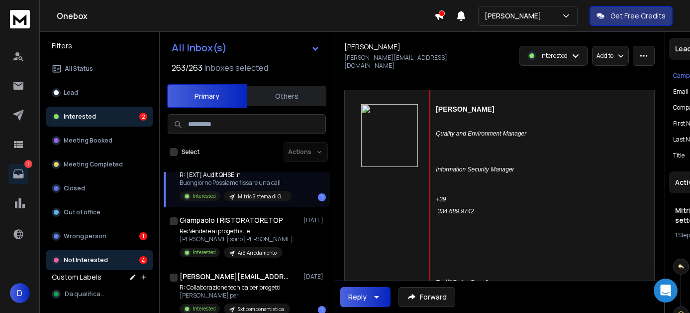
scroll to position [70, 0]
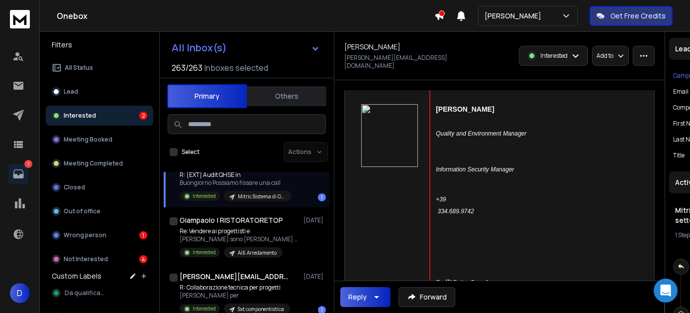
click at [98, 290] on span "Da qualificare" at bounding box center [86, 293] width 42 height 8
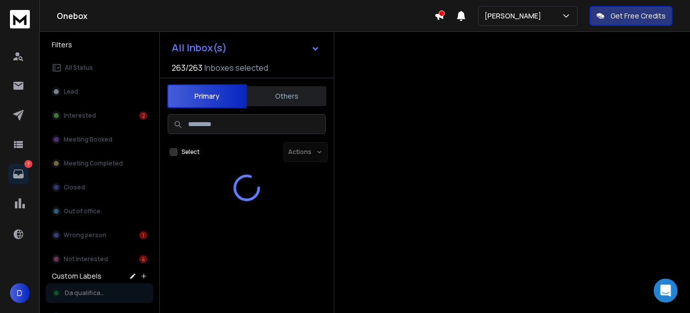
scroll to position [0, 0]
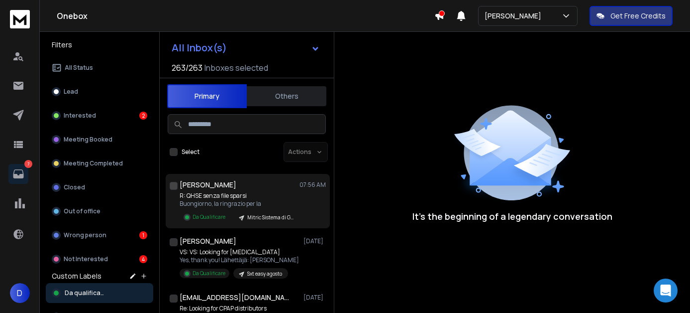
click at [296, 194] on p "R: QHSE senza file sparsi" at bounding box center [239, 196] width 119 height 8
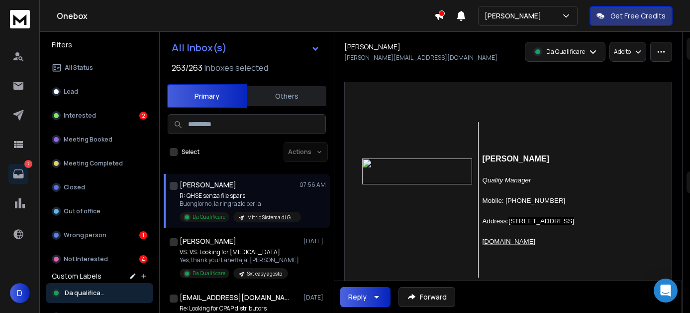
scroll to position [301, 0]
drag, startPoint x: 520, startPoint y: 196, endPoint x: 564, endPoint y: 196, distance: 44.8
click at [564, 196] on p "Mobile: [PHONE_NUMBER]" at bounding box center [598, 199] width 230 height 8
copy span "388 868 37 69"
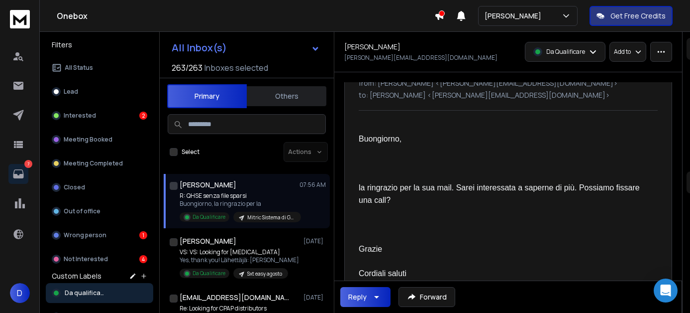
scroll to position [0, 0]
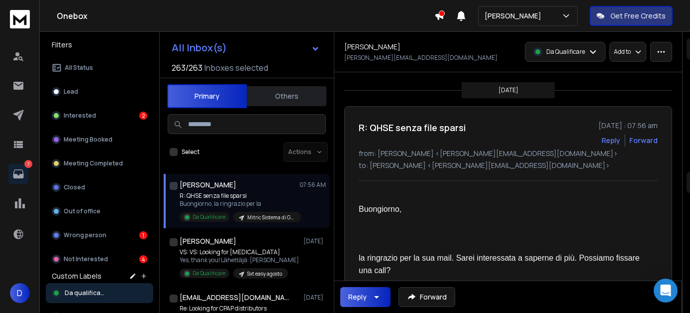
drag, startPoint x: 95, startPoint y: 117, endPoint x: 101, endPoint y: 118, distance: 6.0
click at [95, 117] on button "Interested 2" at bounding box center [100, 116] width 108 height 20
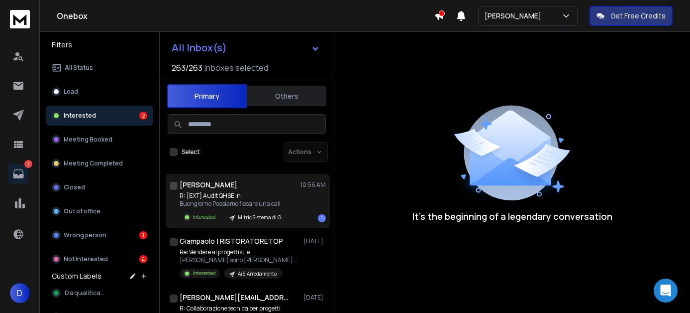
click at [286, 202] on p "Buongiorno Possiamo fissare una call" at bounding box center [236, 204] width 112 height 8
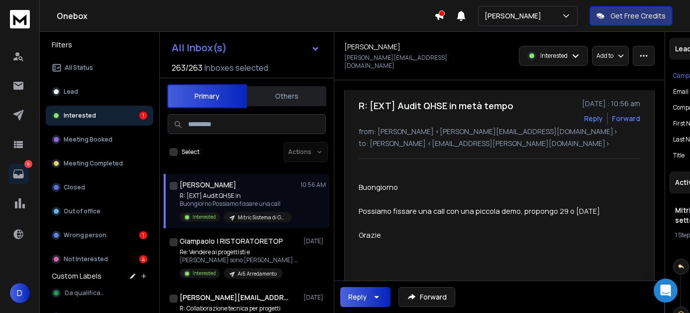
scroll to position [32, 0]
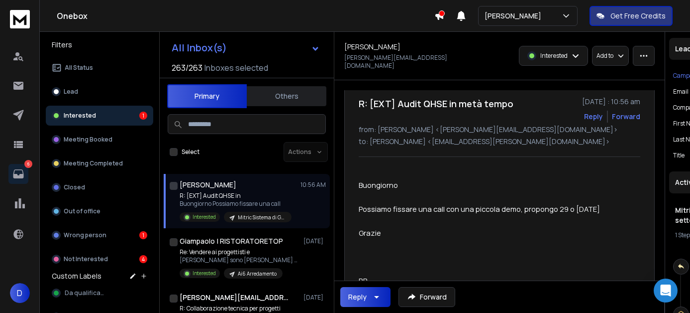
click at [573, 50] on div "Interested" at bounding box center [554, 55] width 68 height 19
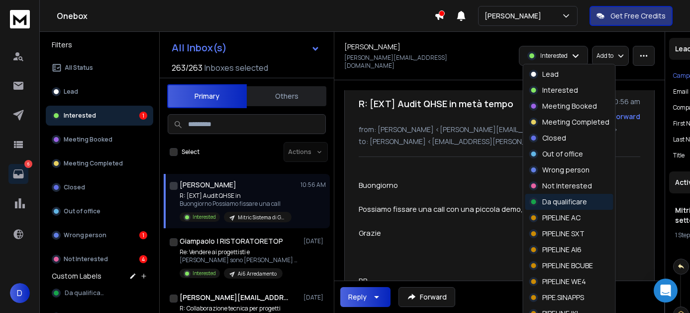
click at [559, 201] on p "Da qualificare" at bounding box center [565, 202] width 45 height 10
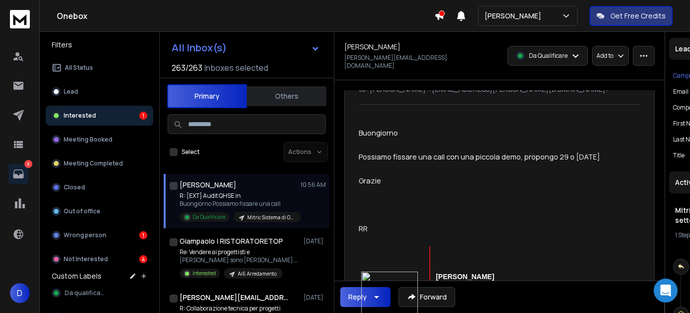
scroll to position [84, 0]
drag, startPoint x: 488, startPoint y: 267, endPoint x: 435, endPoint y: 268, distance: 53.3
copy span "[PERSON_NAME]"
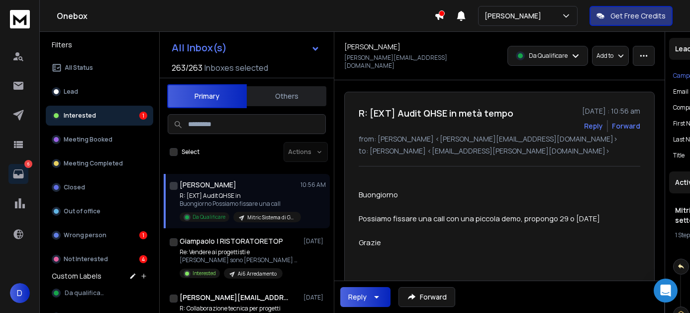
scroll to position [0, 0]
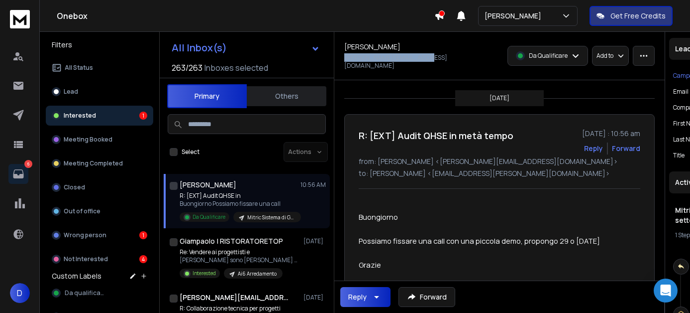
drag, startPoint x: 406, startPoint y: 59, endPoint x: 342, endPoint y: 56, distance: 64.3
click at [342, 56] on div "Roberto Rota Roberto Rota roberto.rota@dellorto.it Da Qualificare Add to Da Qua…" at bounding box center [499, 56] width 331 height 48
copy p "roberto.rota@dellorto.it"
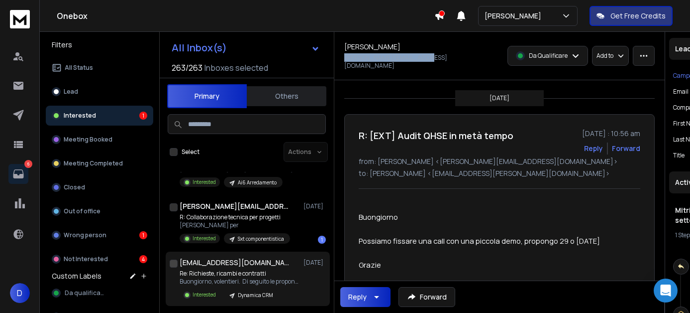
scroll to position [113, 0]
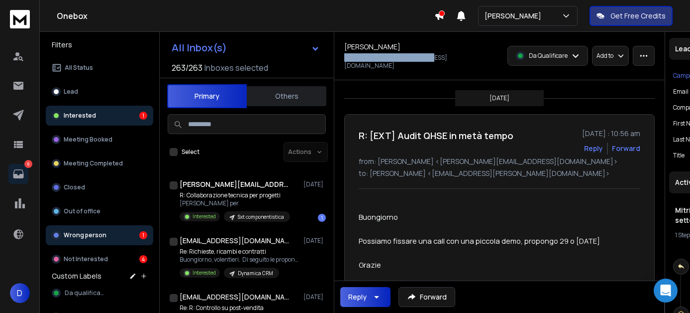
click at [117, 236] on button "Wrong person 1" at bounding box center [100, 235] width 108 height 20
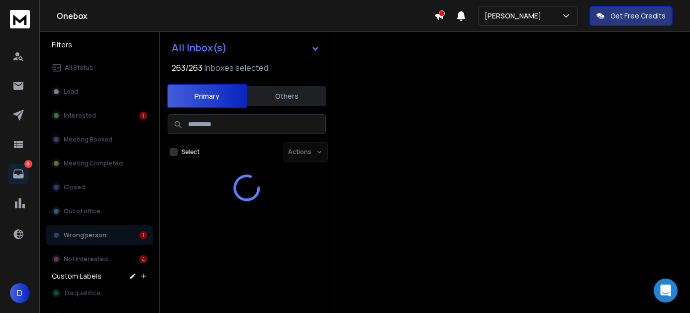
scroll to position [0, 0]
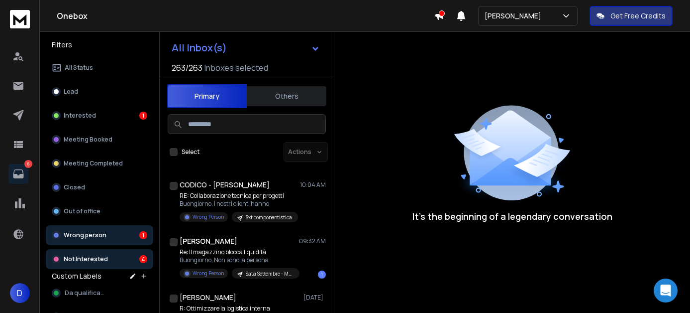
click at [111, 262] on button "Not Interested 4" at bounding box center [100, 259] width 108 height 20
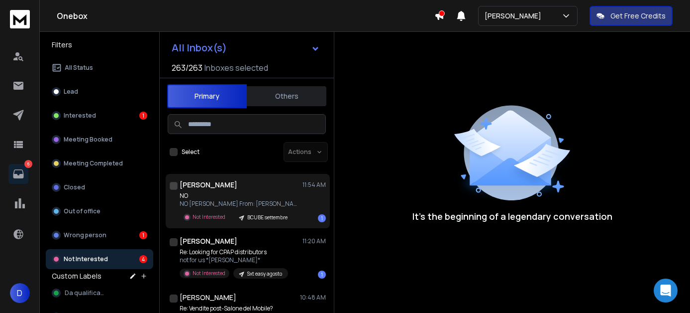
click at [308, 205] on div "NO NO Fabrizio From: Simona Gambaro Not Interested BCUBE settembre 1" at bounding box center [253, 207] width 146 height 30
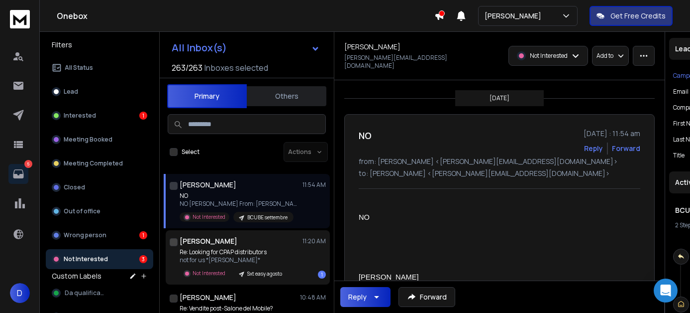
click at [303, 260] on div "Re: Looking for CPAP distributors not for us *Roger Johnston* Not Interested Sx…" at bounding box center [253, 263] width 146 height 30
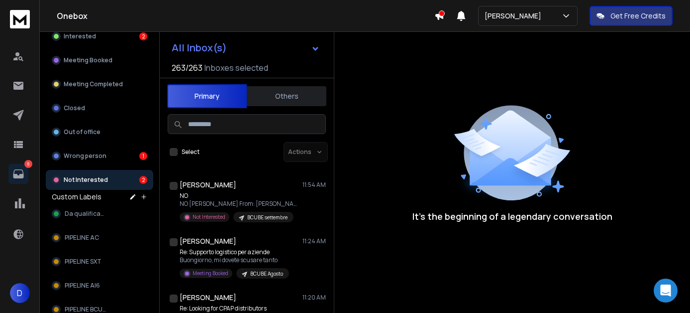
scroll to position [105, 0]
